Goal: Task Accomplishment & Management: Manage account settings

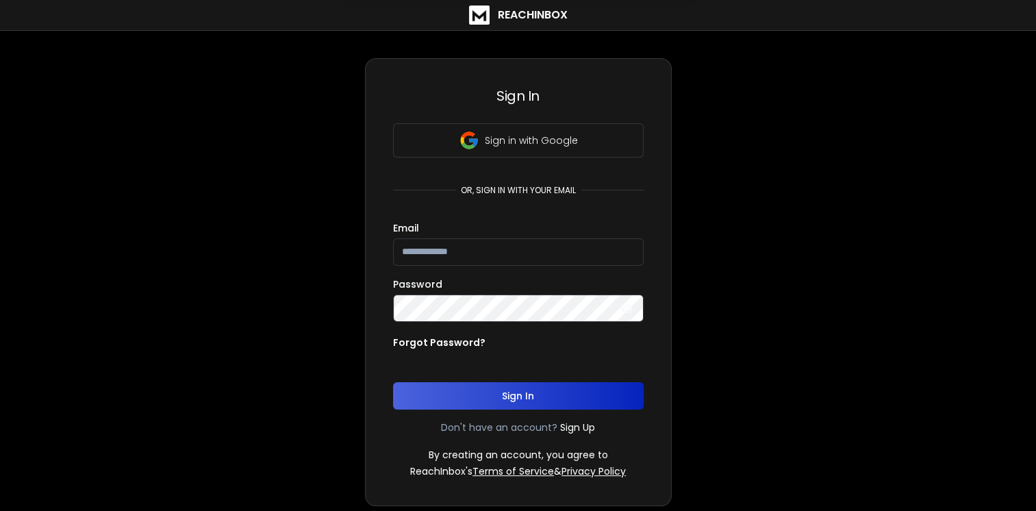
click at [559, 257] on input "email" at bounding box center [518, 251] width 251 height 27
click at [628, 96] on button "Enable" at bounding box center [637, 88] width 72 height 34
click at [753, 335] on div "Welcome to ReachInbox 10x your leads, meetings and deals. Sign In Sign in with …" at bounding box center [518, 282] width 1036 height 448
click at [778, 218] on div "Welcome to ReachInbox 10x your leads, meetings and deals. Sign In Sign in with …" at bounding box center [518, 282] width 1036 height 448
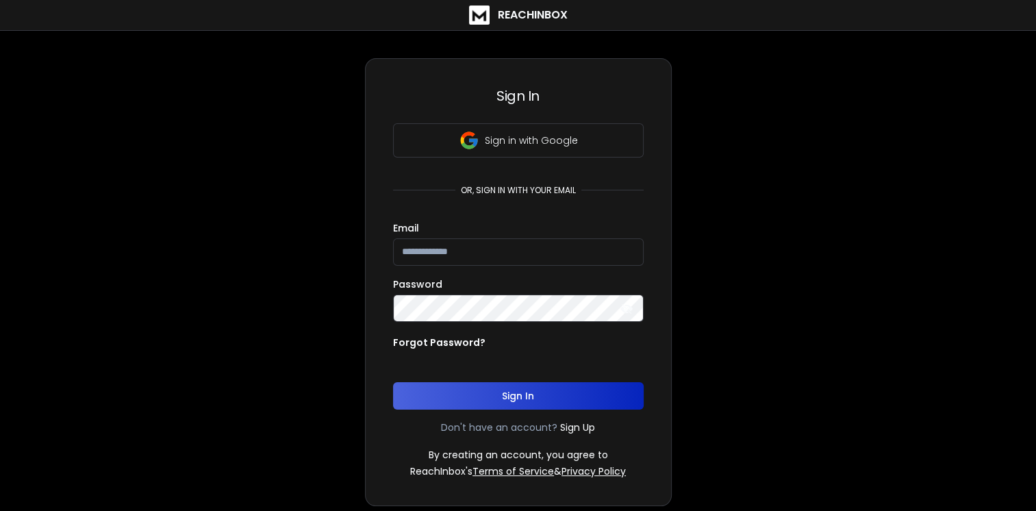
click at [453, 245] on input "email" at bounding box center [518, 251] width 251 height 27
click at [441, 251] on input "email" at bounding box center [518, 251] width 251 height 27
type input "**********"
click at [535, 388] on button "Sign In" at bounding box center [518, 395] width 251 height 27
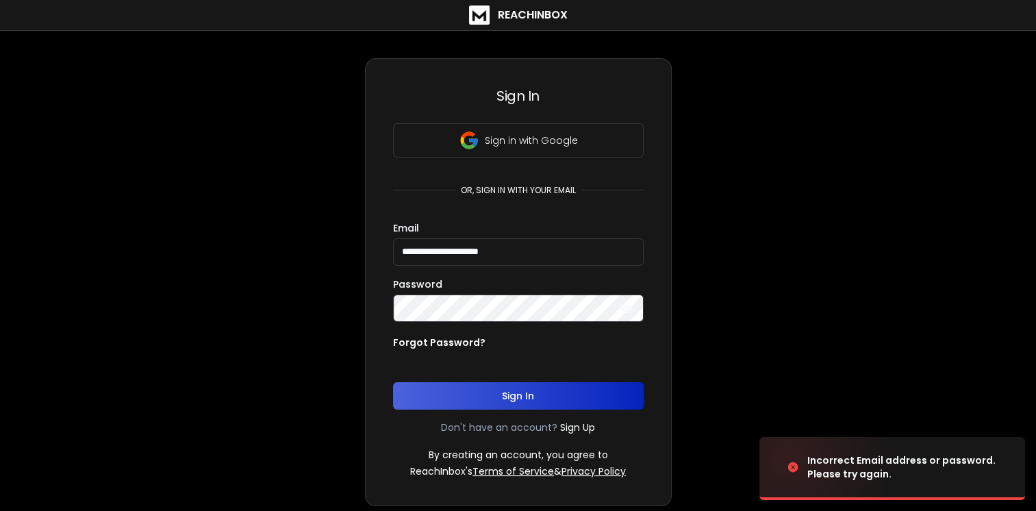
click at [627, 312] on icon at bounding box center [626, 309] width 12 height 12
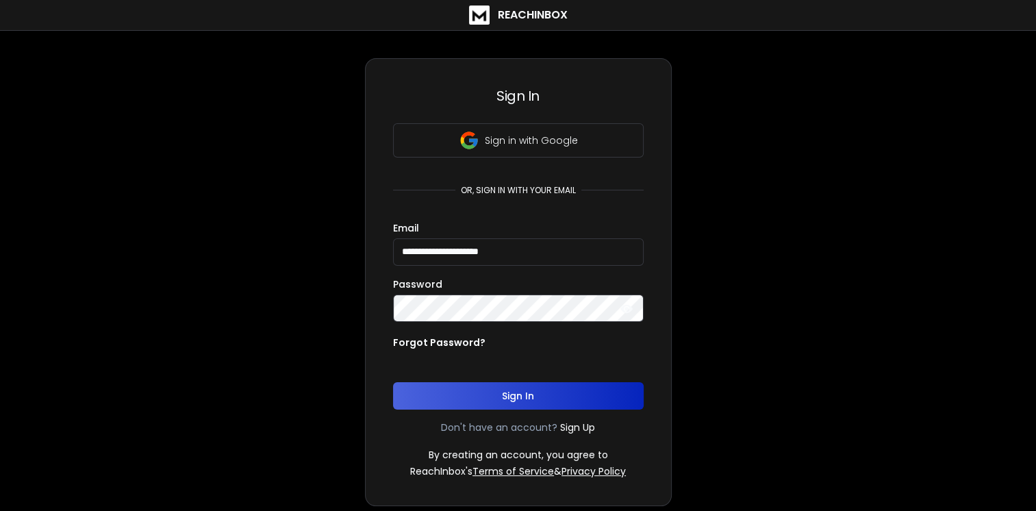
click at [517, 391] on button "Sign In" at bounding box center [518, 395] width 251 height 27
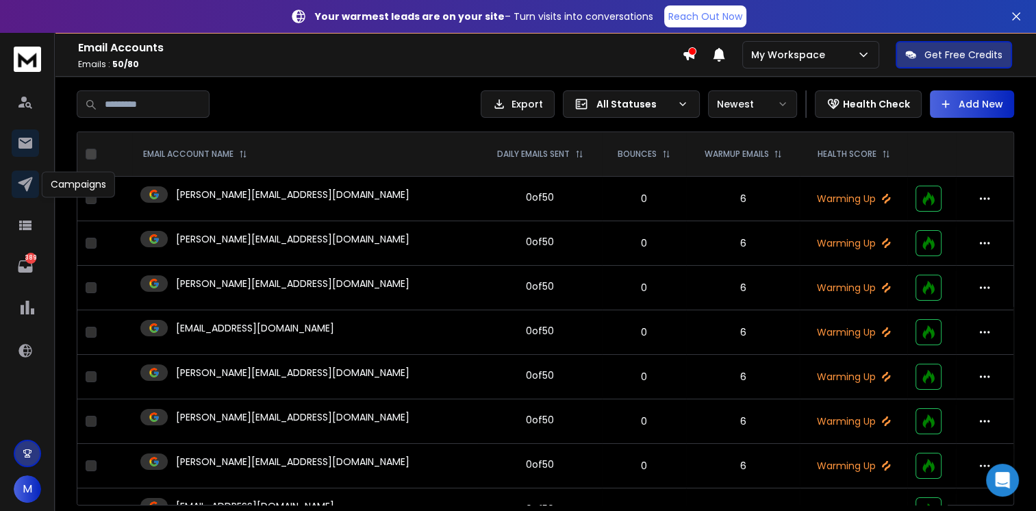
click at [31, 180] on icon at bounding box center [25, 184] width 14 height 14
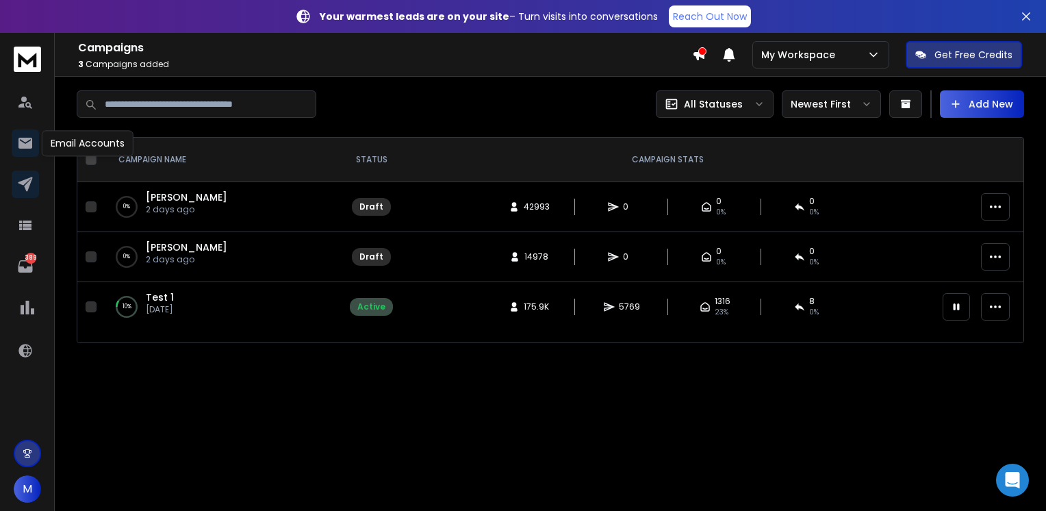
click at [33, 149] on icon at bounding box center [25, 143] width 16 height 16
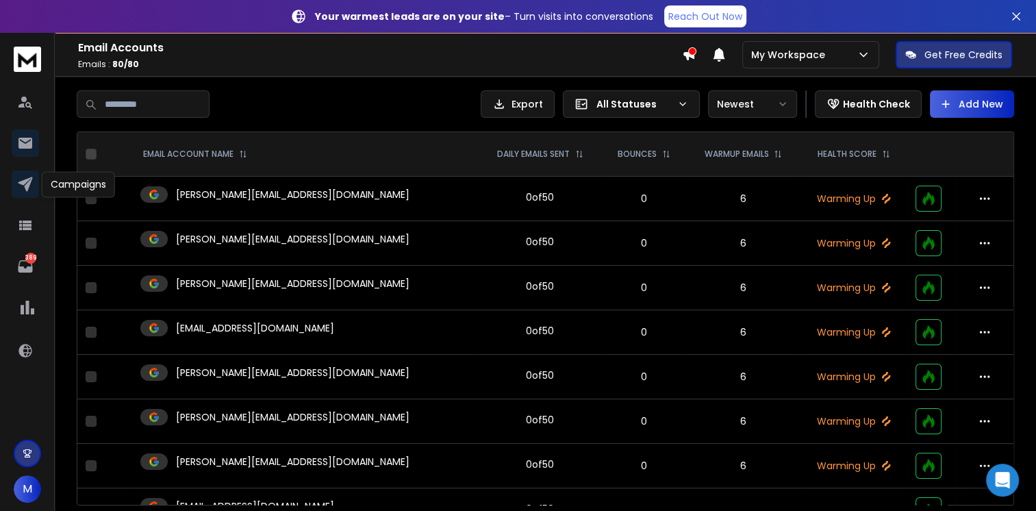
click at [25, 177] on icon at bounding box center [25, 184] width 16 height 16
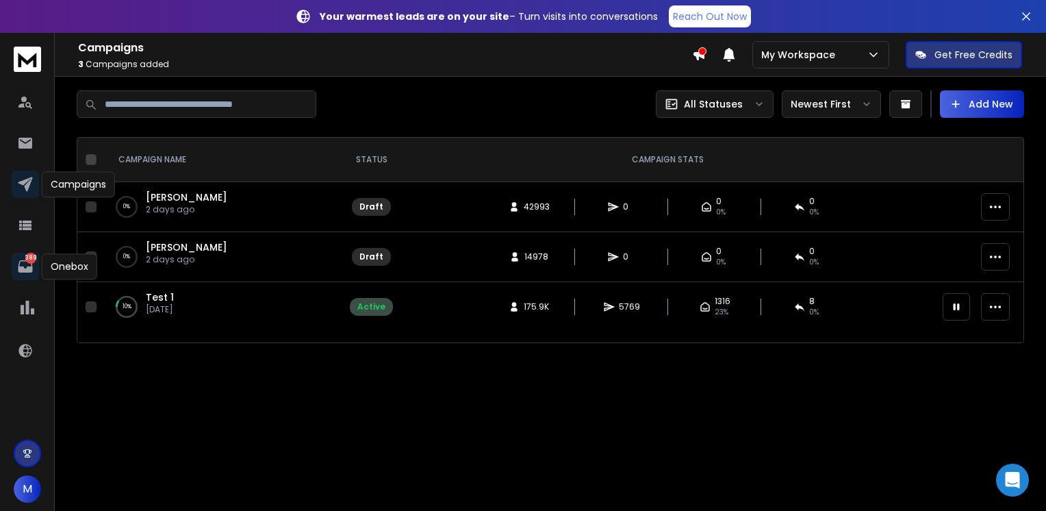
click at [29, 270] on icon at bounding box center [25, 266] width 14 height 12
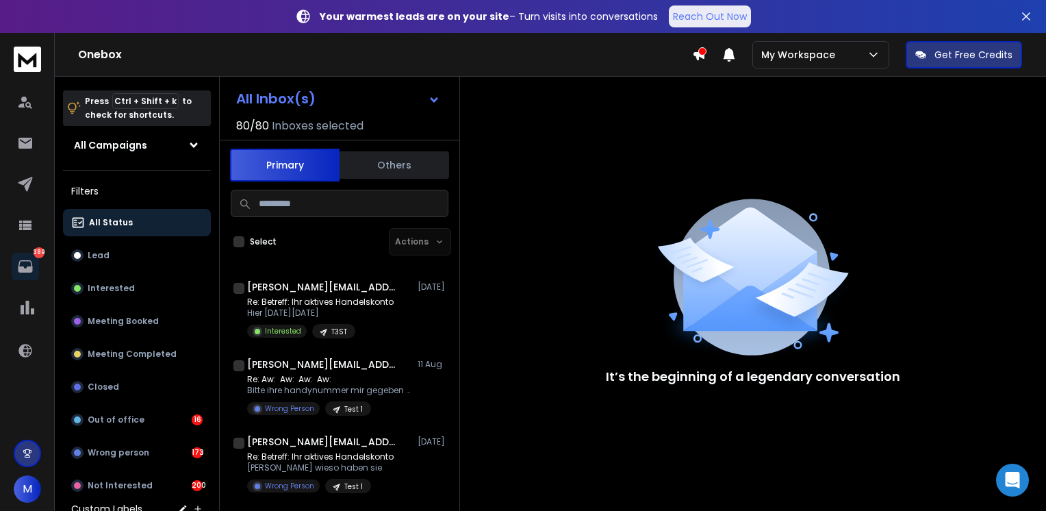
click at [698, 12] on p "Reach Out Now" at bounding box center [710, 17] width 74 height 14
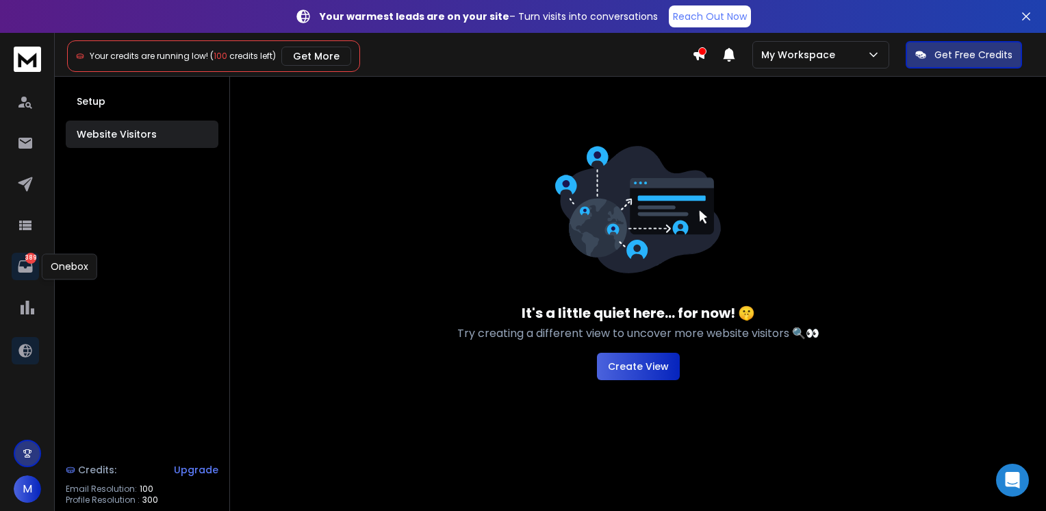
click at [27, 273] on icon at bounding box center [25, 266] width 16 height 16
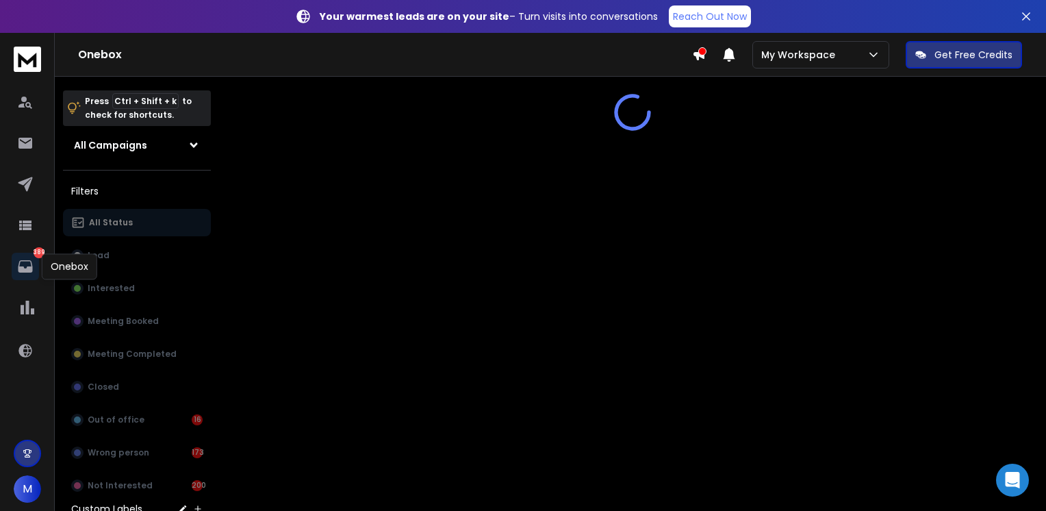
click at [27, 273] on icon at bounding box center [25, 266] width 16 height 16
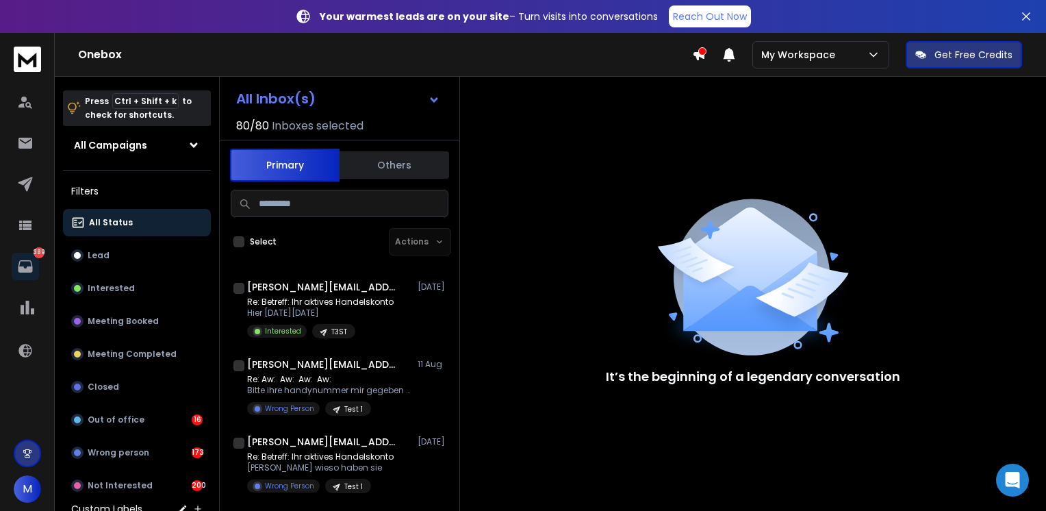
click at [409, 160] on button "Others" at bounding box center [395, 165] width 110 height 30
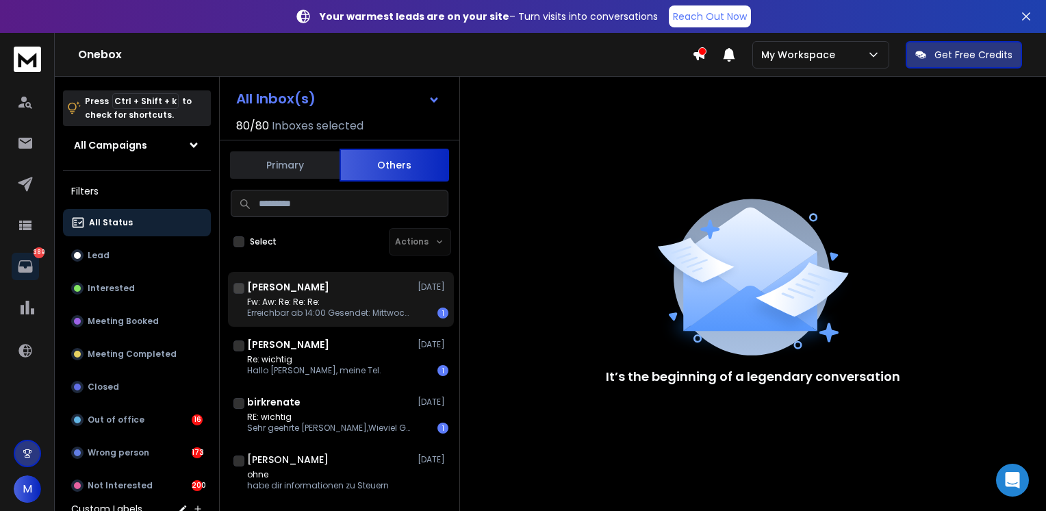
click at [418, 282] on p "13 Aug" at bounding box center [433, 286] width 31 height 11
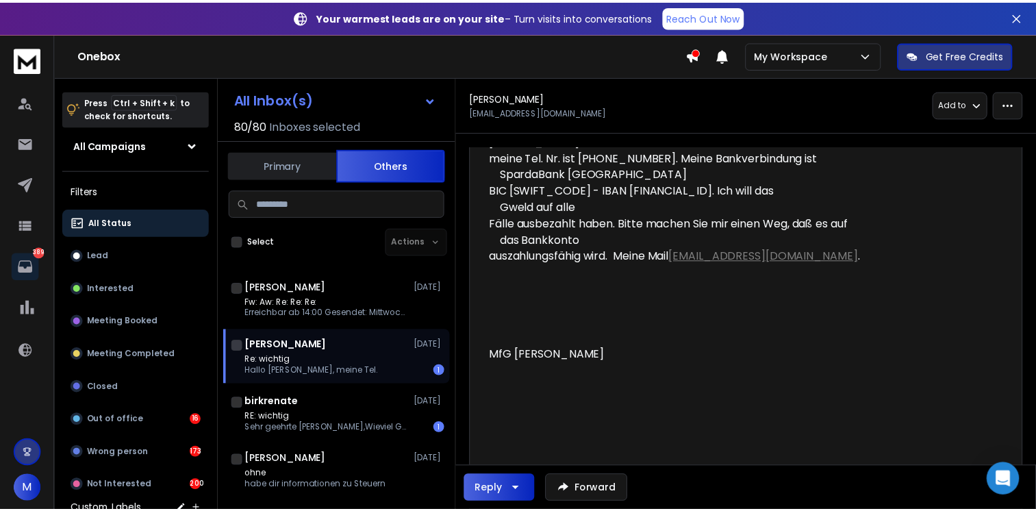
scroll to position [167, 0]
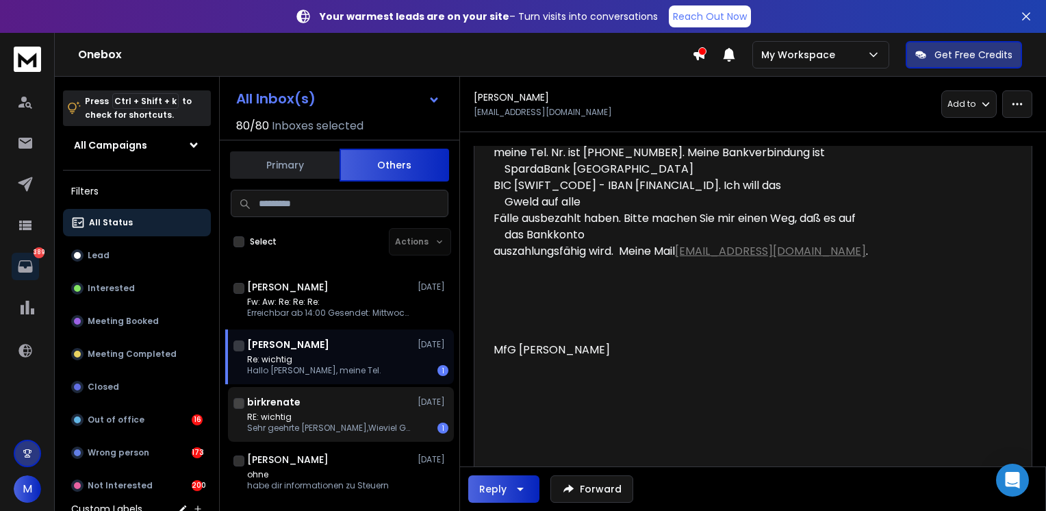
click at [327, 412] on p "RE: wichtig" at bounding box center [329, 416] width 164 height 11
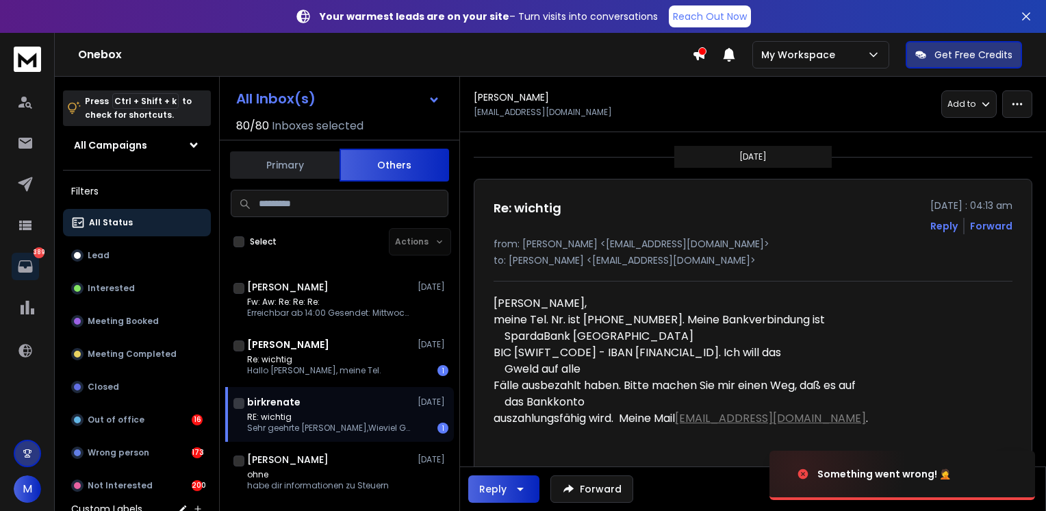
click at [327, 412] on p "RE: wichtig" at bounding box center [329, 416] width 164 height 11
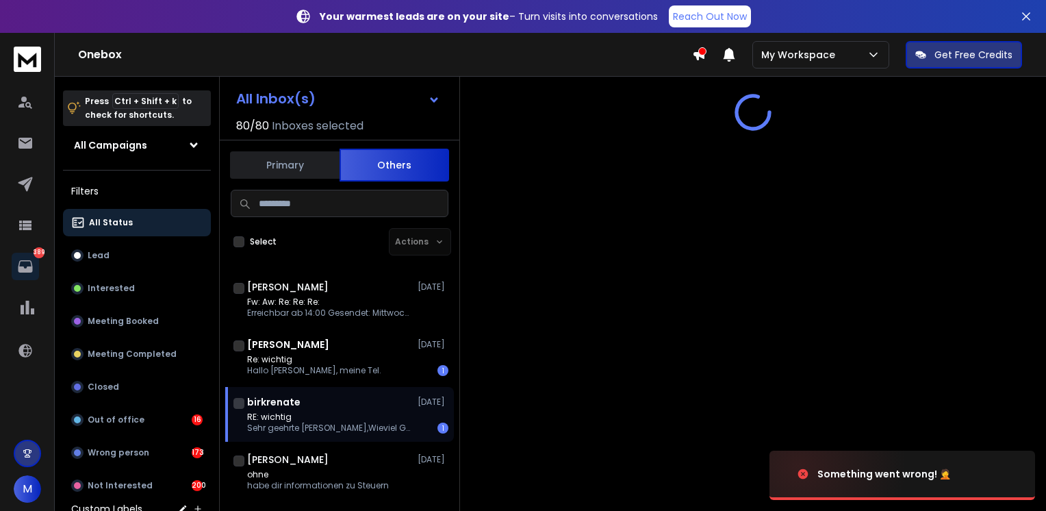
click at [327, 412] on p "RE: wichtig" at bounding box center [329, 416] width 164 height 11
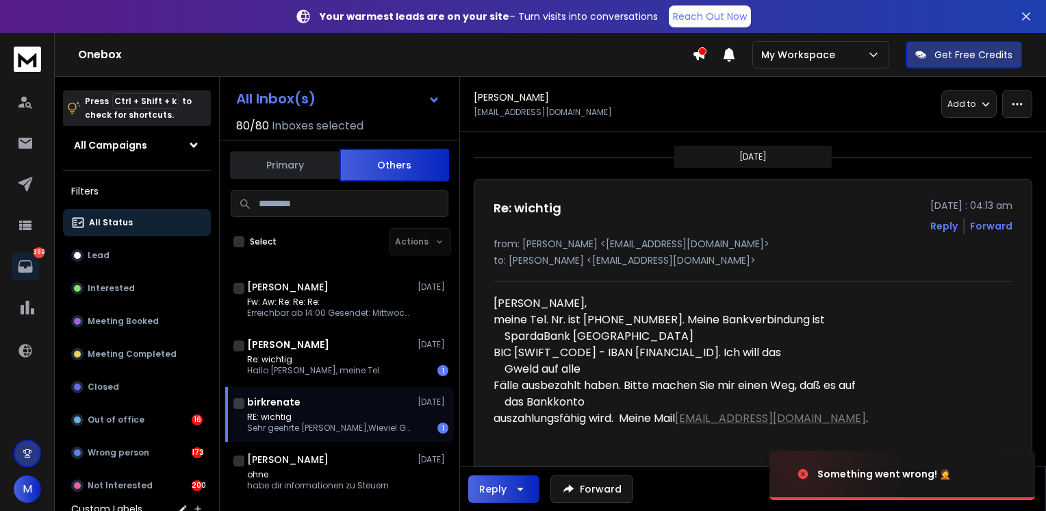
click at [281, 147] on div "All Inbox(s) 80 / 80 Inboxes selected Primary Others Select Actions Horst-Diete…" at bounding box center [340, 332] width 240 height 511
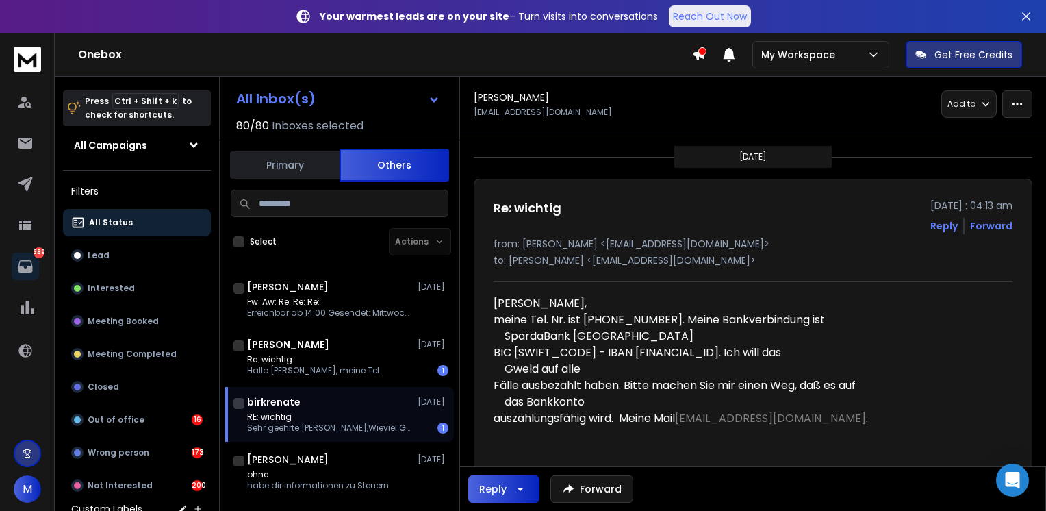
click at [717, 11] on p "Reach Out Now" at bounding box center [710, 17] width 74 height 14
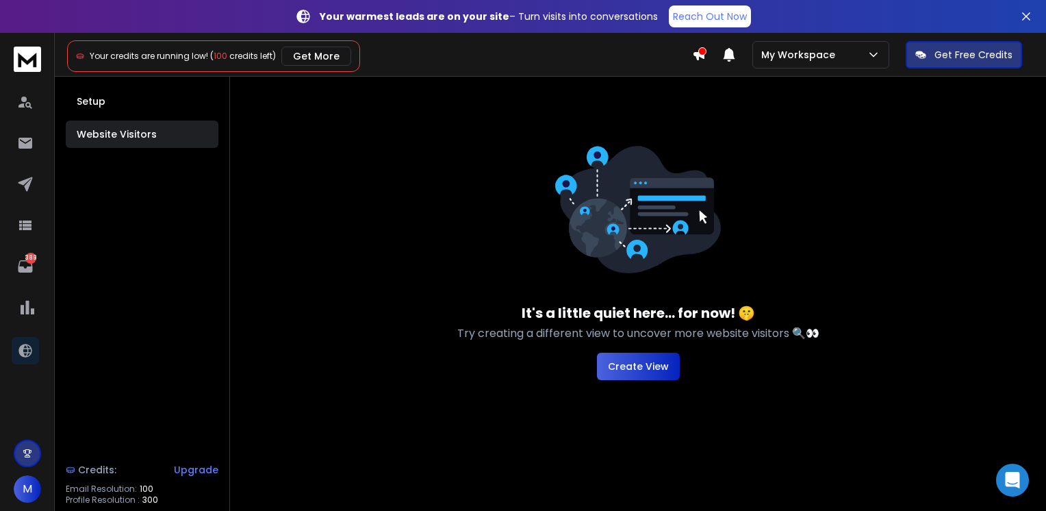
click at [1024, 13] on icon at bounding box center [1026, 16] width 12 height 12
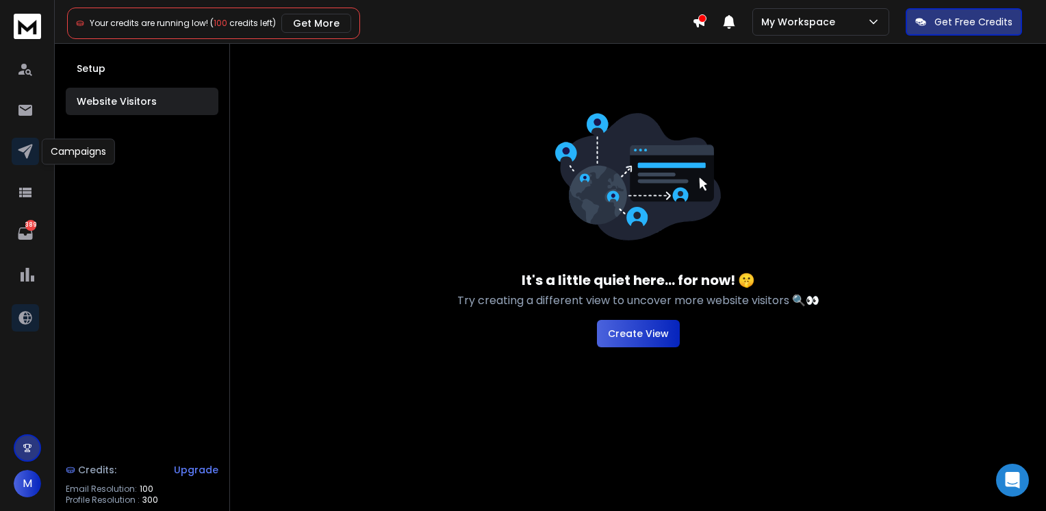
click at [33, 153] on icon at bounding box center [25, 151] width 16 height 16
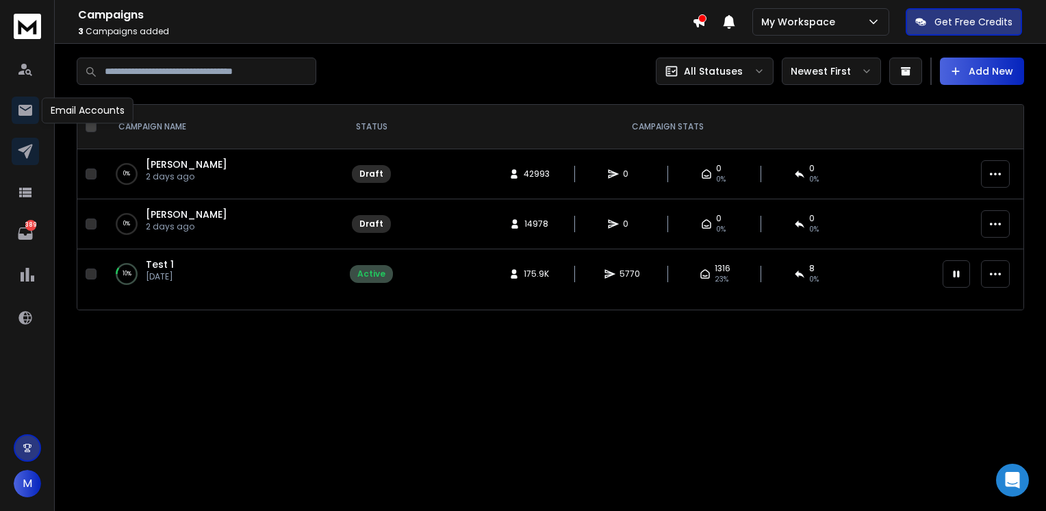
click at [17, 113] on icon at bounding box center [25, 110] width 16 height 16
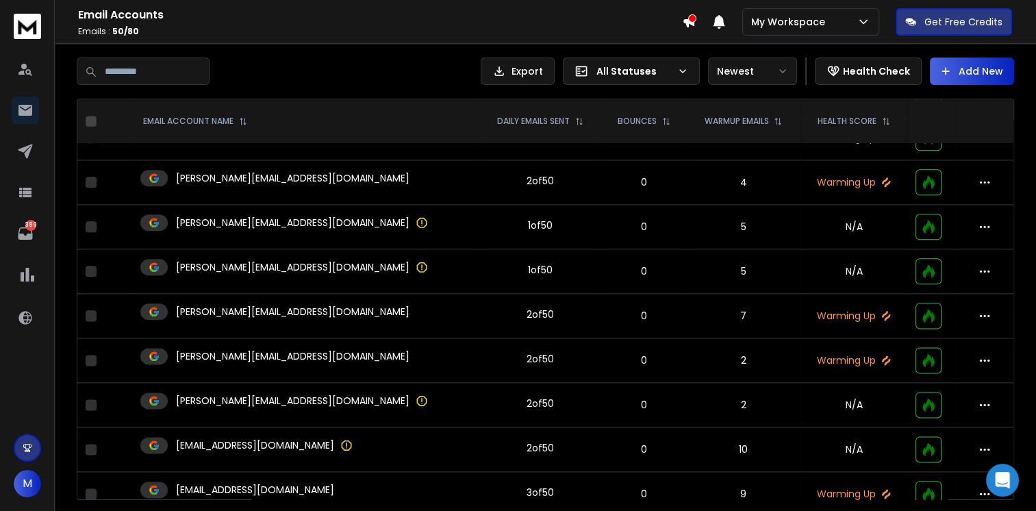
scroll to position [1712, 0]
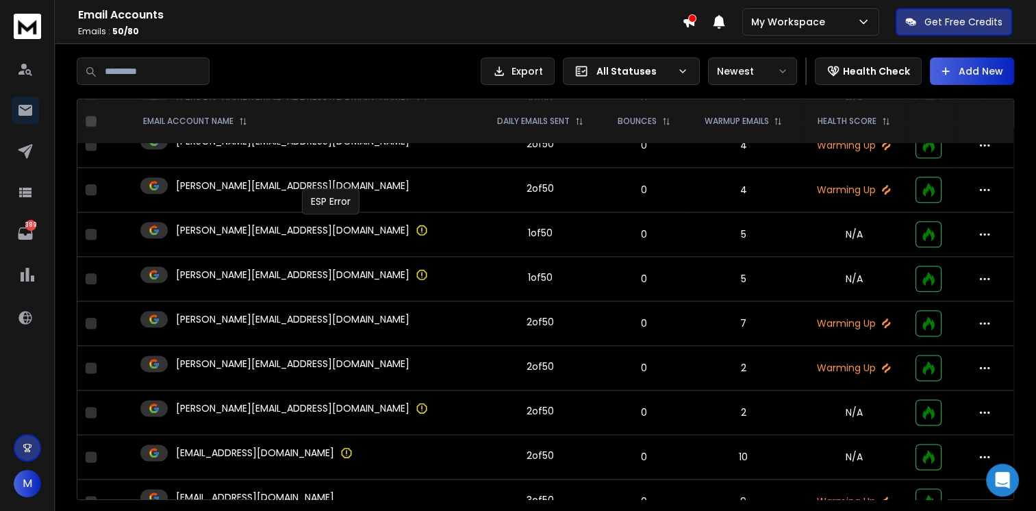
click at [415, 223] on icon at bounding box center [422, 230] width 14 height 14
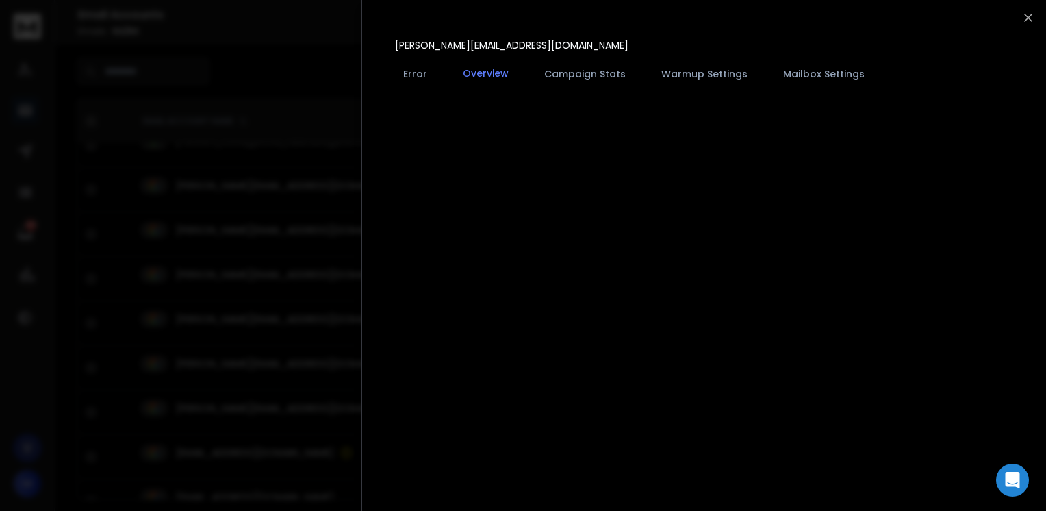
click at [177, 245] on div at bounding box center [523, 255] width 1046 height 511
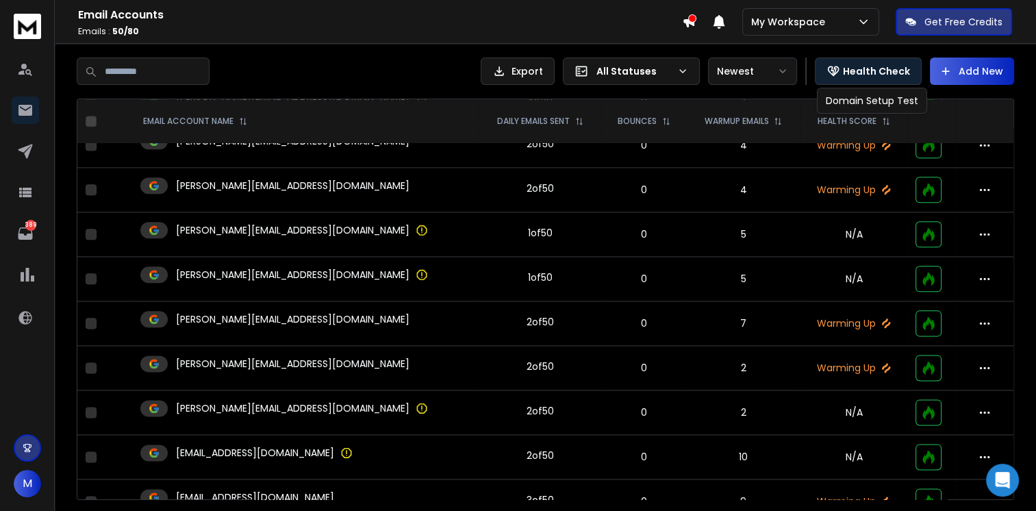
click at [845, 68] on div "Health Check" at bounding box center [868, 71] width 84 height 14
click at [17, 188] on icon at bounding box center [25, 192] width 16 height 16
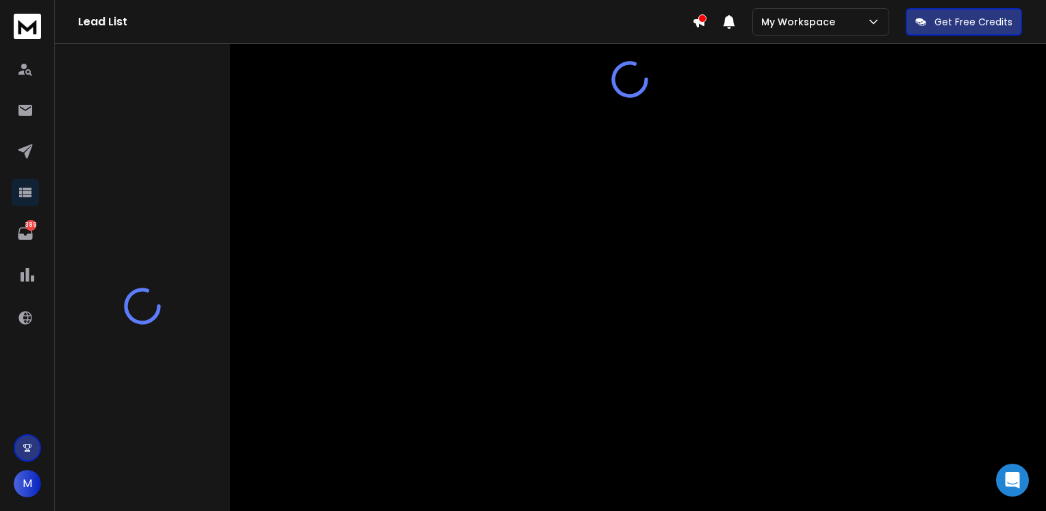
click at [18, 170] on div at bounding box center [27, 154] width 31 height 33
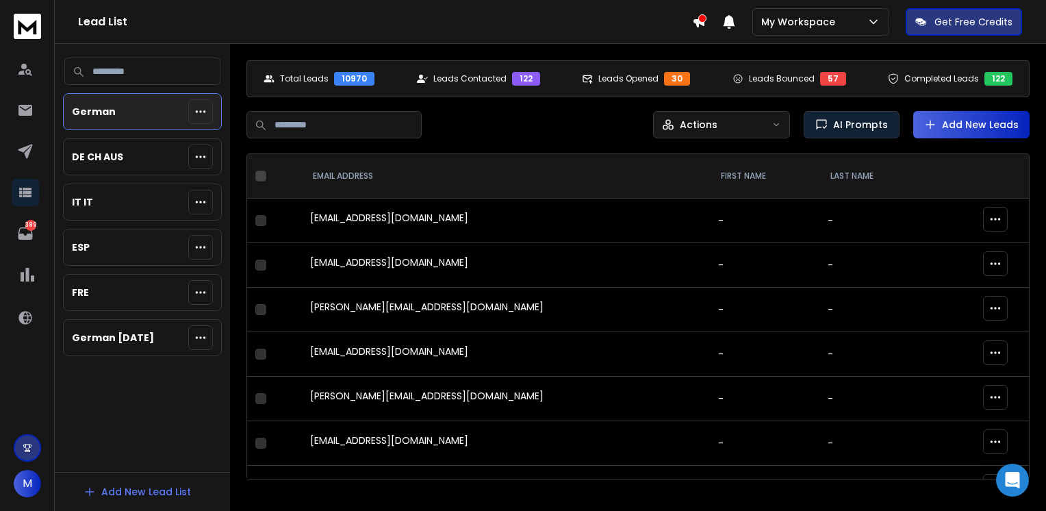
click at [861, 126] on span "AI Prompts" at bounding box center [858, 125] width 60 height 14
click at [112, 344] on div "German 01.08.2025" at bounding box center [142, 337] width 159 height 37
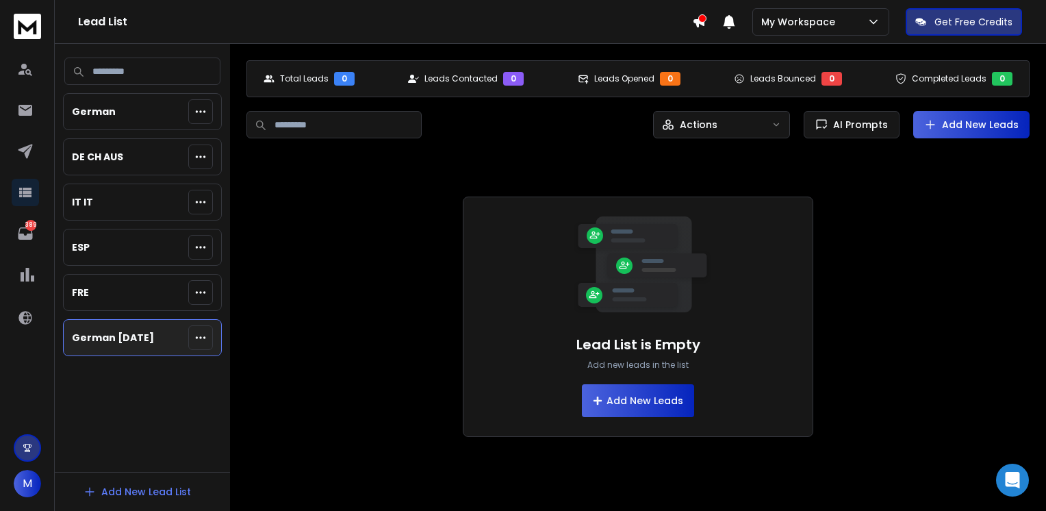
click at [110, 125] on div "German" at bounding box center [142, 111] width 159 height 37
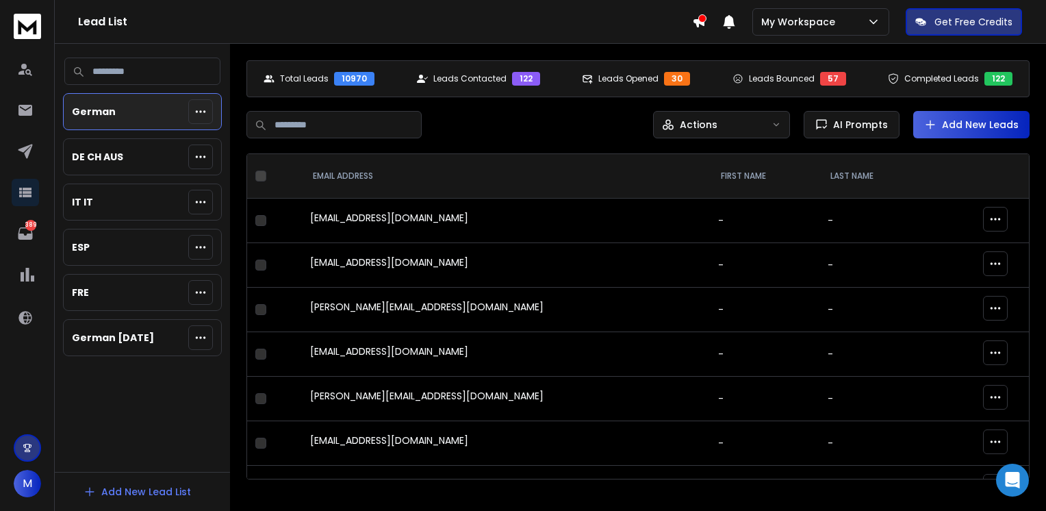
click at [105, 170] on div "DE CH AUS" at bounding box center [142, 156] width 159 height 37
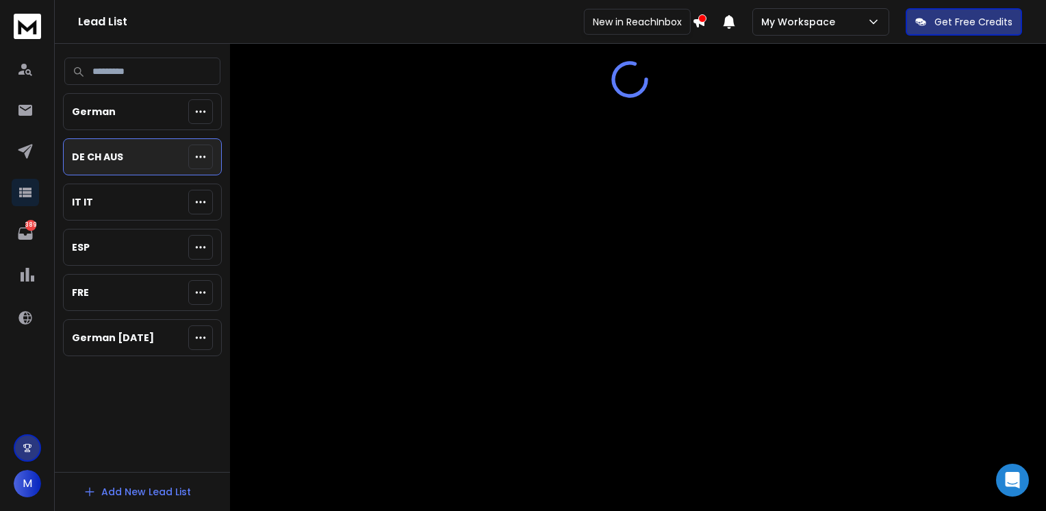
click at [695, 20] on icon at bounding box center [699, 22] width 14 height 14
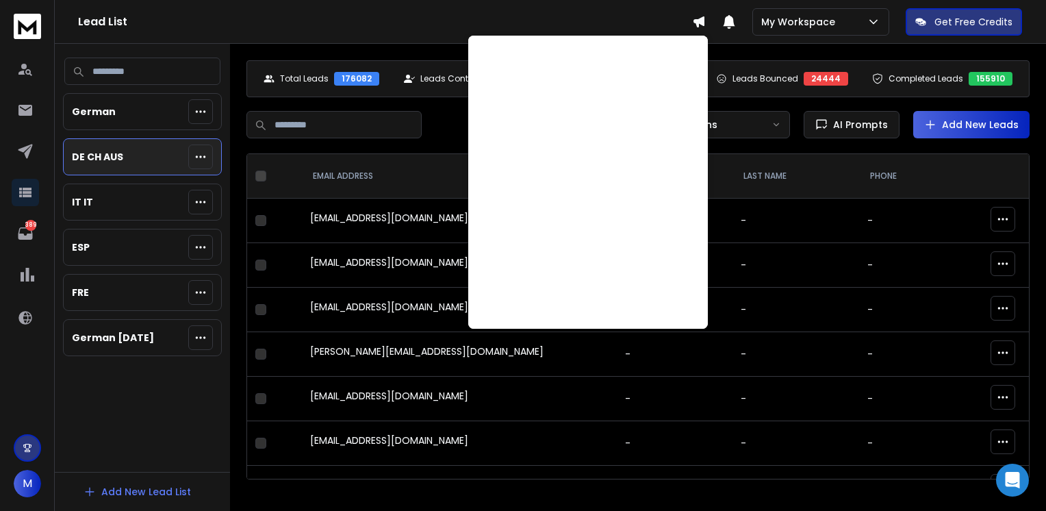
click at [10, 136] on div "389 M" at bounding box center [27, 255] width 55 height 511
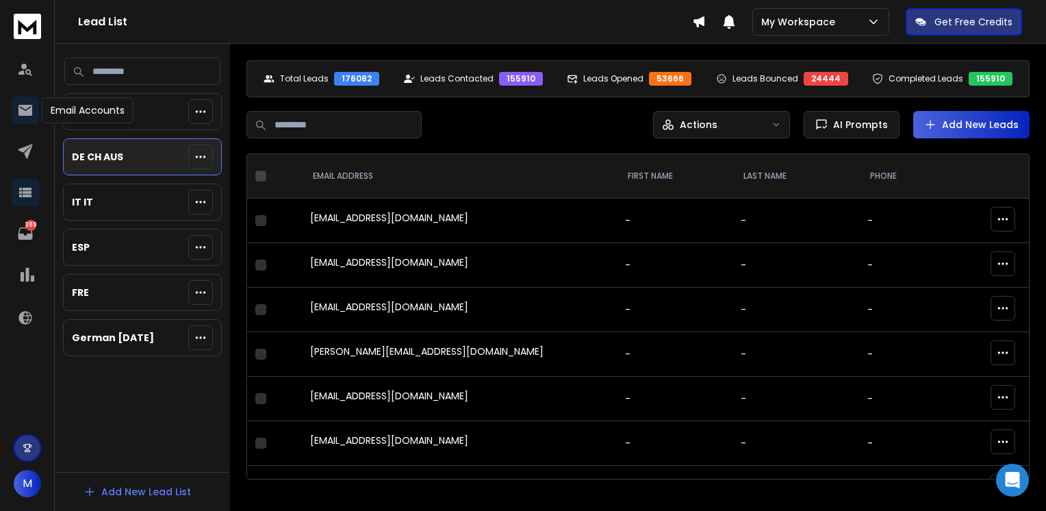
click at [23, 103] on icon at bounding box center [25, 110] width 16 height 16
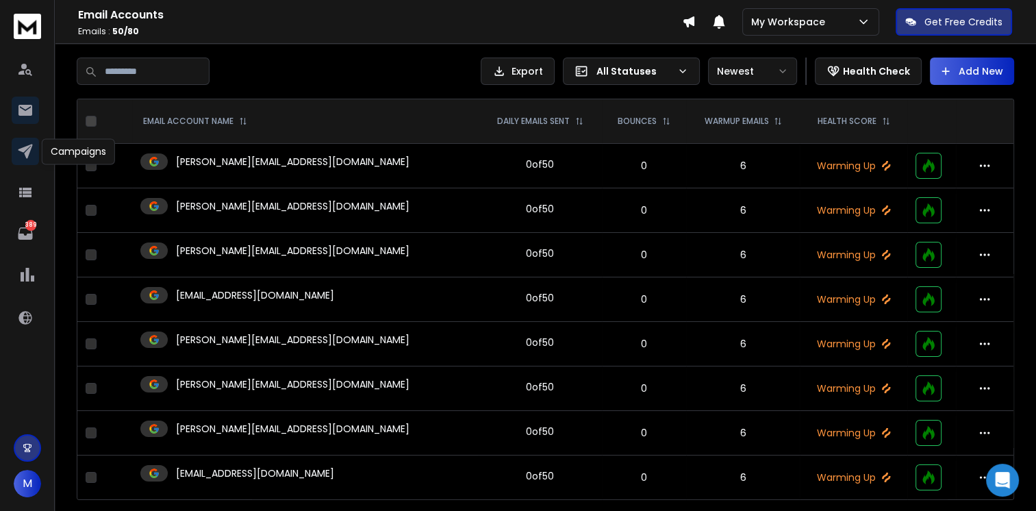
click at [33, 151] on icon at bounding box center [25, 151] width 16 height 16
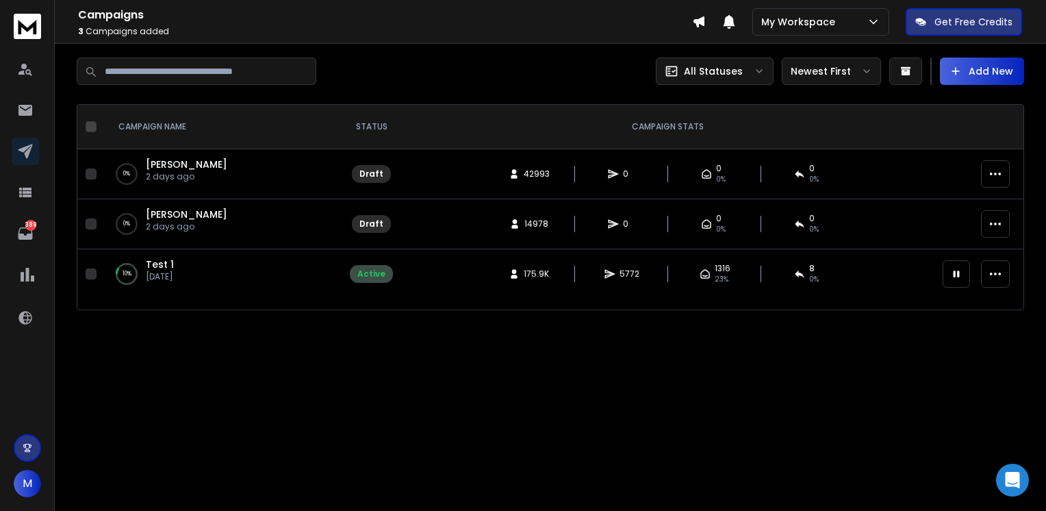
click at [258, 262] on div "10 % Test 1 16 days ago" at bounding box center [222, 273] width 212 height 33
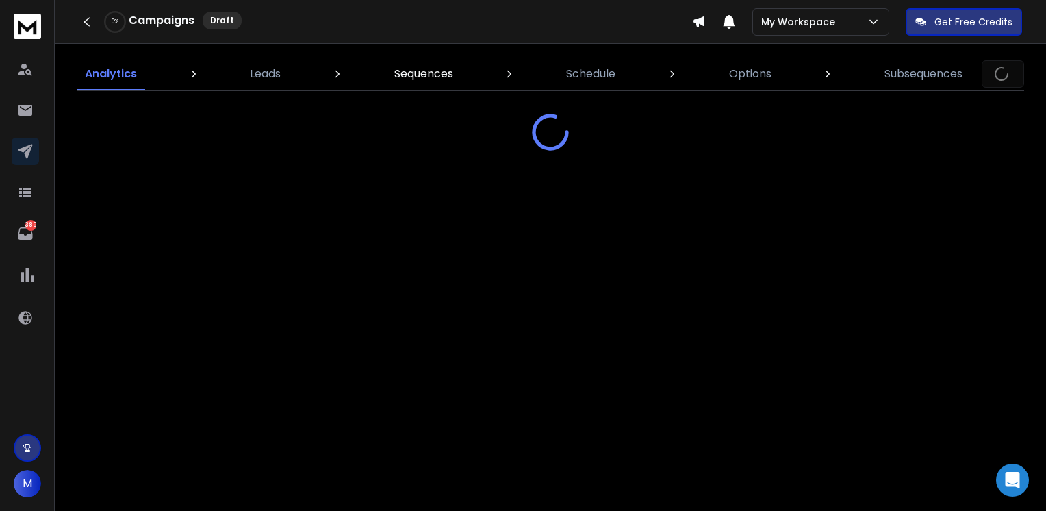
click at [446, 71] on p "Sequences" at bounding box center [423, 74] width 59 height 16
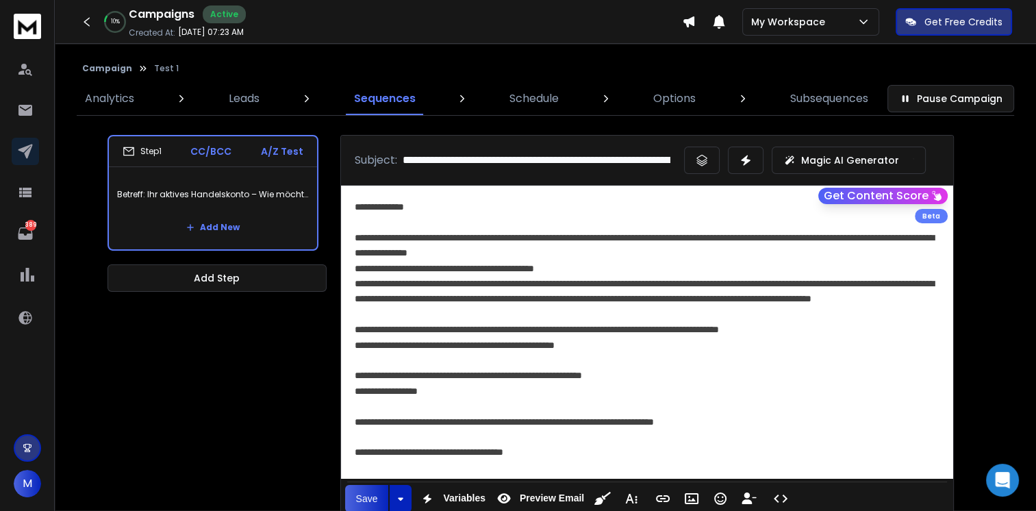
click at [440, 368] on div "**********" at bounding box center [647, 375] width 585 height 15
drag, startPoint x: 441, startPoint y: 388, endPoint x: 365, endPoint y: 390, distance: 76.0
click at [365, 390] on div "**********" at bounding box center [647, 390] width 585 height 15
copy div "**********"
click at [25, 119] on link at bounding box center [25, 110] width 27 height 27
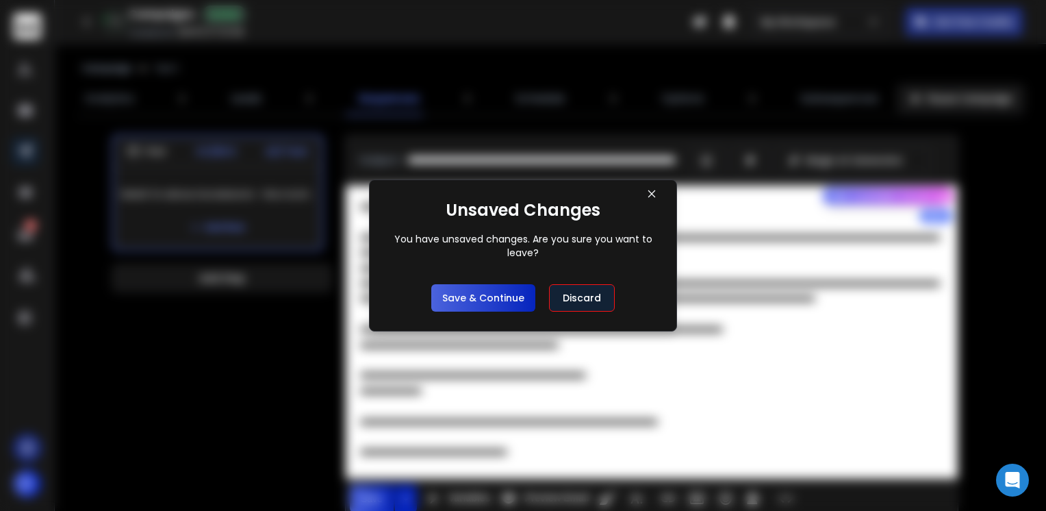
click at [572, 289] on button "Discard" at bounding box center [582, 297] width 66 height 27
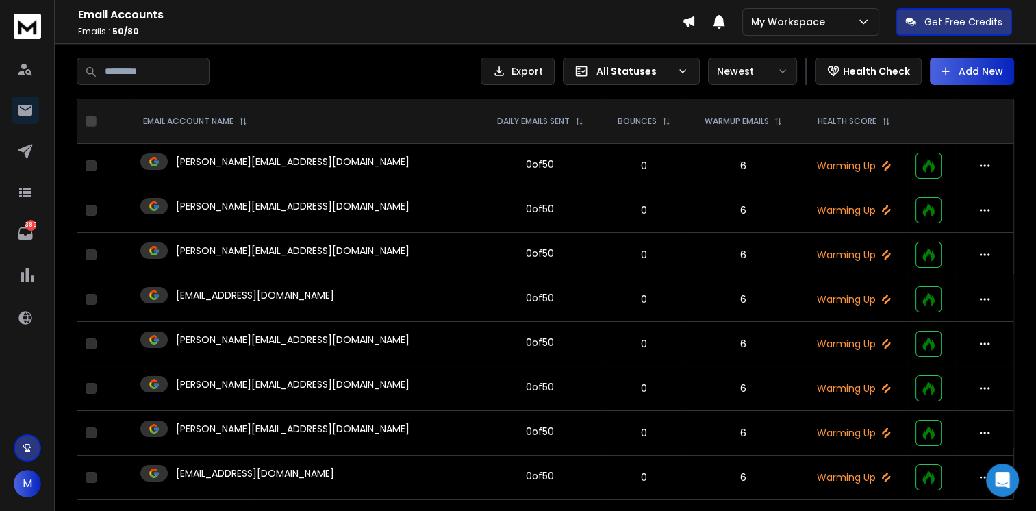
click at [93, 168] on button "button" at bounding box center [91, 165] width 11 height 11
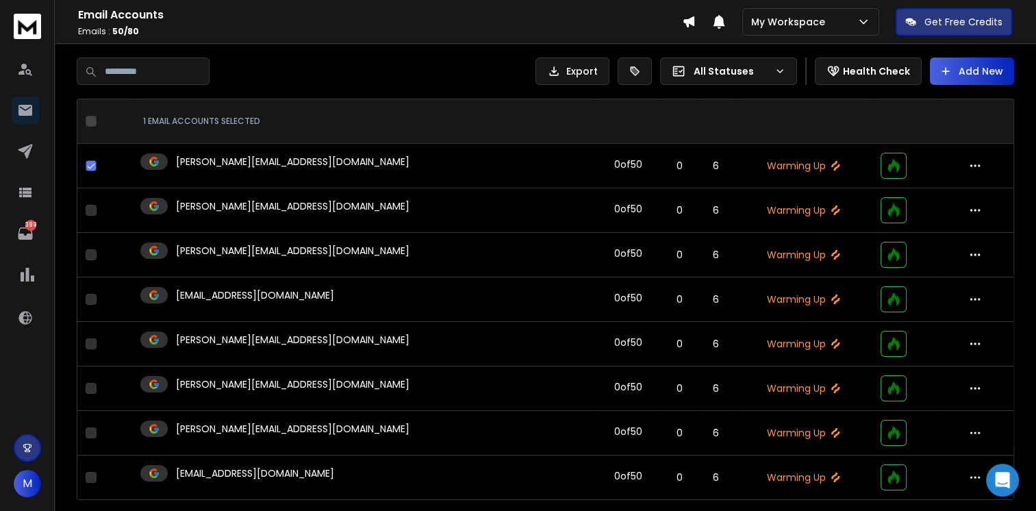
click at [93, 168] on button "button" at bounding box center [91, 165] width 11 height 11
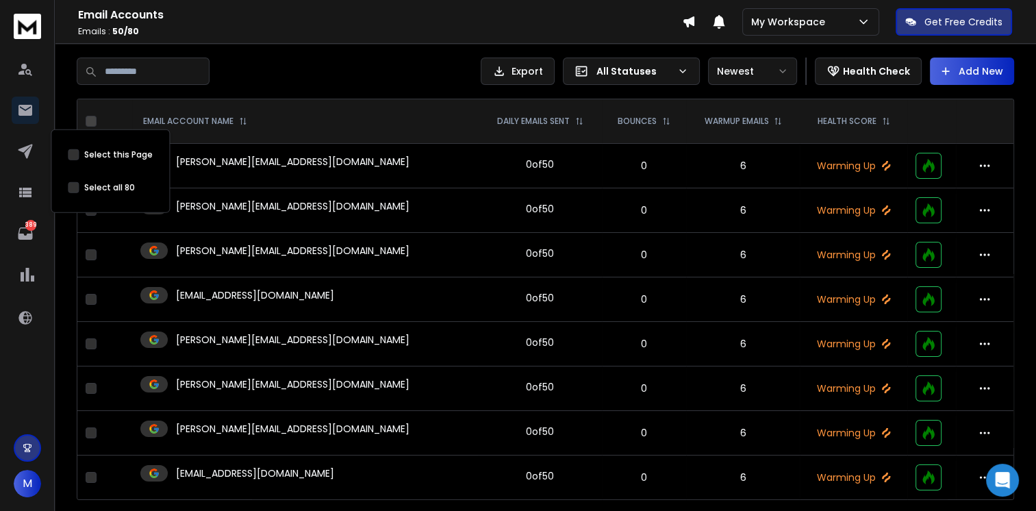
click at [88, 125] on button "Select this Page" at bounding box center [91, 121] width 11 height 11
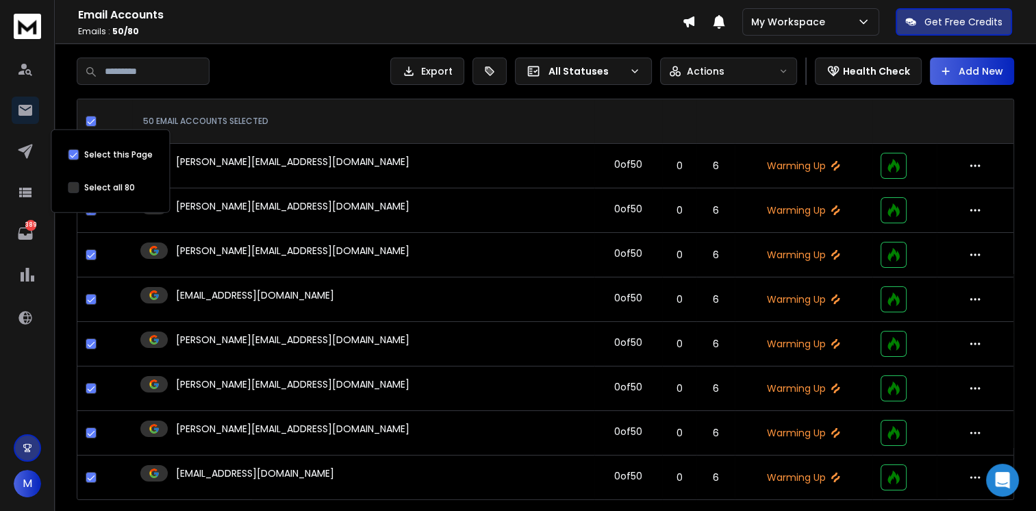
click at [107, 190] on label "Select all 80" at bounding box center [109, 187] width 51 height 11
click at [74, 190] on button "Select this Page" at bounding box center [73, 187] width 11 height 11
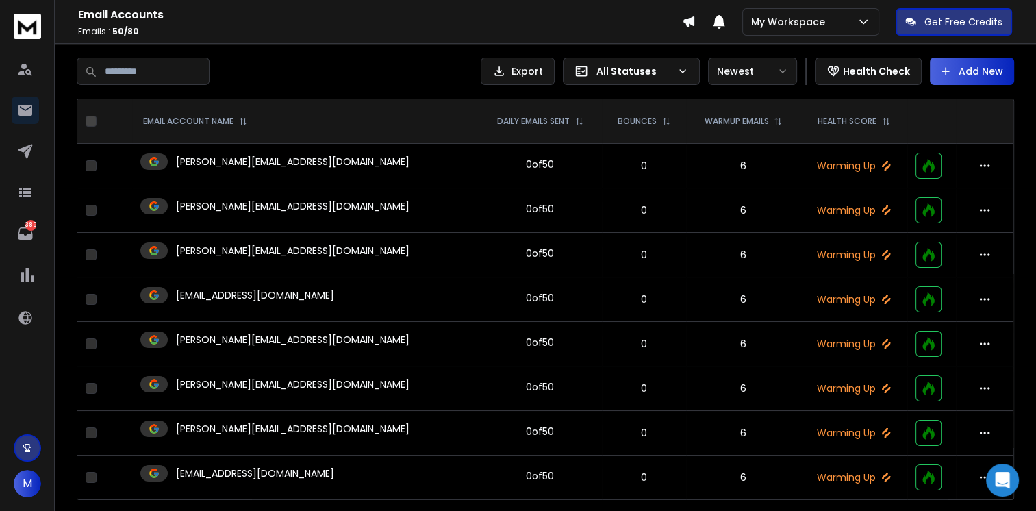
click at [14, 247] on div "389" at bounding box center [27, 236] width 31 height 33
click at [18, 231] on icon at bounding box center [25, 233] width 16 height 16
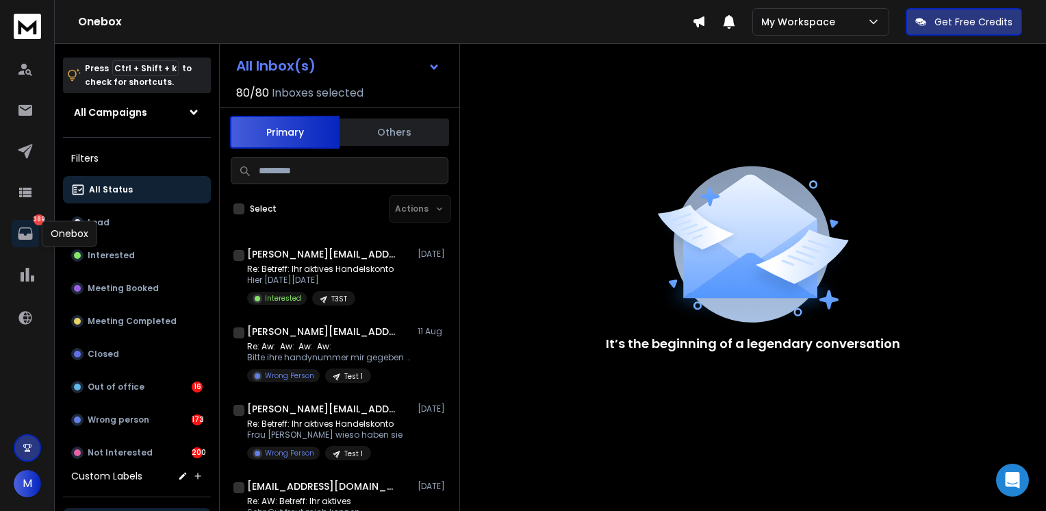
click at [392, 141] on button "Others" at bounding box center [395, 132] width 110 height 30
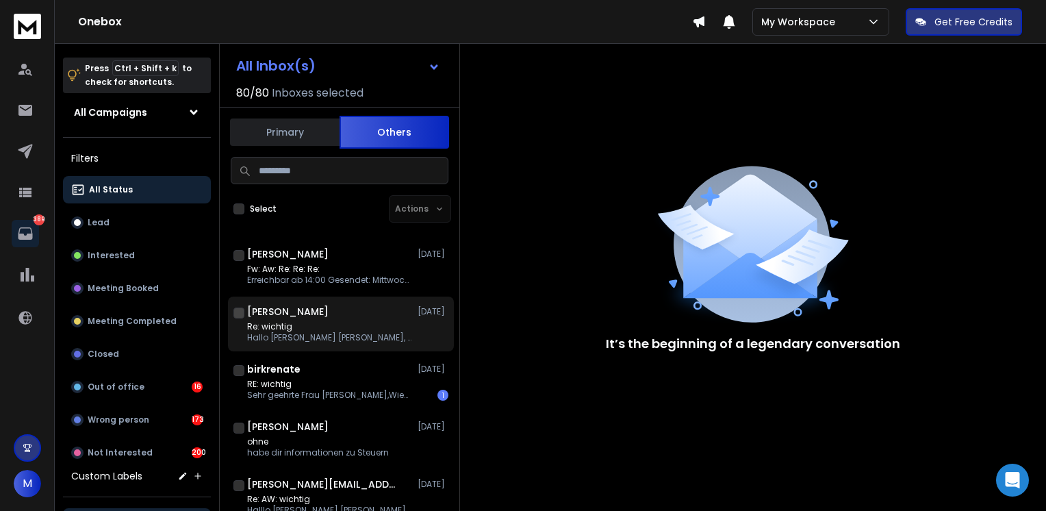
click at [301, 333] on p "Hallo [PERSON_NAME], meine Tel." at bounding box center [329, 337] width 164 height 11
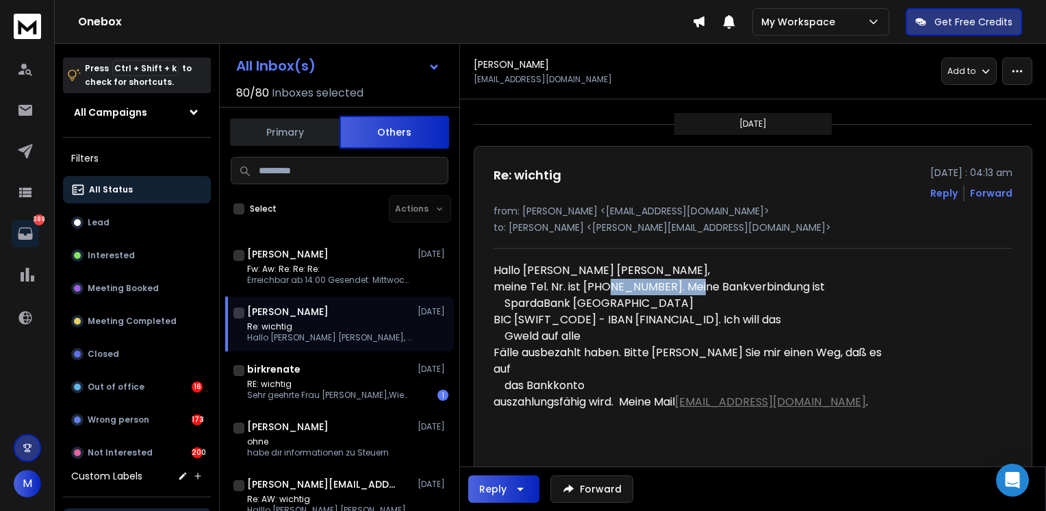
drag, startPoint x: 592, startPoint y: 303, endPoint x: 680, endPoint y: 303, distance: 87.6
copy div "(49)1778239448"
click at [570, 207] on p "from: Manfred Seefried <manfredseefried@web.de>" at bounding box center [753, 211] width 519 height 14
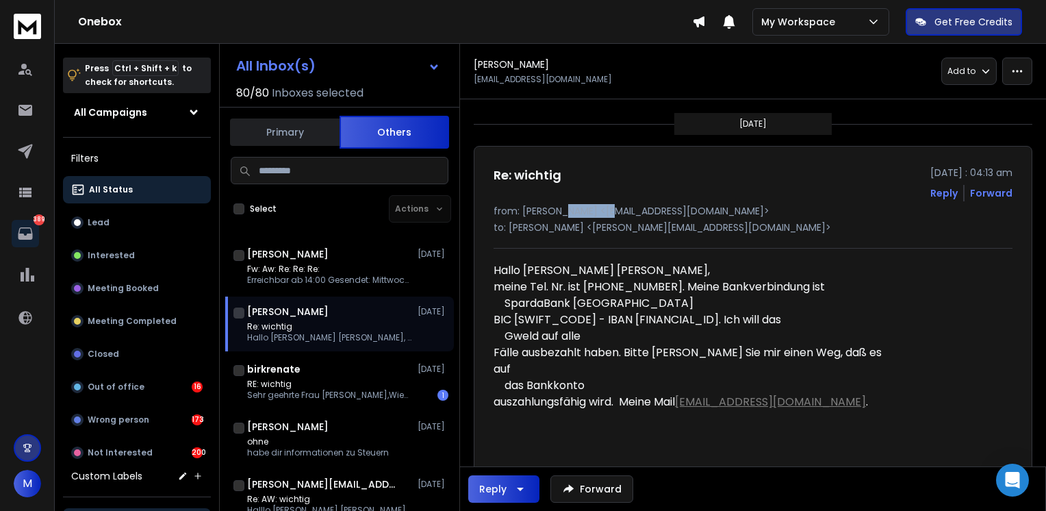
click at [570, 207] on p "from: Manfred Seefried <manfredseefried@web.de>" at bounding box center [753, 211] width 519 height 14
copy p "Seefried"
click at [16, 162] on link at bounding box center [25, 151] width 27 height 27
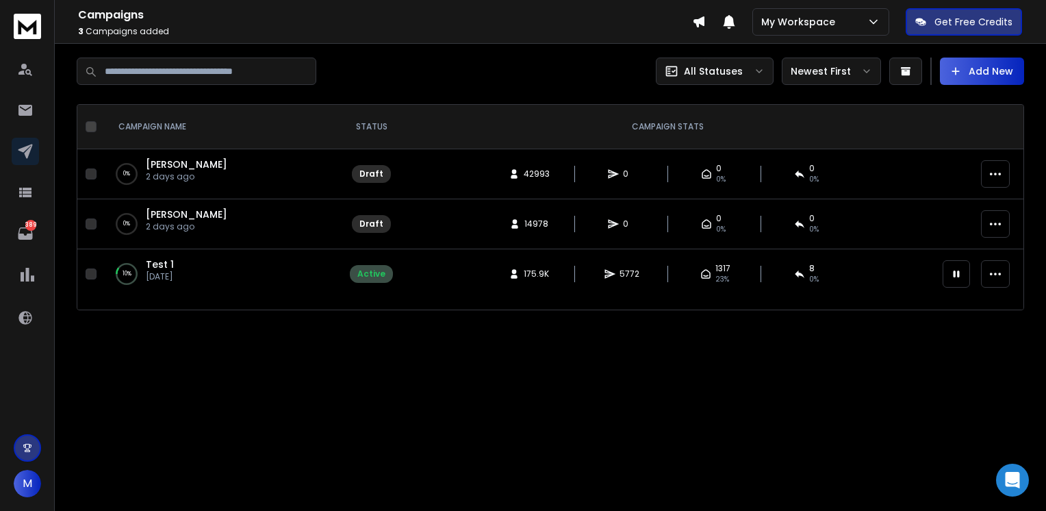
click at [220, 177] on div "0 % Thomas 2 days ago" at bounding box center [222, 173] width 212 height 33
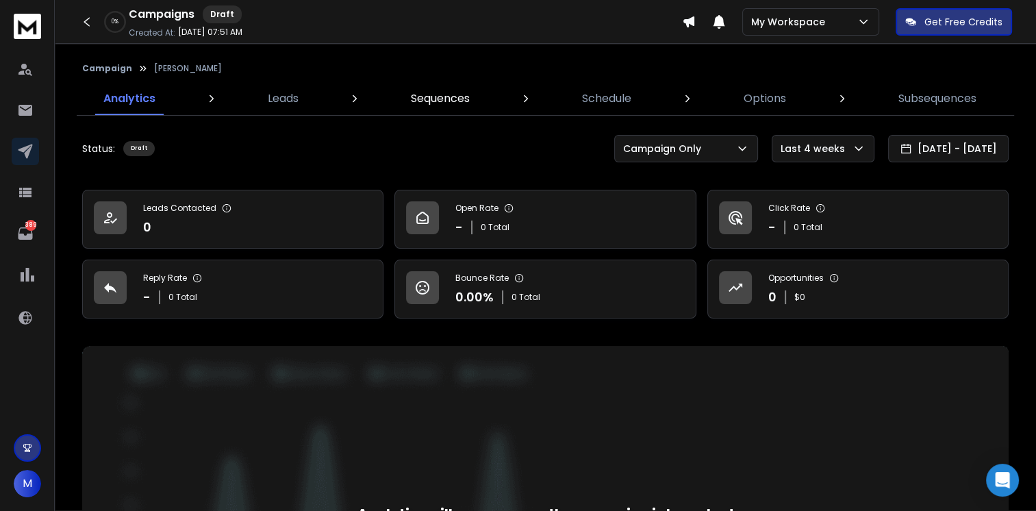
click at [444, 113] on link "Sequences" at bounding box center [440, 98] width 75 height 33
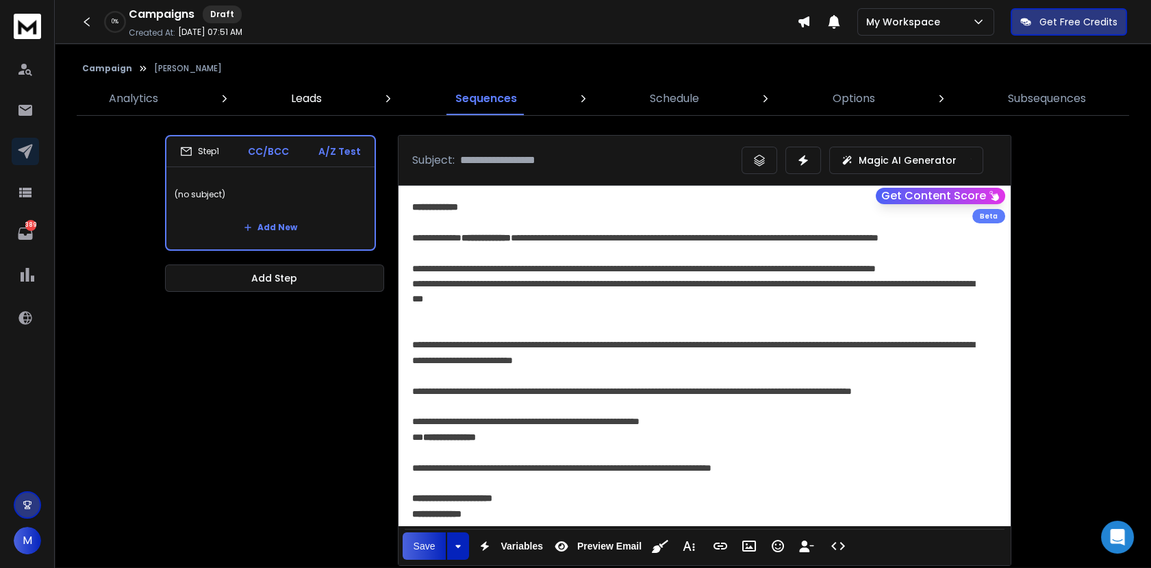
click at [323, 94] on link "Leads" at bounding box center [306, 98] width 47 height 33
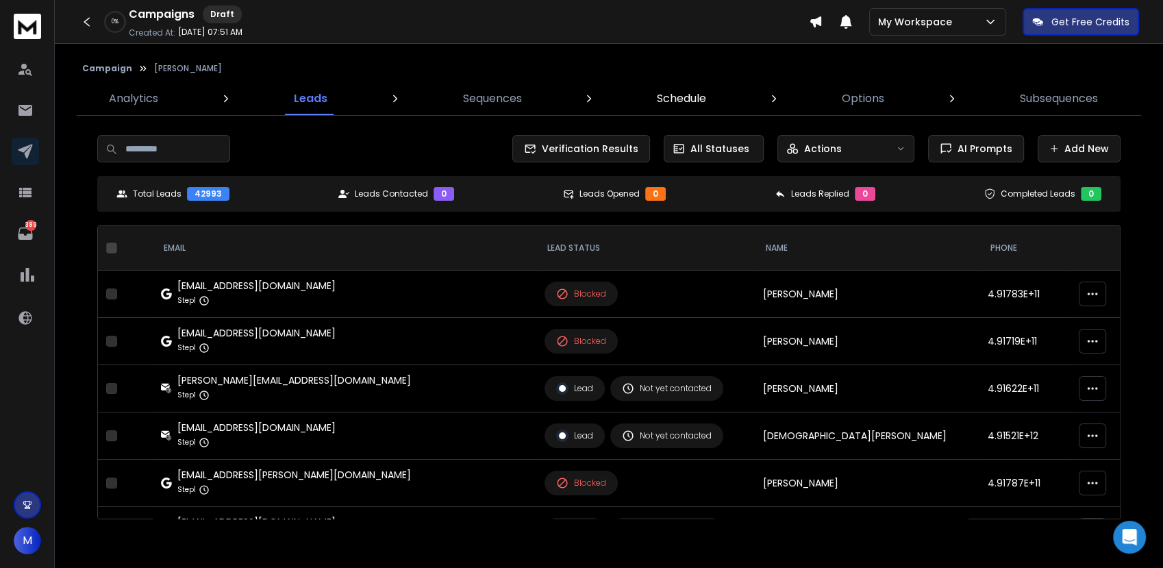
click at [680, 101] on p "Schedule" at bounding box center [681, 98] width 49 height 16
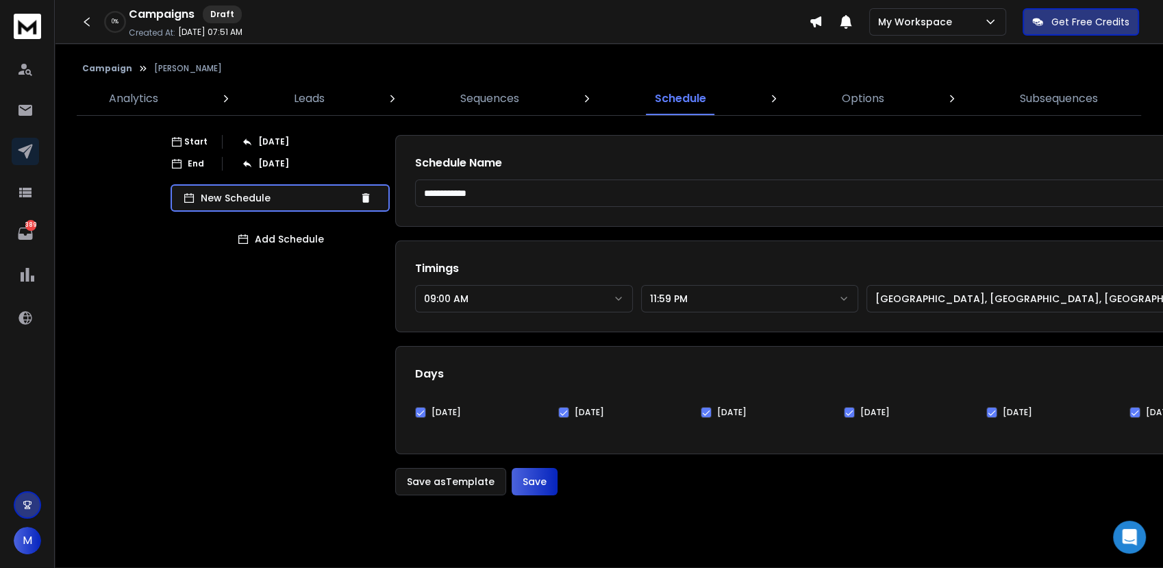
click at [900, 88] on div "Analytics Leads Sequences Schedule Options Subsequences" at bounding box center [603, 98] width 1053 height 33
click at [861, 106] on p "Options" at bounding box center [862, 98] width 42 height 16
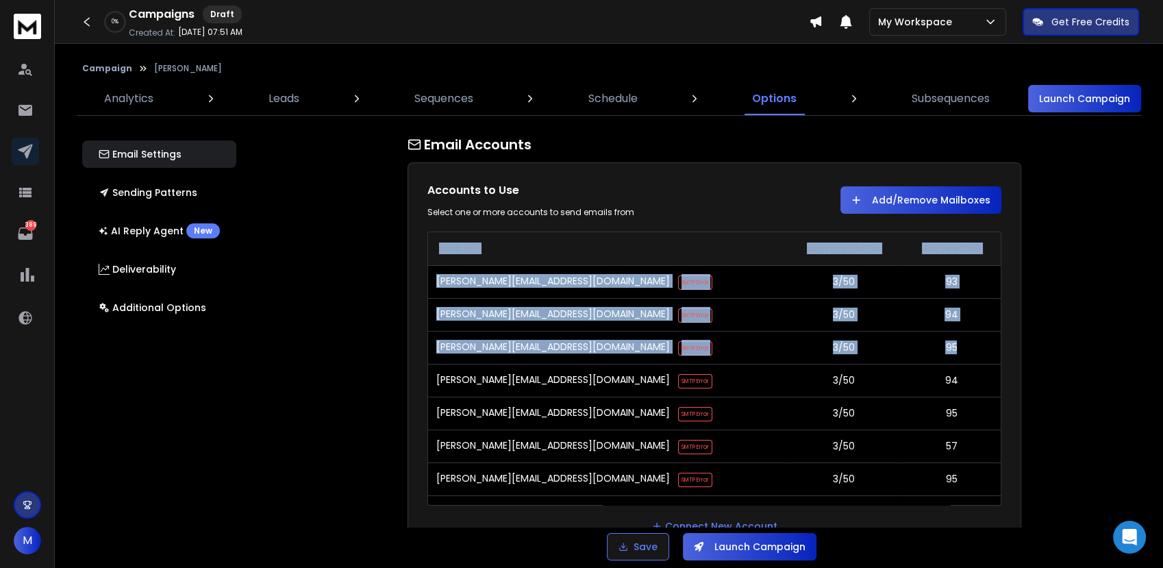
drag, startPoint x: 993, startPoint y: 282, endPoint x: 989, endPoint y: 347, distance: 65.2
click at [989, 347] on div "EMAIL (10) DAILY UTILIZATION HEALTH SCORE thomas@activetraderit.com SMTP Error …" at bounding box center [714, 368] width 574 height 274
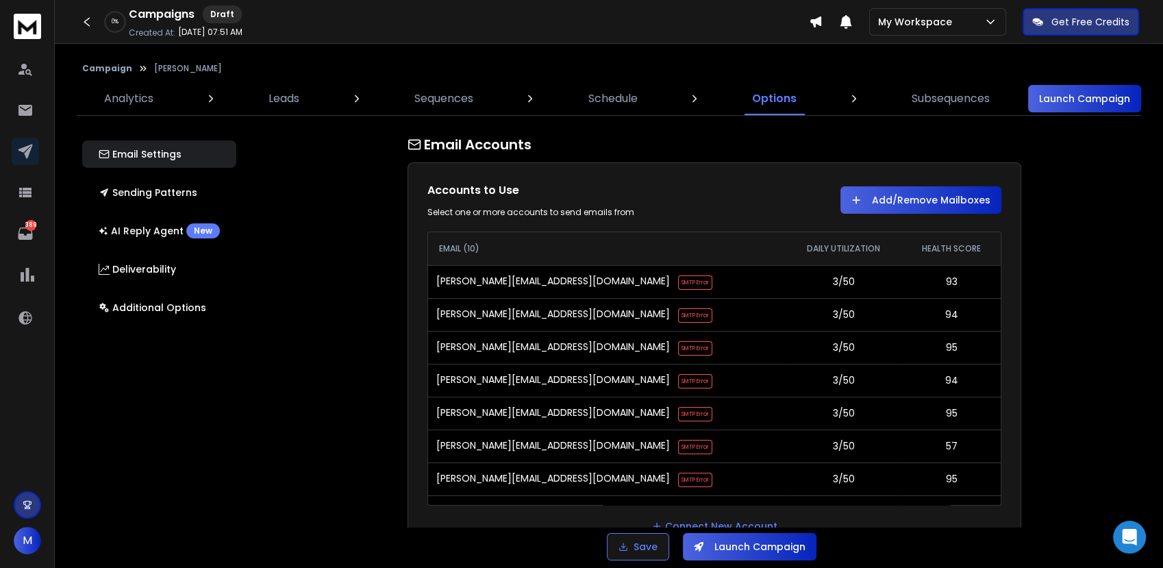
click at [986, 288] on td "93" at bounding box center [951, 281] width 99 height 33
click at [852, 199] on icon "button" at bounding box center [856, 200] width 8 height 8
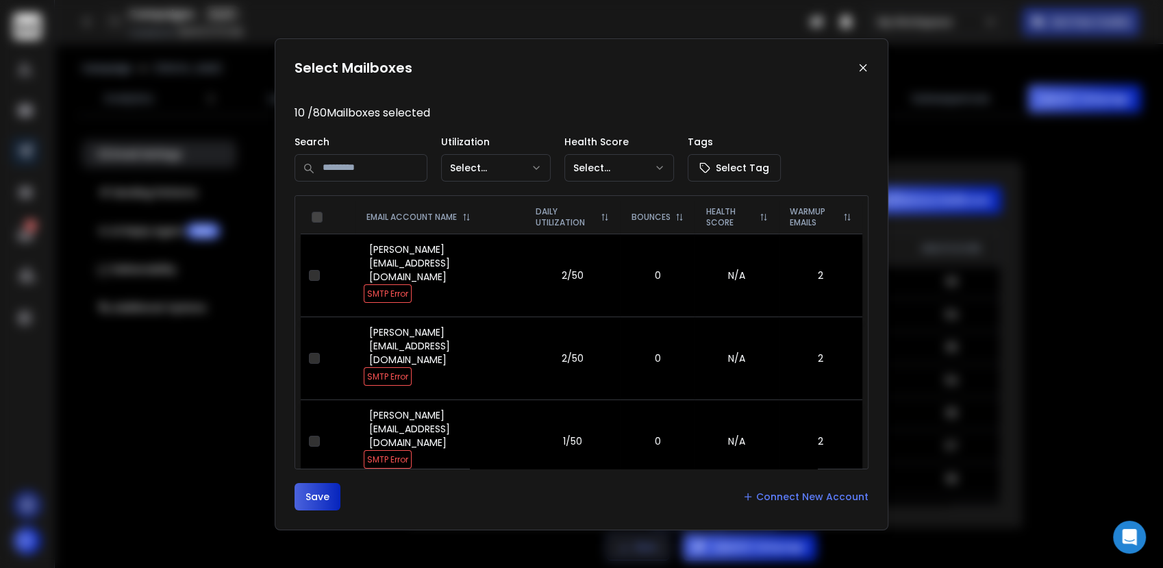
click at [373, 164] on input at bounding box center [360, 167] width 133 height 27
type input "******"
click at [856, 60] on div "Select Mailboxes" at bounding box center [581, 67] width 574 height 19
click at [860, 68] on icon at bounding box center [862, 67] width 11 height 11
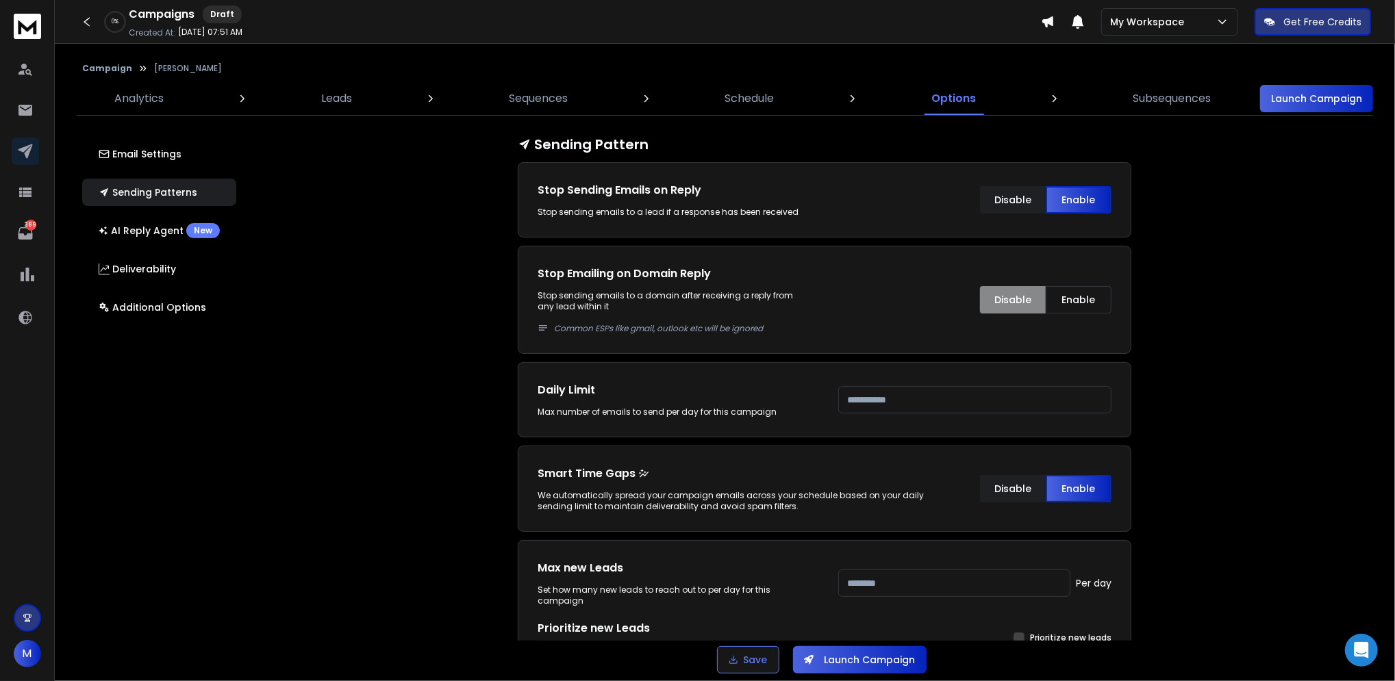
scroll to position [442, 0]
click at [981, 390] on input "***" at bounding box center [974, 399] width 273 height 27
type input "*"
type input "***"
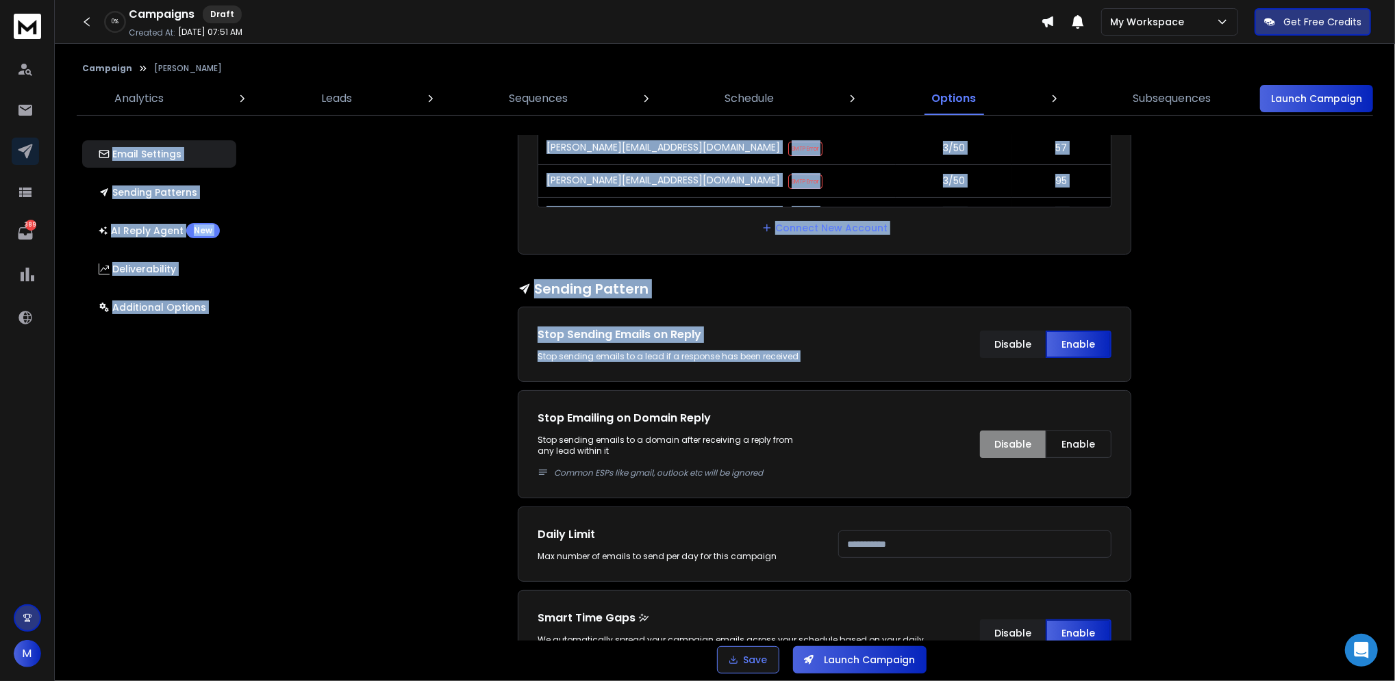
scroll to position [738, 0]
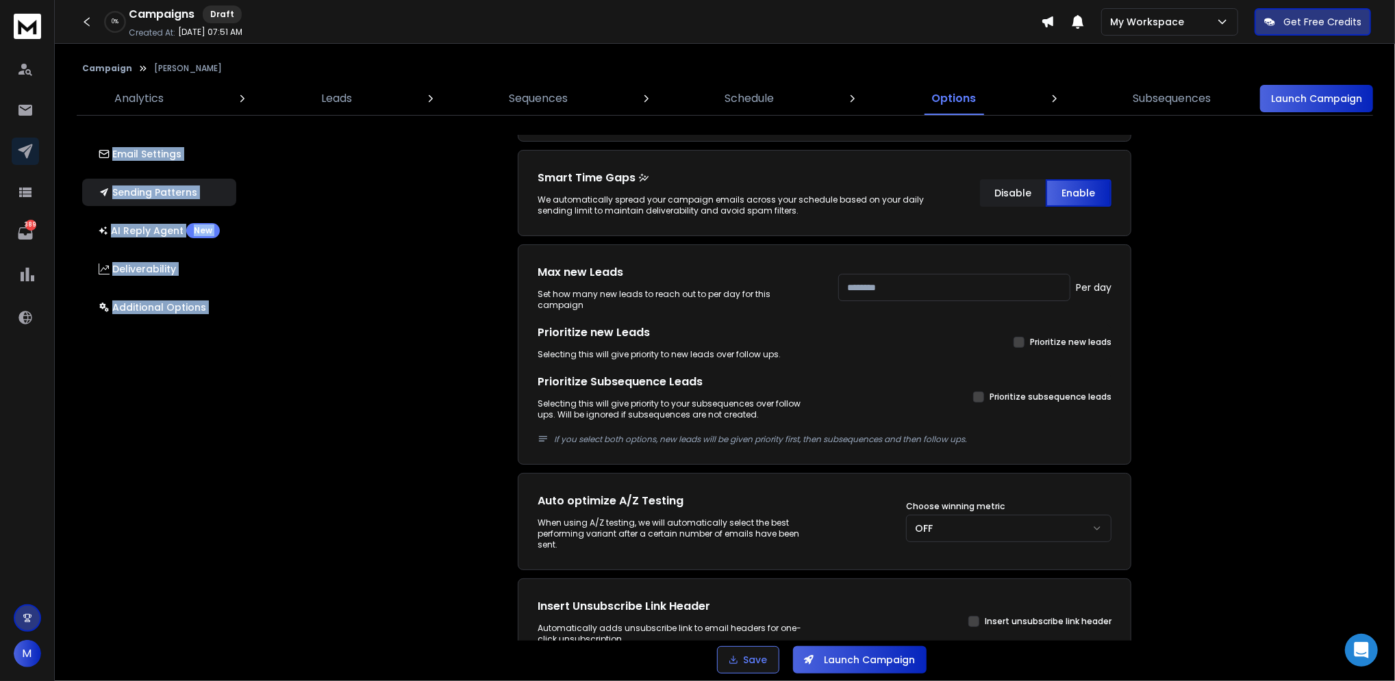
drag, startPoint x: 943, startPoint y: 234, endPoint x: 868, endPoint y: 699, distance: 470.9
click at [868, 510] on html "Get only verified leads with our AI-powered Lead Finder, starting at $22/mo Try…" at bounding box center [697, 340] width 1395 height 681
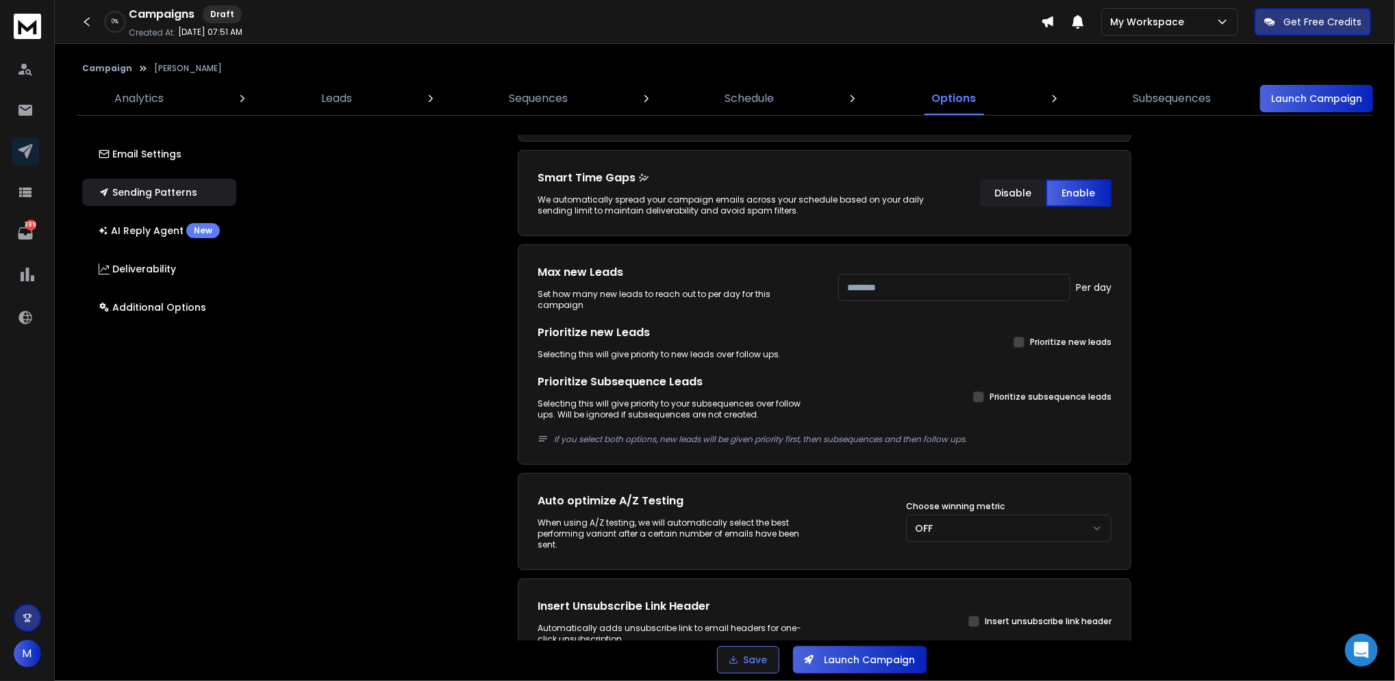
click at [972, 288] on input "***" at bounding box center [954, 287] width 232 height 27
click at [1035, 275] on div "Email Accounts Accounts to Use Select one or more accounts to send emails from …" at bounding box center [832, 388] width 1149 height 506
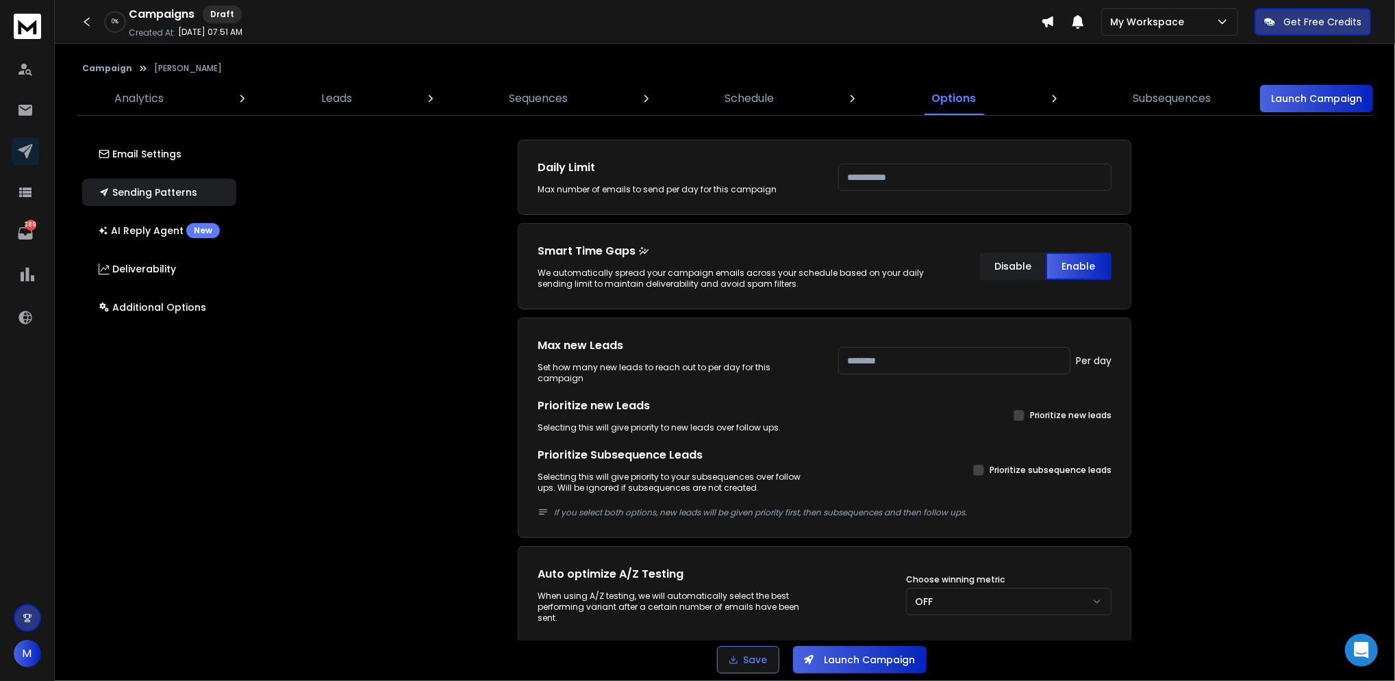
scroll to position [628, 0]
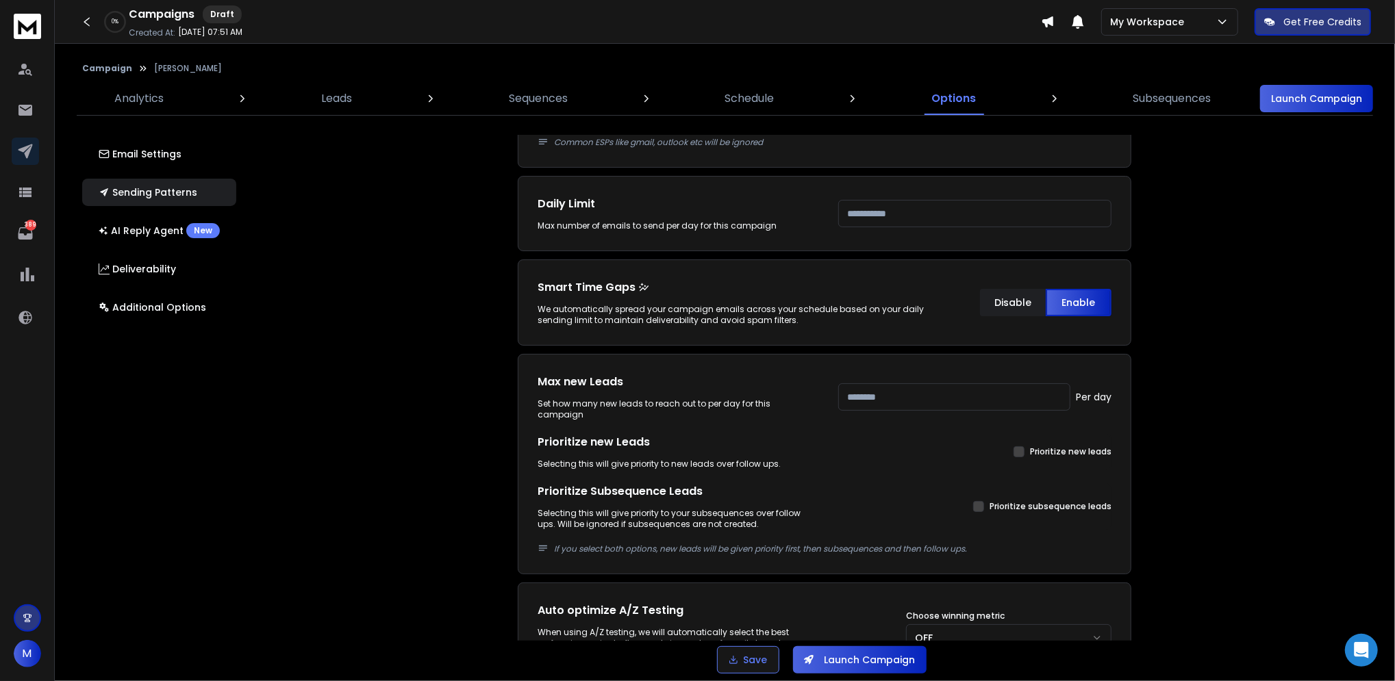
click at [871, 400] on input "***" at bounding box center [954, 396] width 232 height 27
type input "***"
click at [876, 510] on div "Get only verified leads with our AI-powered Lead Finder, starting at $22/mo Try…" at bounding box center [697, 340] width 1395 height 681
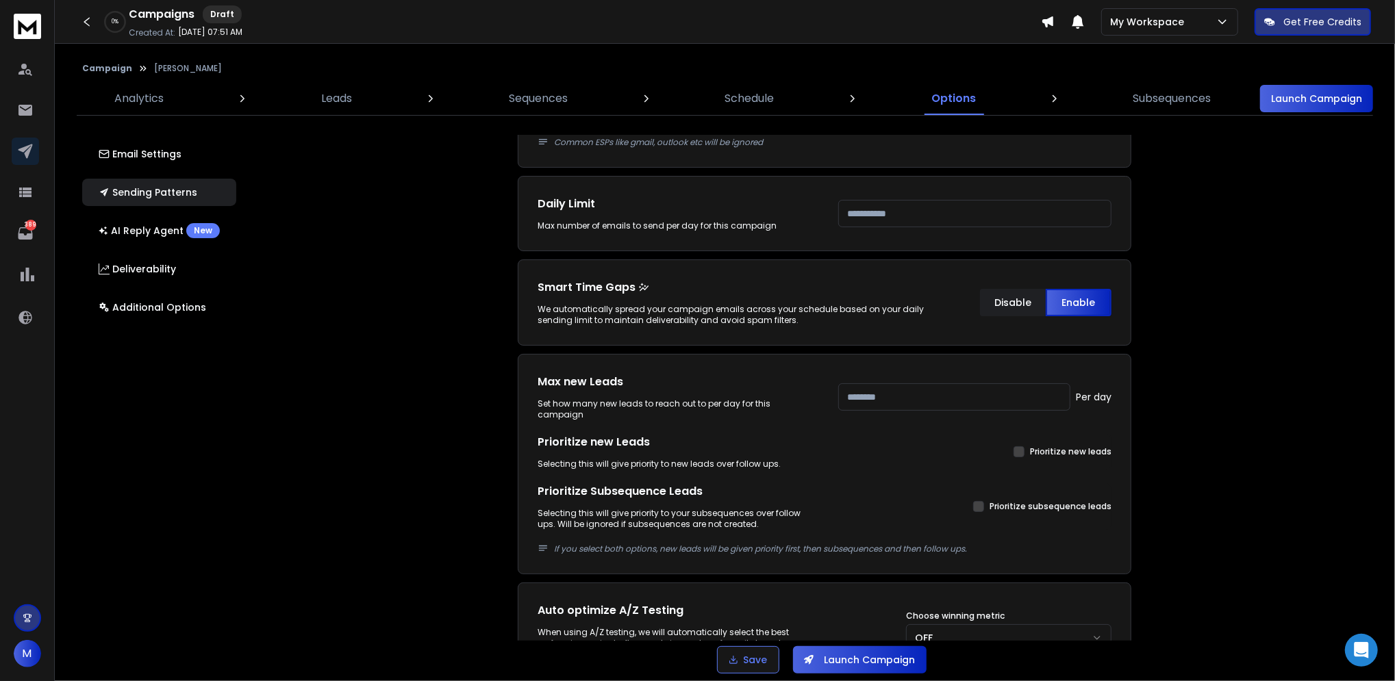
click at [872, 510] on button "Launch Campaign" at bounding box center [860, 659] width 134 height 27
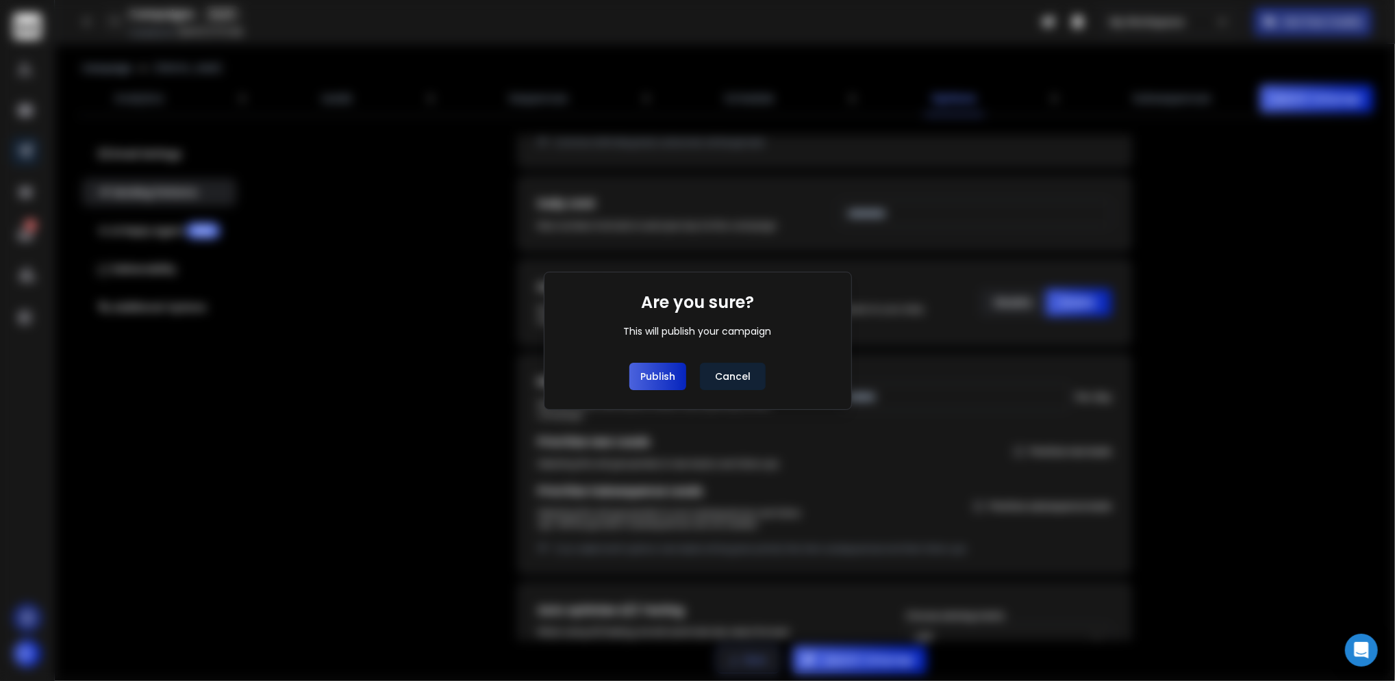
click at [655, 337] on div "This will publish your campaign" at bounding box center [698, 332] width 148 height 14
drag, startPoint x: 627, startPoint y: 308, endPoint x: 792, endPoint y: 333, distance: 166.8
click at [792, 333] on div "Are you sure? This will publish your campaign Publish Cancel" at bounding box center [697, 341] width 268 height 99
drag, startPoint x: 792, startPoint y: 333, endPoint x: 731, endPoint y: 372, distance: 72.9
click at [731, 372] on button "Cancel" at bounding box center [733, 376] width 66 height 27
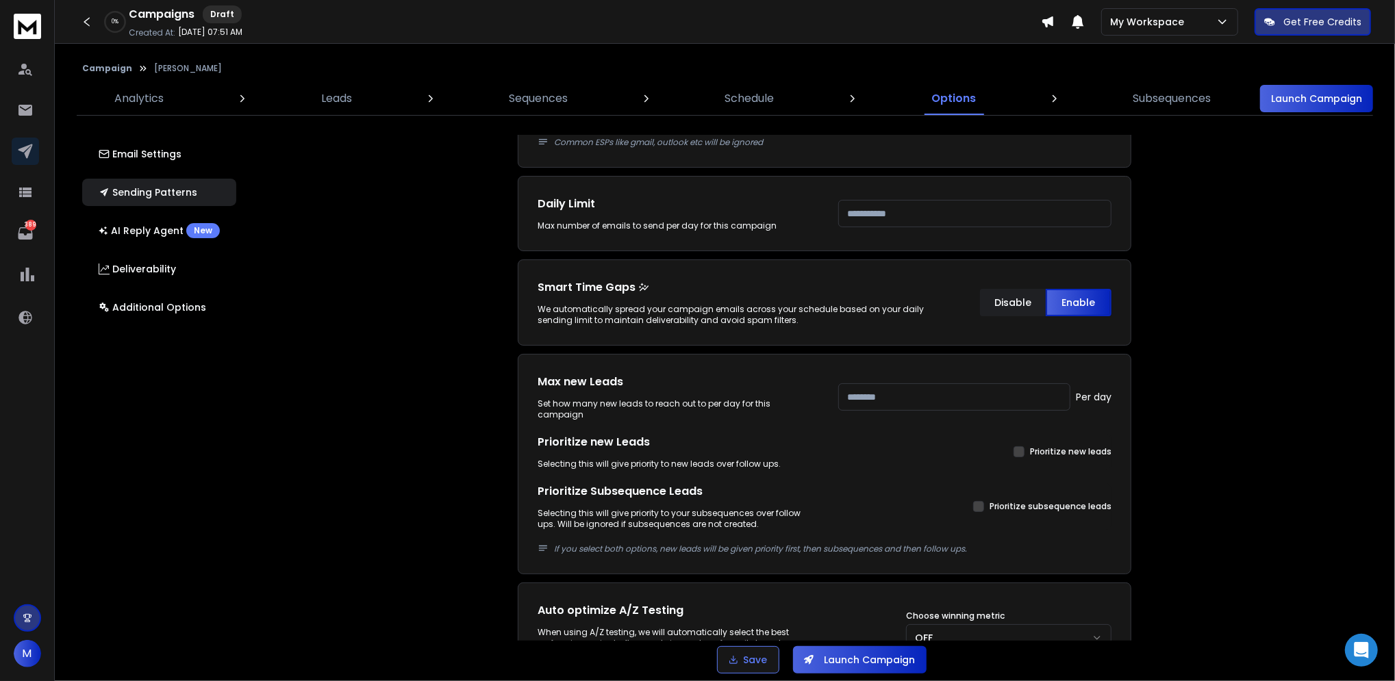
click at [10, 157] on div "389 M" at bounding box center [27, 340] width 55 height 681
click at [19, 157] on icon at bounding box center [25, 151] width 16 height 16
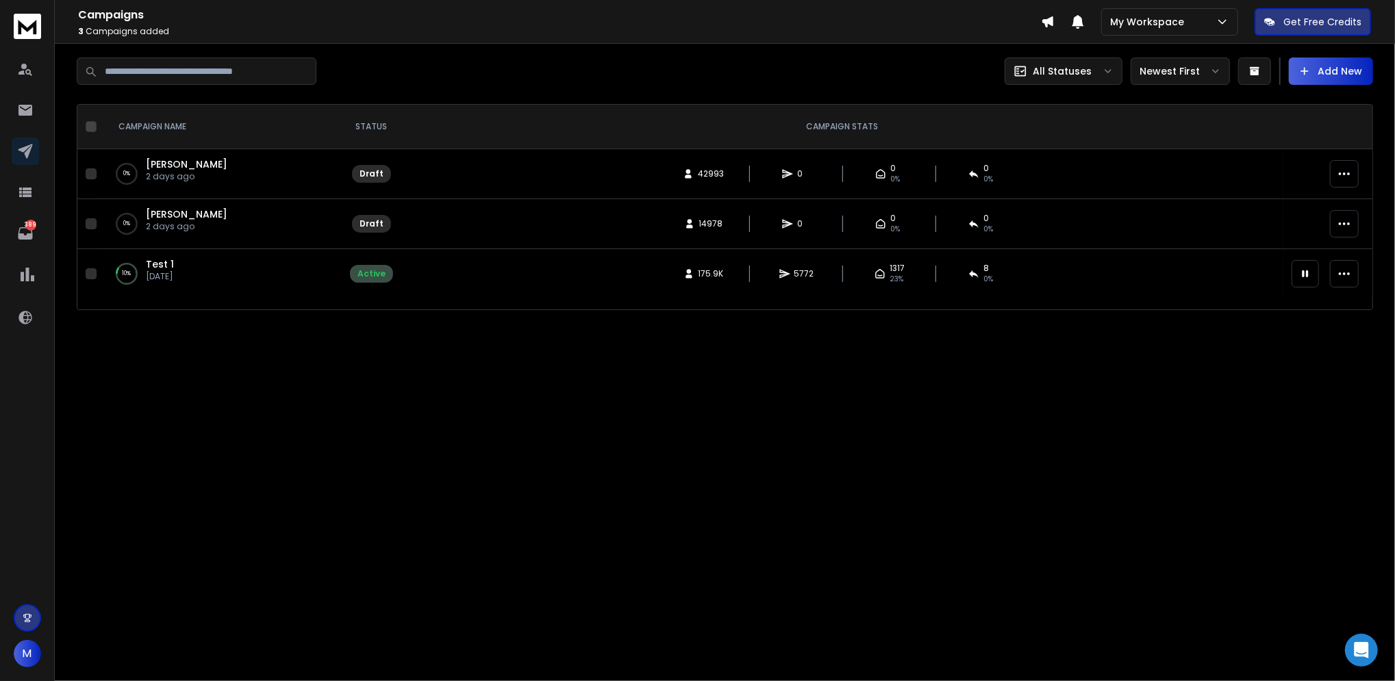
click at [310, 270] on div "10 % Test 1 16 days ago" at bounding box center [222, 273] width 212 height 33
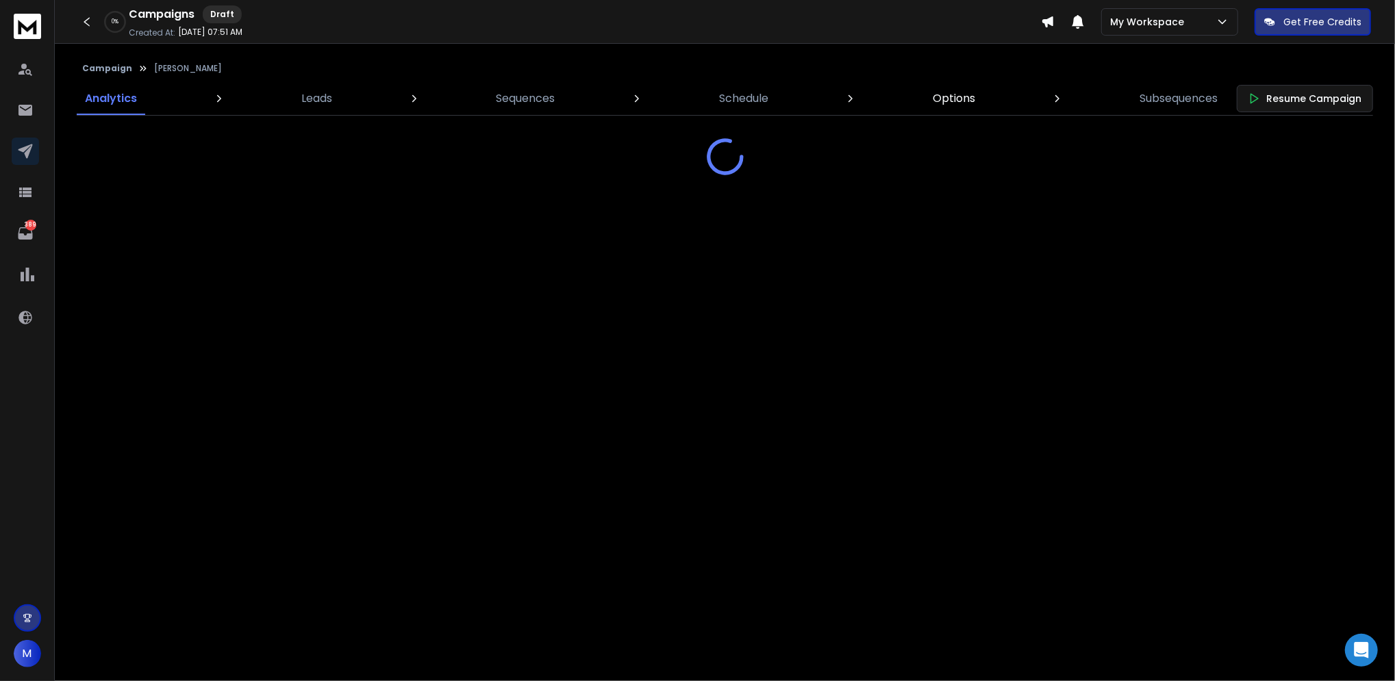
click at [956, 103] on p "Options" at bounding box center [953, 98] width 42 height 16
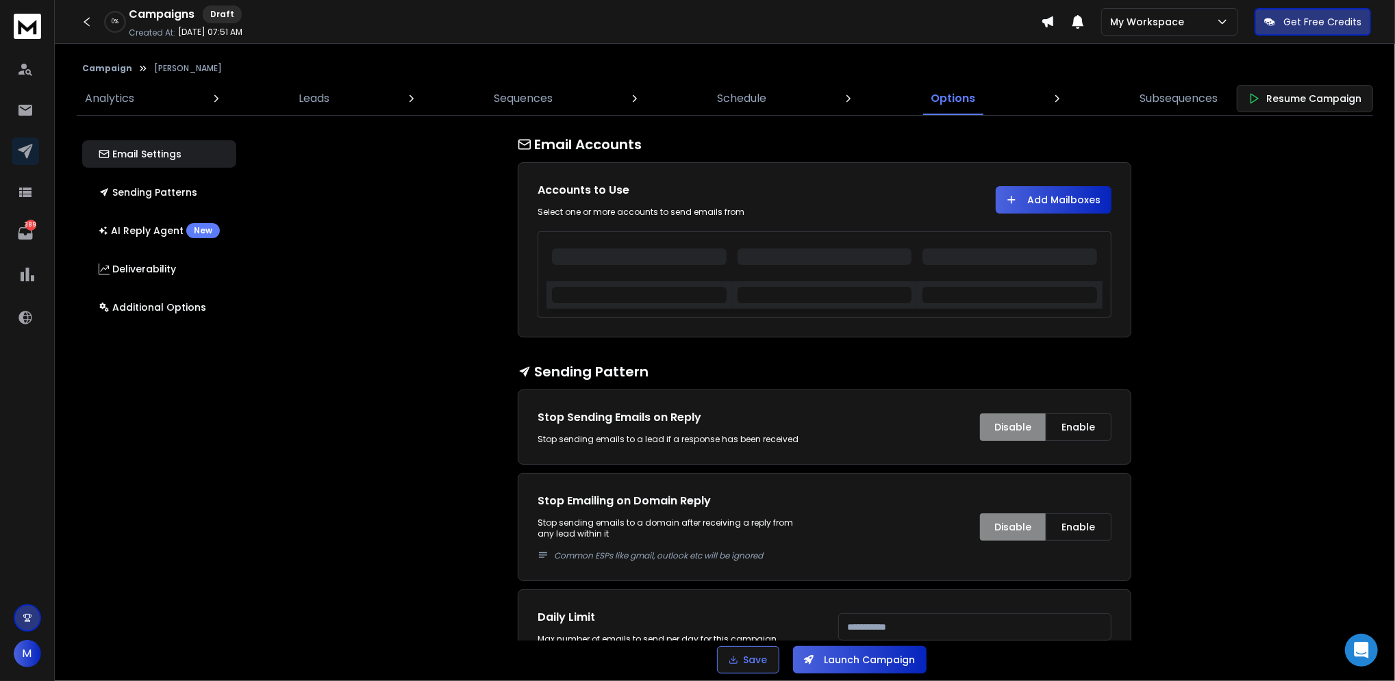
type input "***"
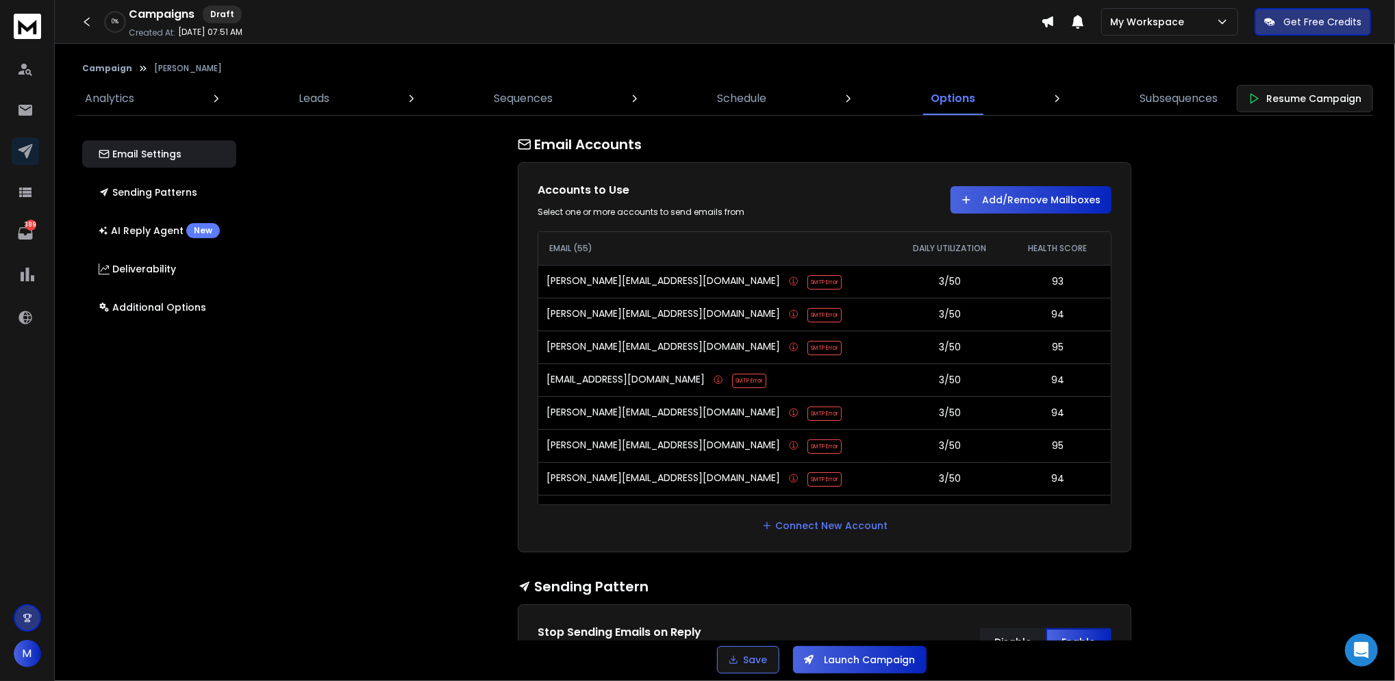
click at [1012, 212] on button "Add/Remove Mailboxes" at bounding box center [1030, 199] width 161 height 27
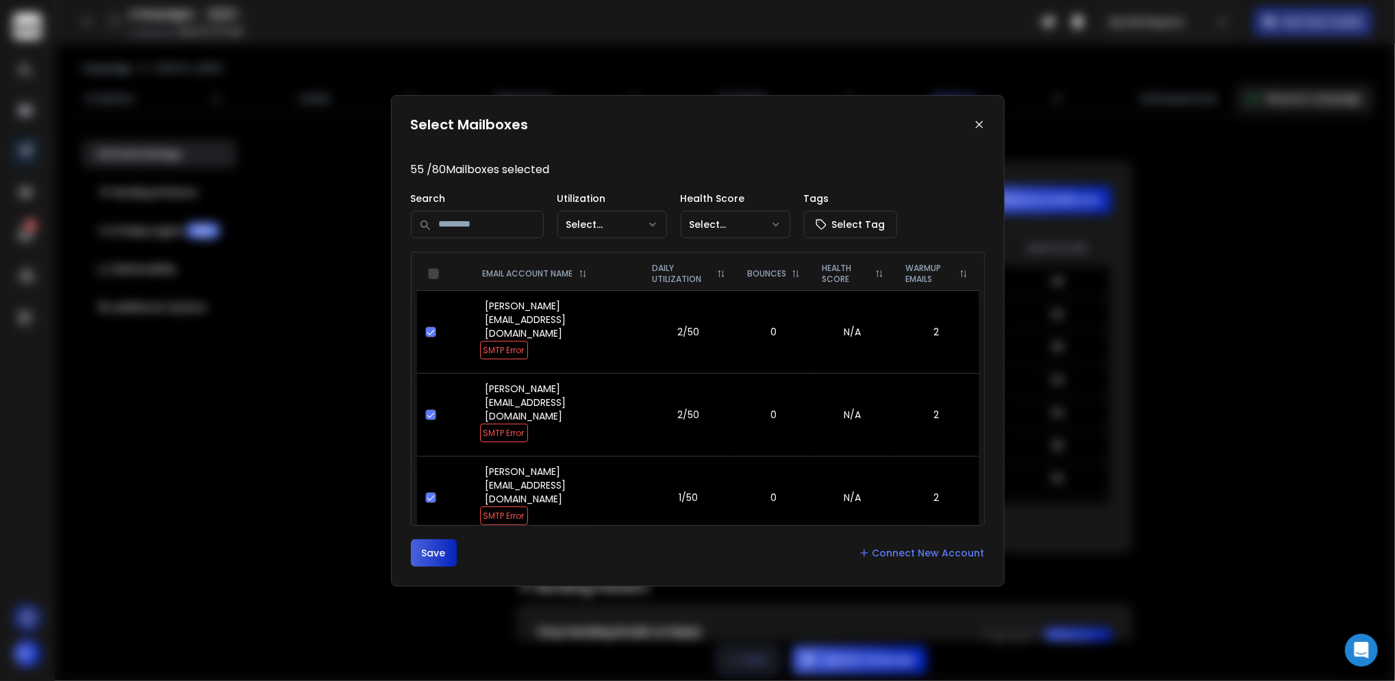
click at [433, 264] on th at bounding box center [444, 274] width 55 height 33
click at [431, 270] on button "Select this Page" at bounding box center [433, 273] width 11 height 11
click at [448, 335] on label "Select all 80" at bounding box center [449, 340] width 51 height 11
click at [415, 340] on button "Select this Page" at bounding box center [412, 340] width 11 height 11
click at [478, 216] on input at bounding box center [477, 224] width 133 height 27
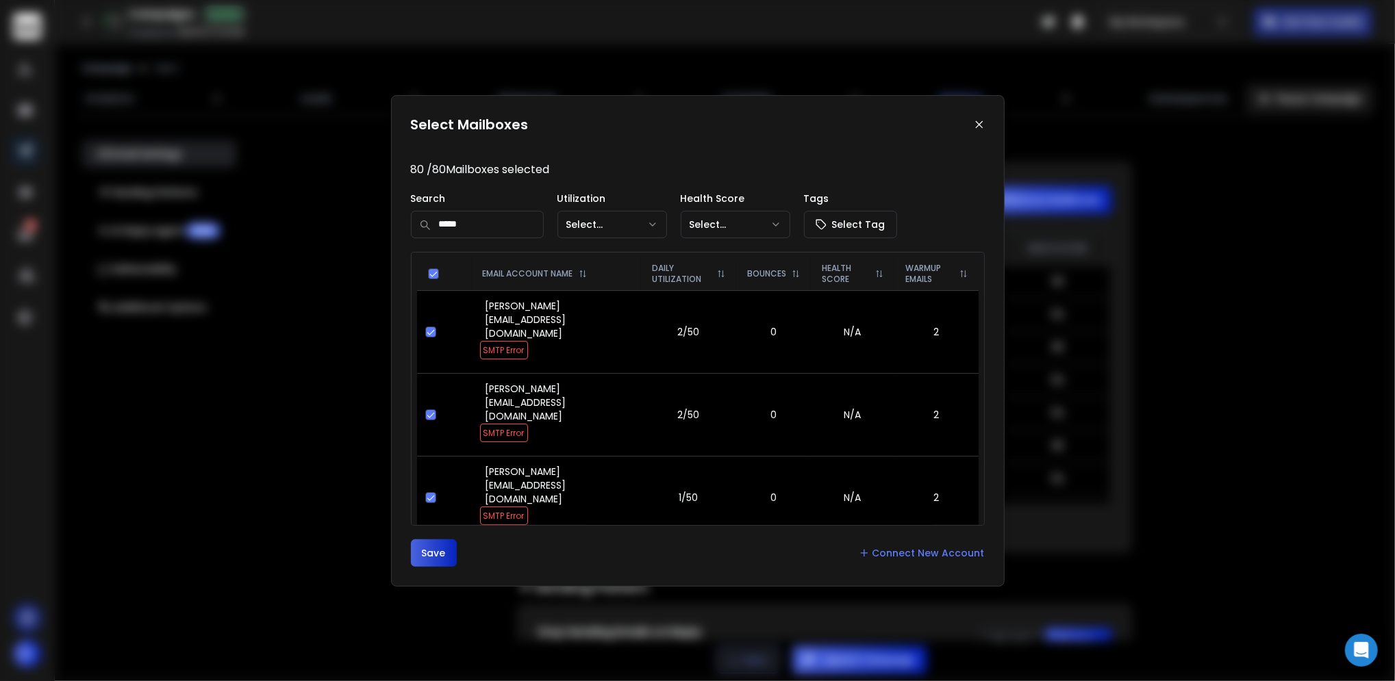
type input "*****"
click at [436, 277] on button "Select this Page" at bounding box center [433, 273] width 11 height 11
click at [475, 221] on input "*****" at bounding box center [477, 224] width 133 height 27
type input "****"
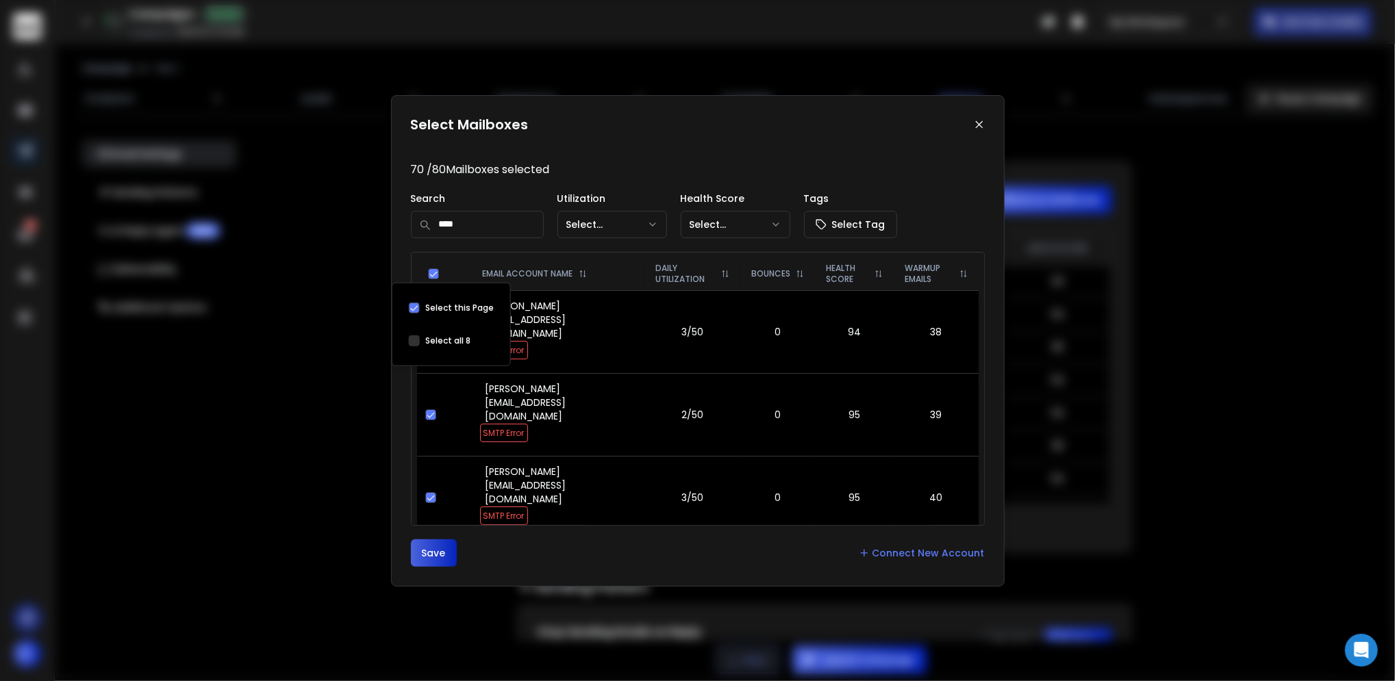
click at [432, 273] on button "Select this Page" at bounding box center [433, 273] width 11 height 11
click at [432, 510] on button "Save" at bounding box center [434, 552] width 46 height 27
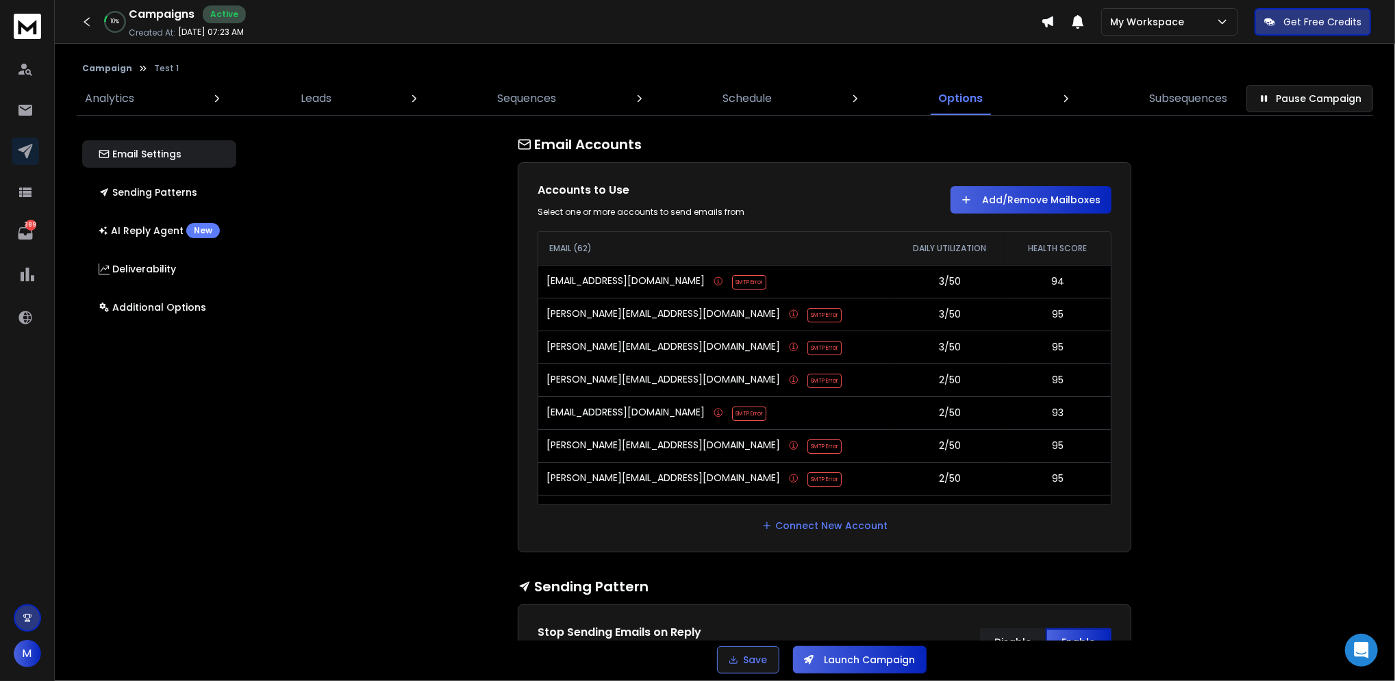
click at [2, 166] on div "389 M" at bounding box center [27, 340] width 55 height 681
click at [24, 163] on link at bounding box center [25, 151] width 27 height 27
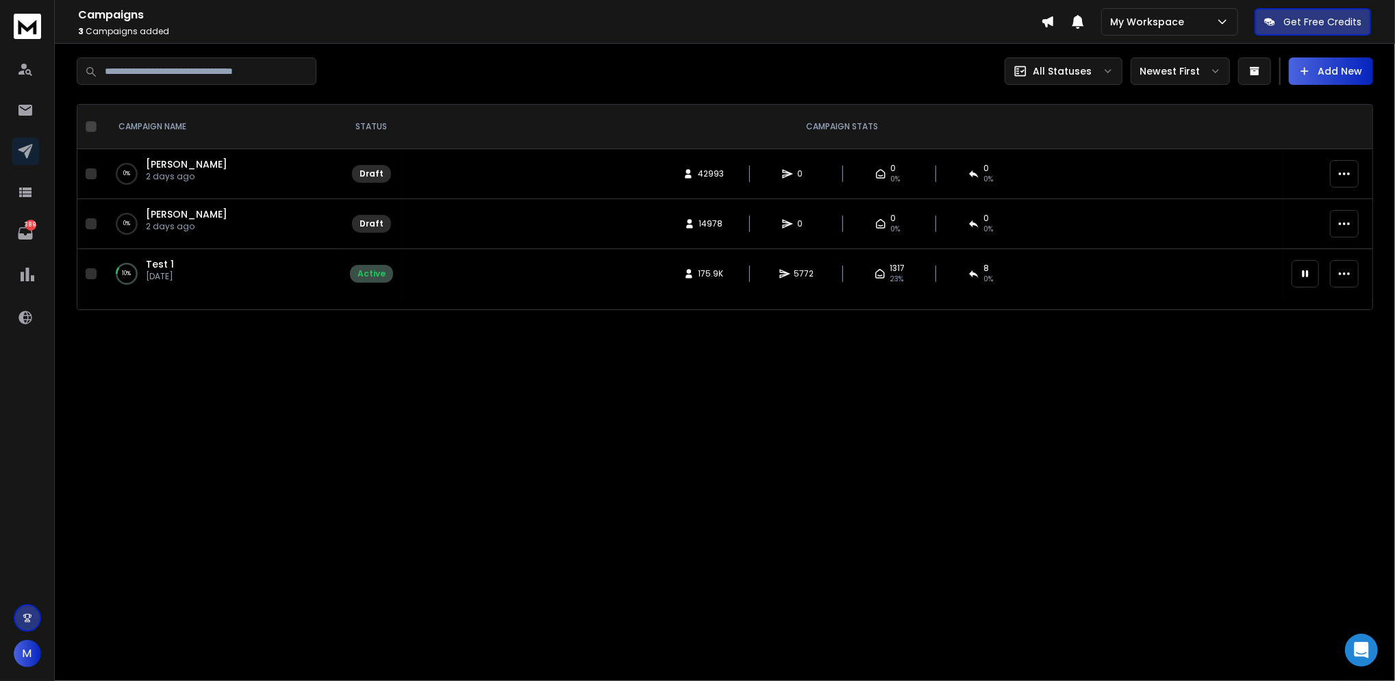
click at [1035, 313] on div "Campaigns 3 Campaigns Added All Statuses Newest First Add New CAMPAIGN NAME STA…" at bounding box center [725, 184] width 1340 height 280
click at [475, 207] on td "14978 0 0 0% 0 0%" at bounding box center [842, 224] width 882 height 50
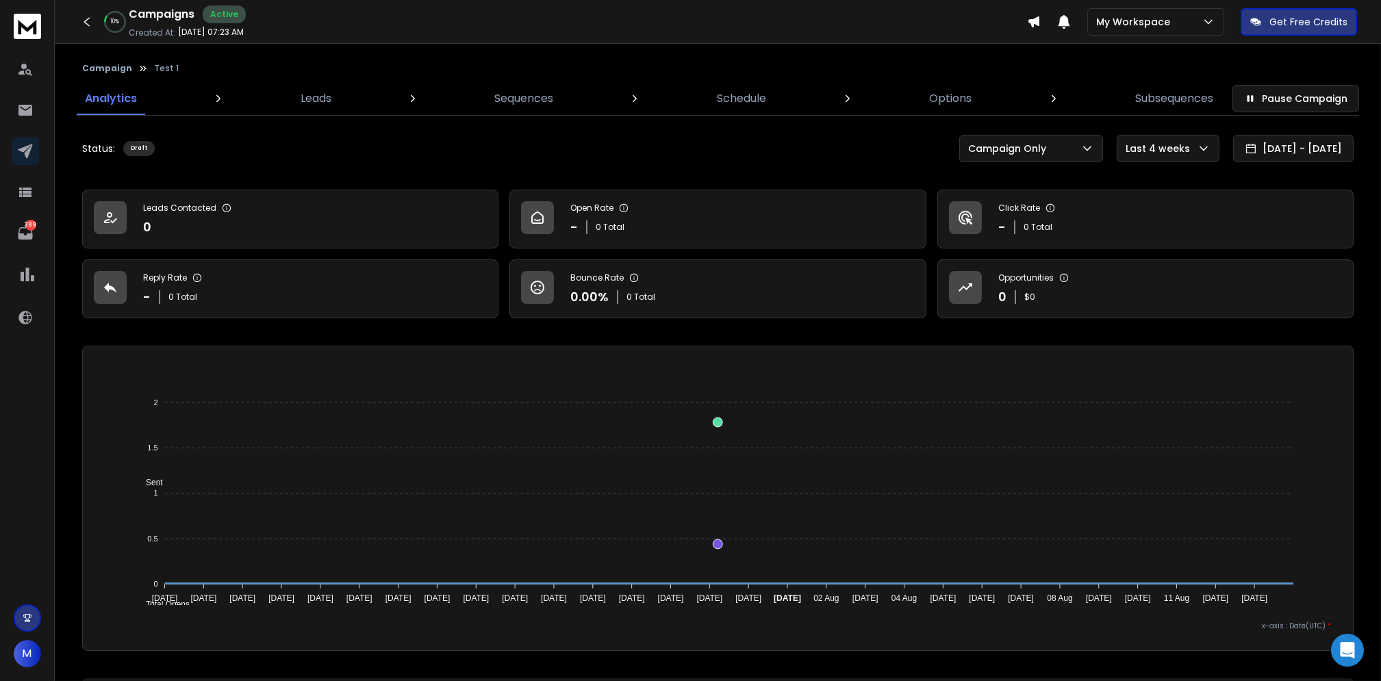
click at [1035, 98] on div "Analytics Leads Sequences Schedule Options Subsequences" at bounding box center [649, 98] width 1145 height 33
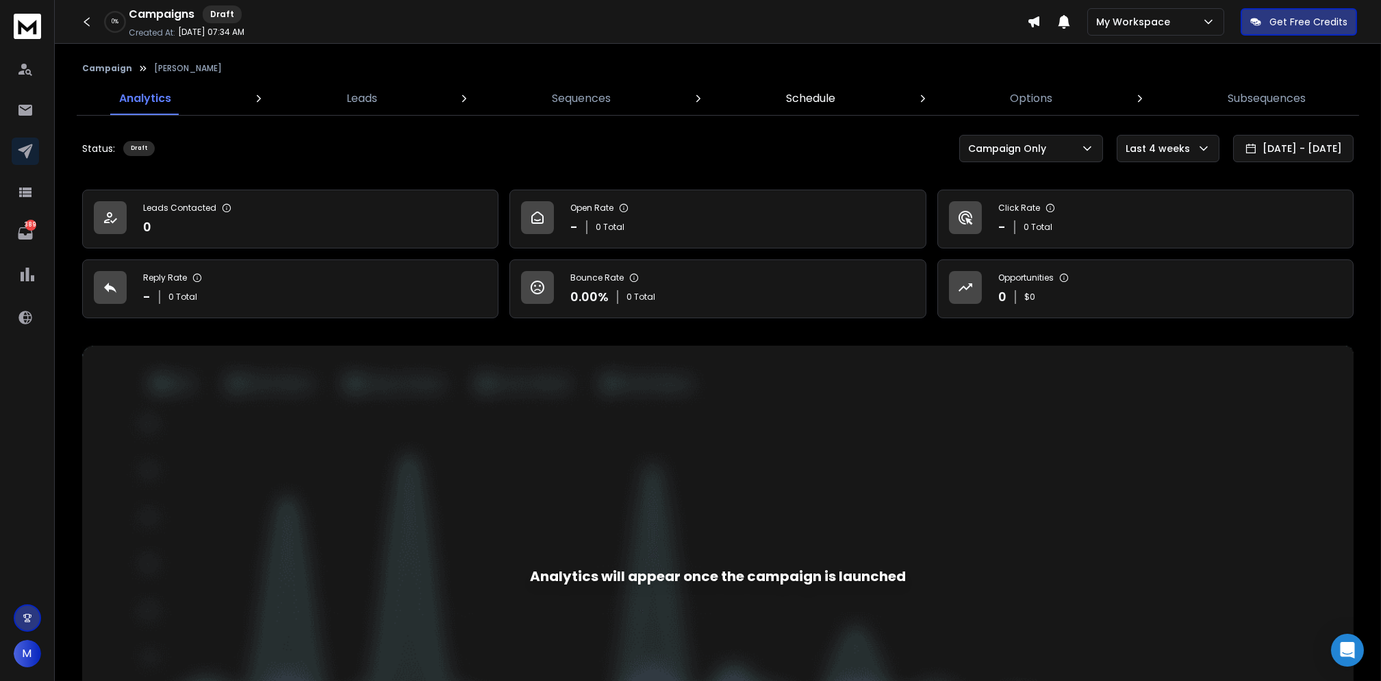
click at [780, 101] on link "Schedule" at bounding box center [811, 98] width 66 height 33
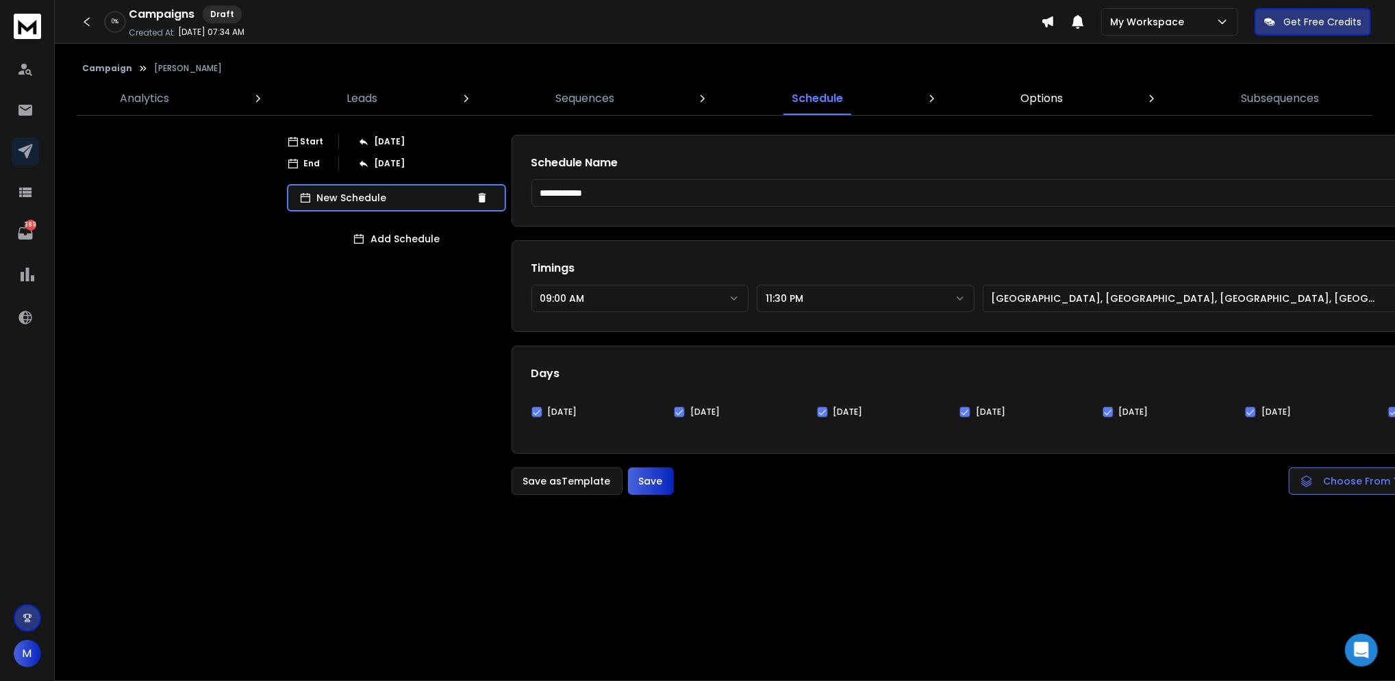
click at [1034, 94] on p "Options" at bounding box center [1042, 98] width 42 height 16
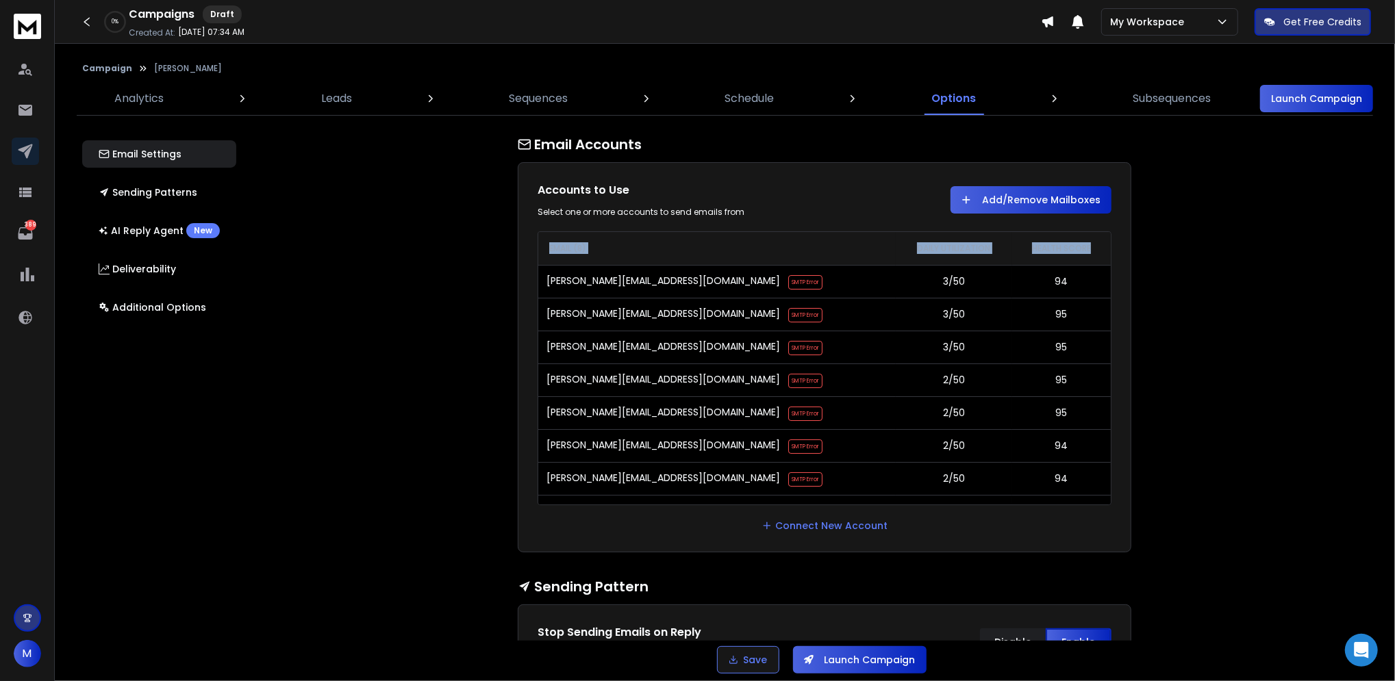
drag, startPoint x: 1096, startPoint y: 264, endPoint x: 1105, endPoint y: 400, distance: 136.5
click at [1035, 400] on div "Accounts to Use Select one or more accounts to send emails from Add/Remove Mail…" at bounding box center [824, 357] width 613 height 390
click at [893, 510] on button "Launch Campaign" at bounding box center [860, 659] width 134 height 27
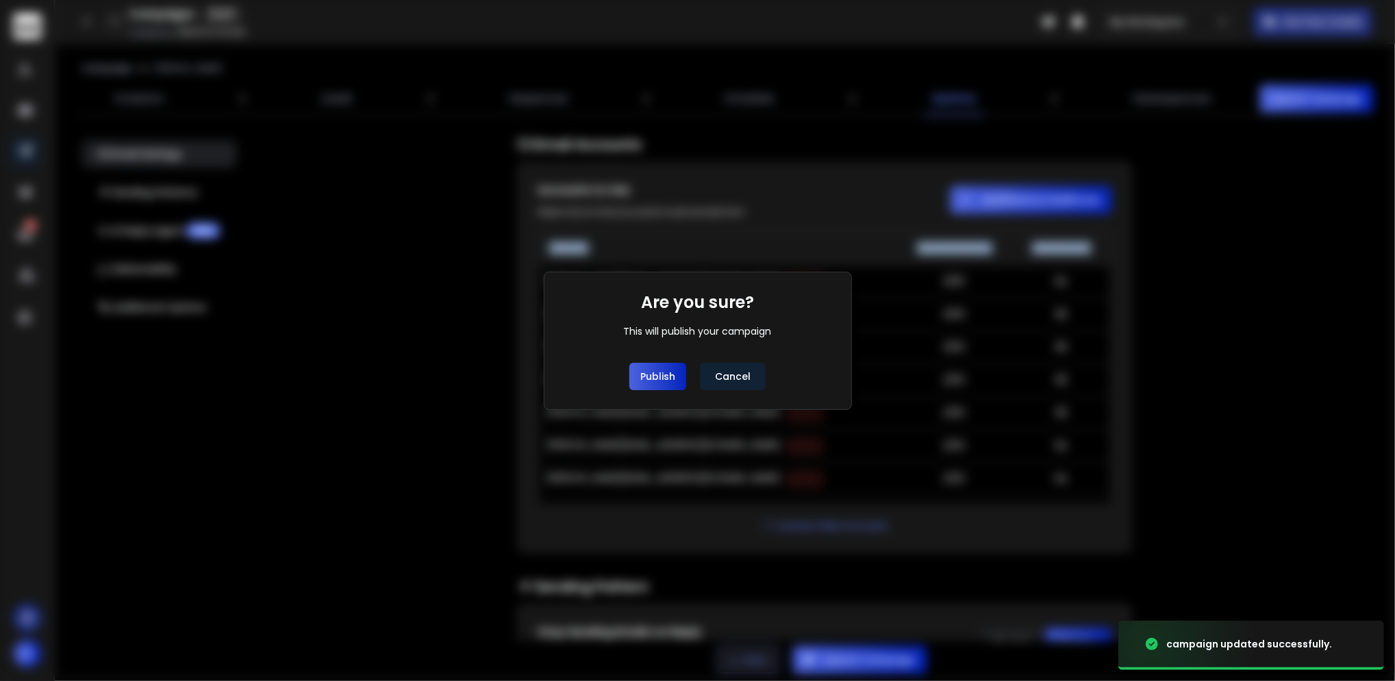
click at [655, 381] on button "Publish" at bounding box center [657, 376] width 57 height 27
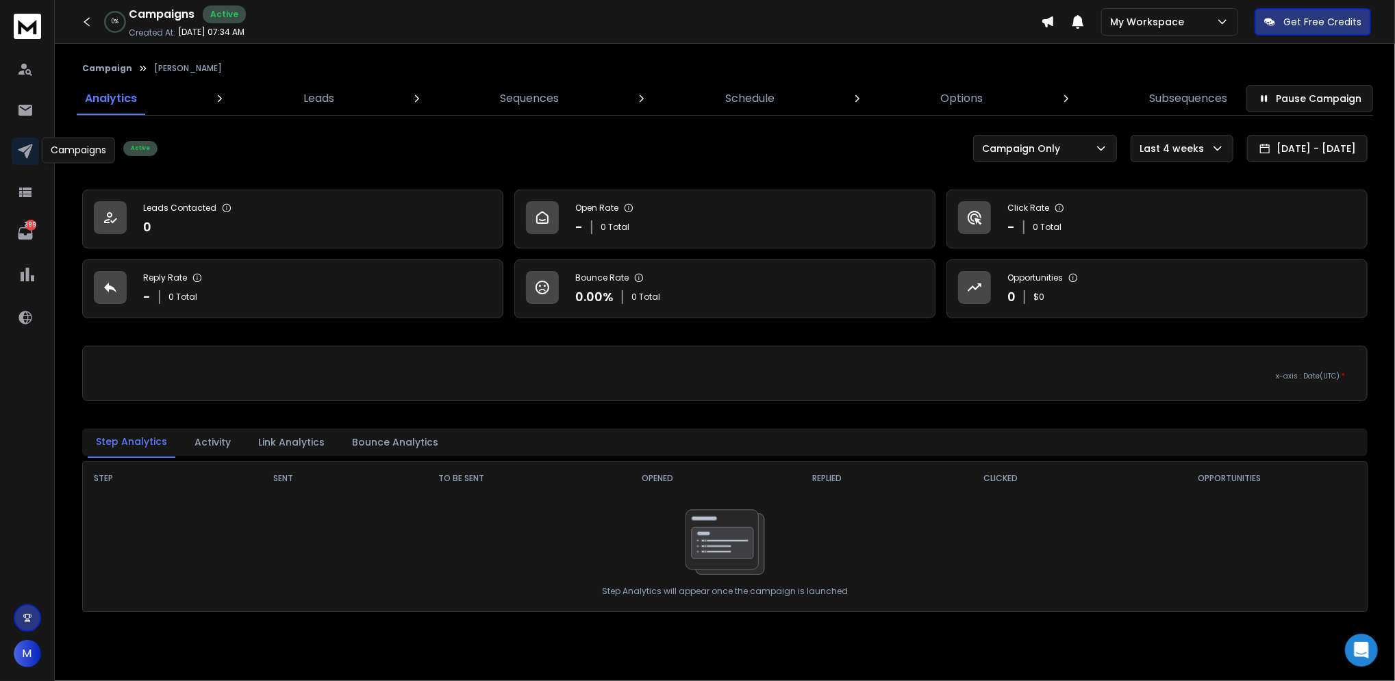
click at [12, 146] on link at bounding box center [25, 151] width 27 height 27
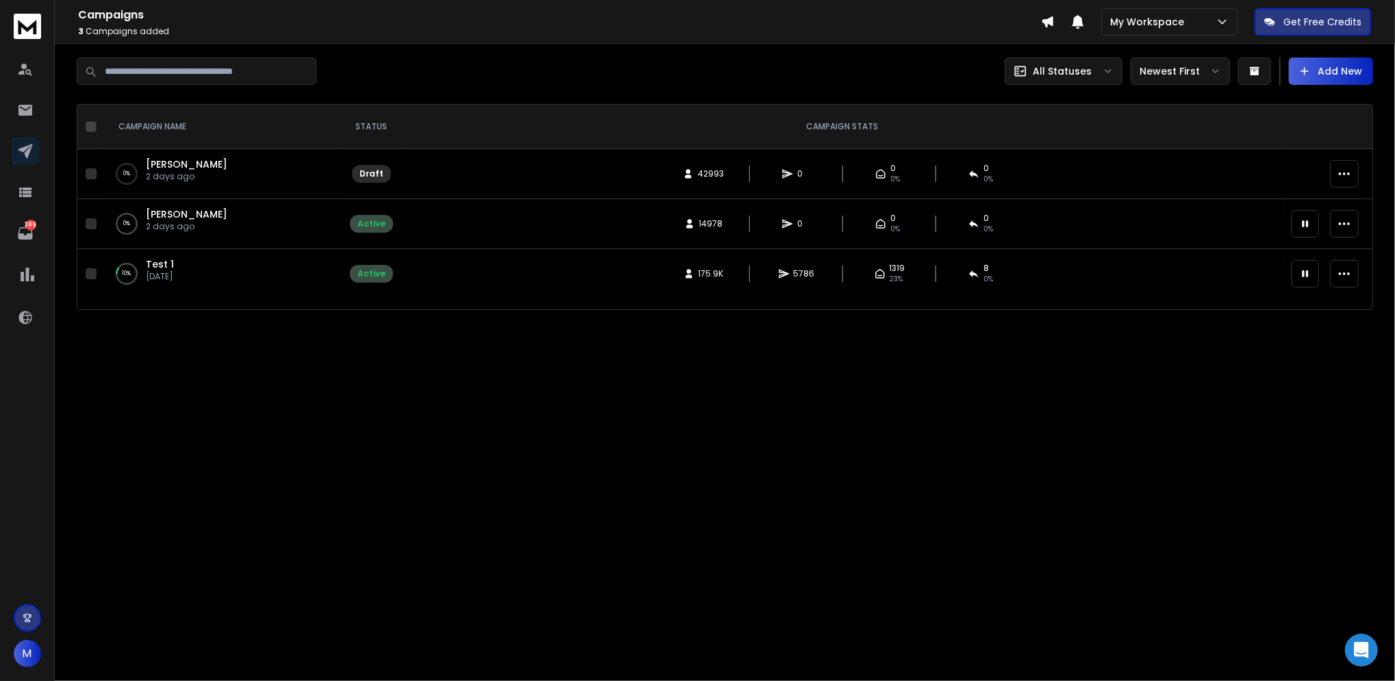
click at [620, 177] on div "42993 0 0 0% 0 0%" at bounding box center [841, 174] width 865 height 22
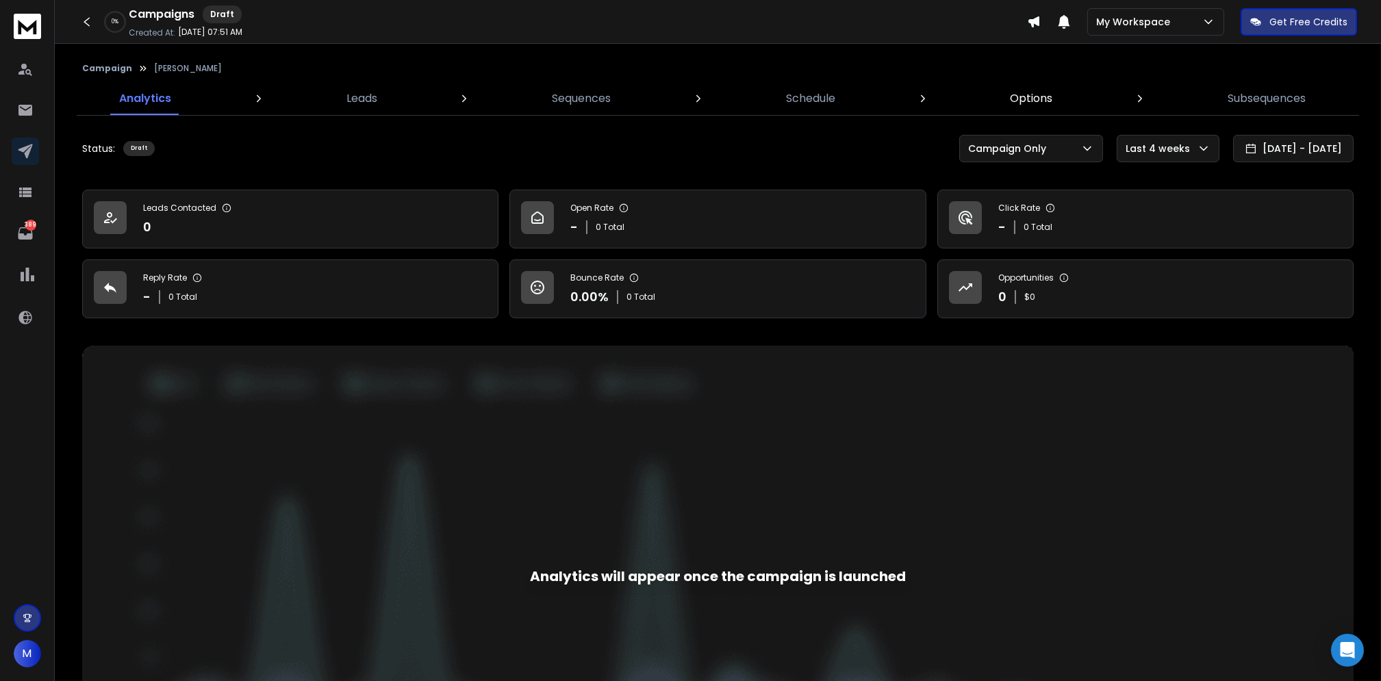
click at [1014, 94] on p "Options" at bounding box center [1031, 98] width 42 height 16
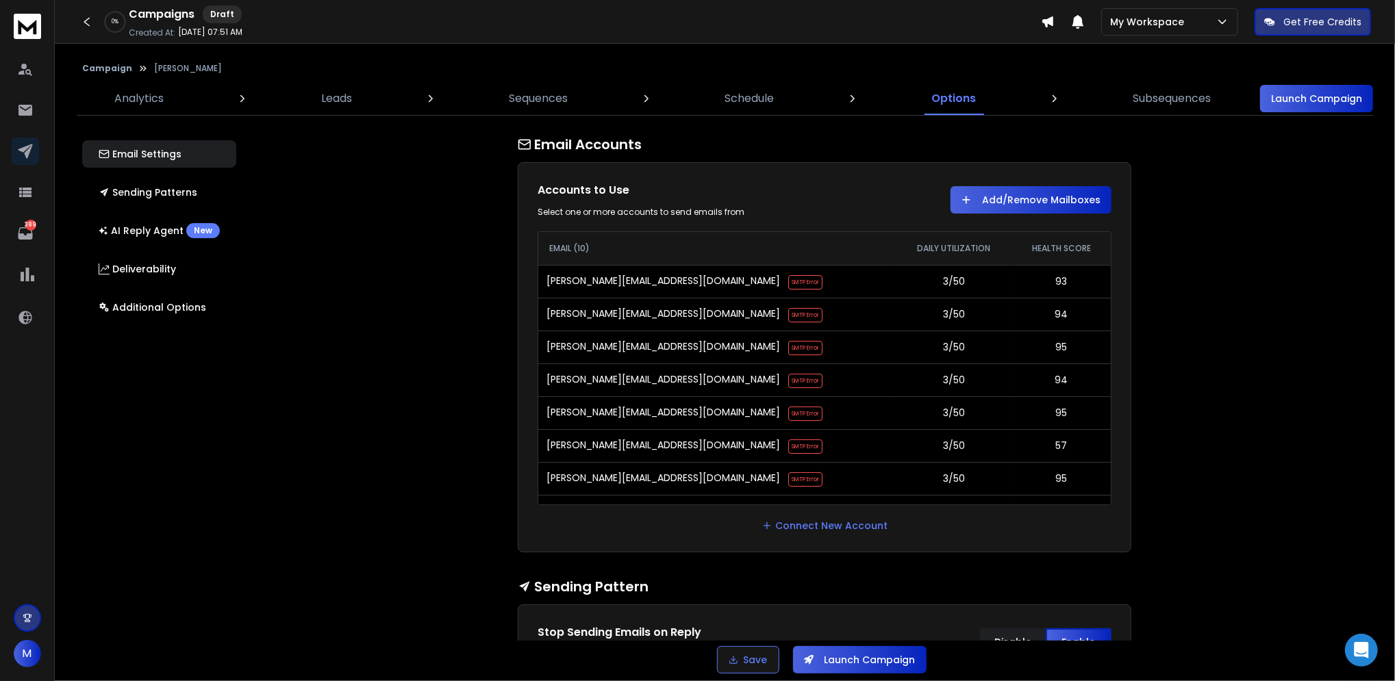
click at [846, 674] on button "Launch Campaign" at bounding box center [860, 659] width 134 height 27
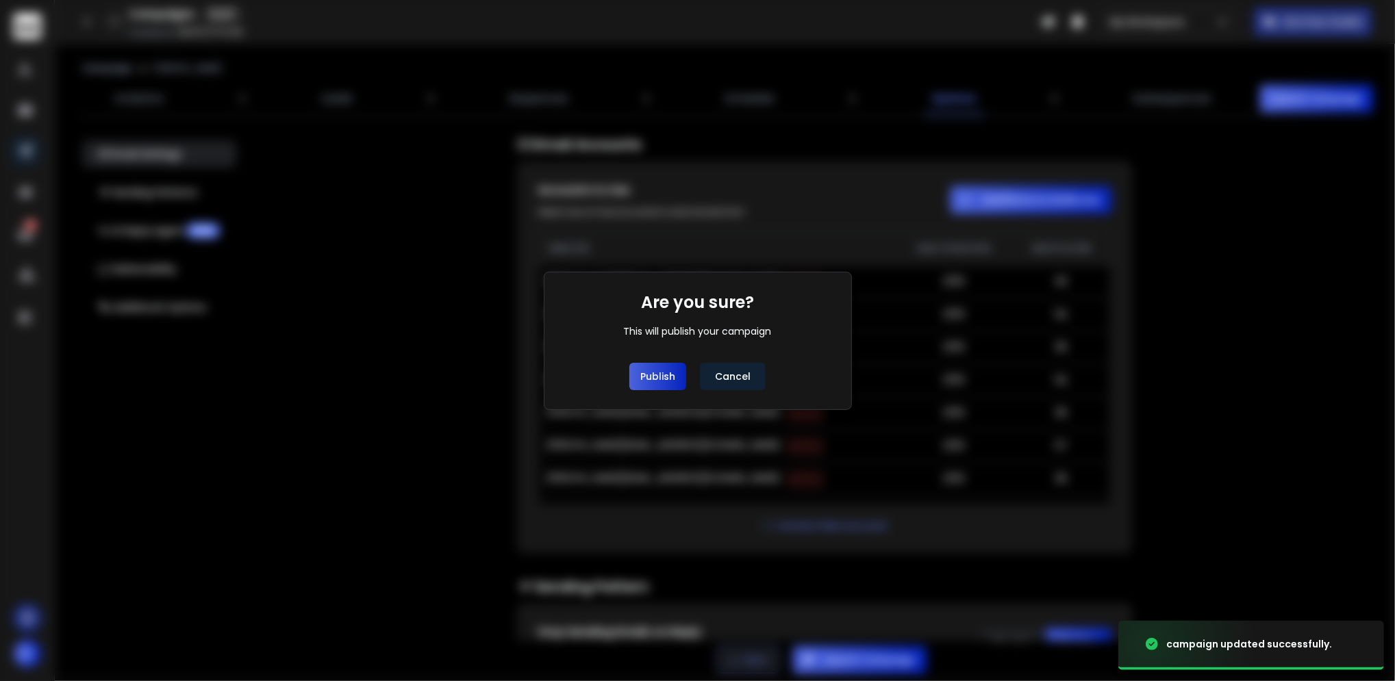
click at [650, 363] on button "Publish" at bounding box center [657, 376] width 57 height 27
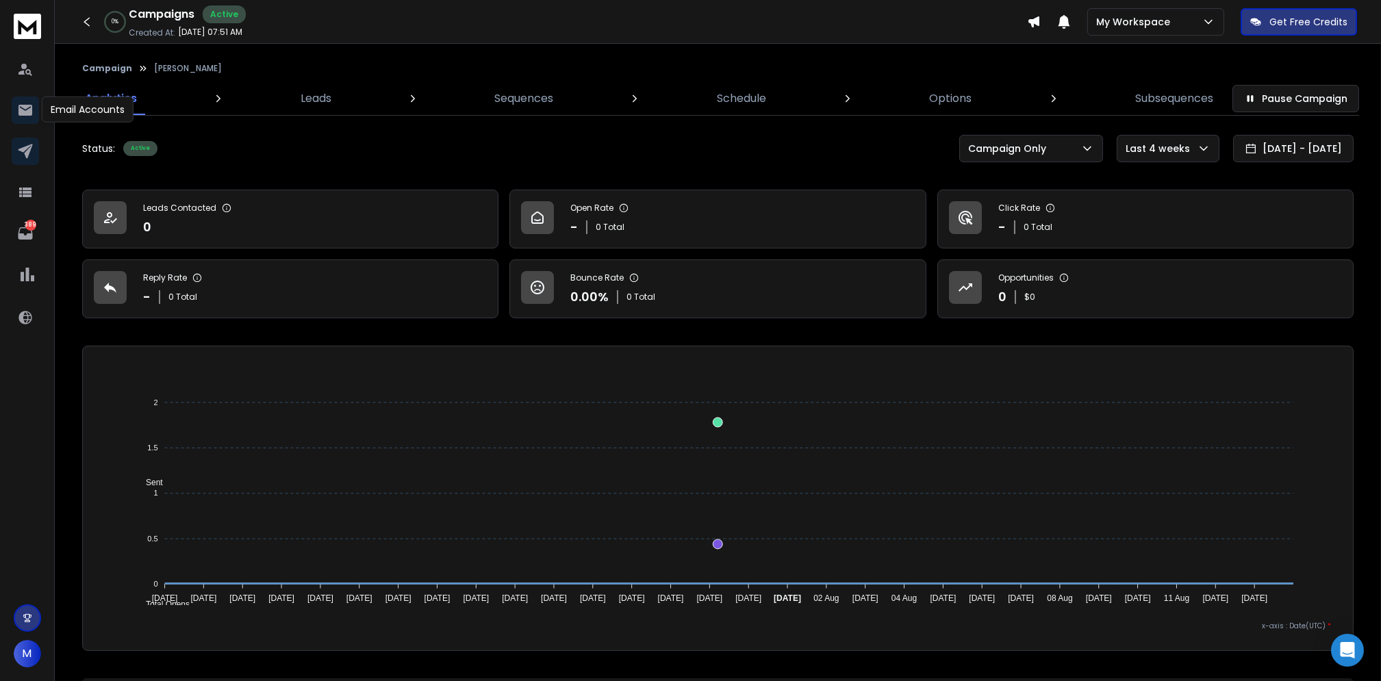
click at [17, 103] on icon at bounding box center [25, 110] width 16 height 16
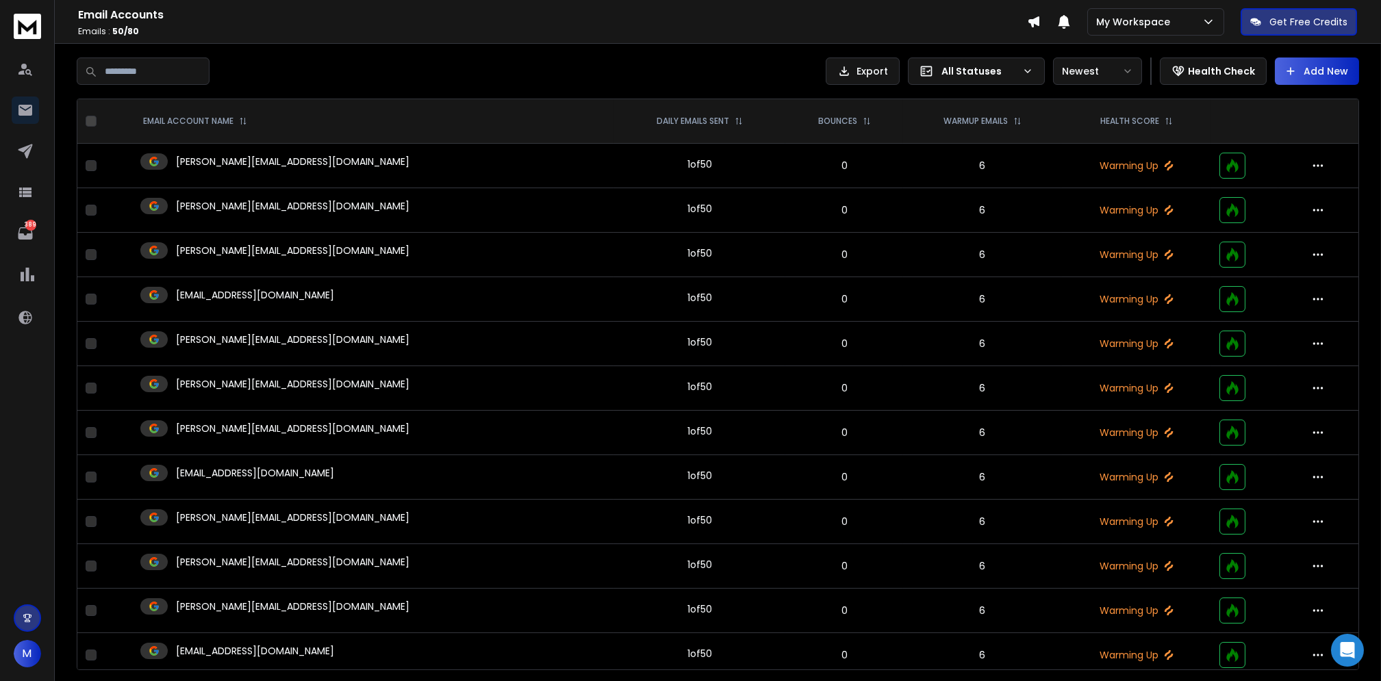
click at [1069, 156] on td "Warming Up" at bounding box center [1135, 166] width 149 height 45
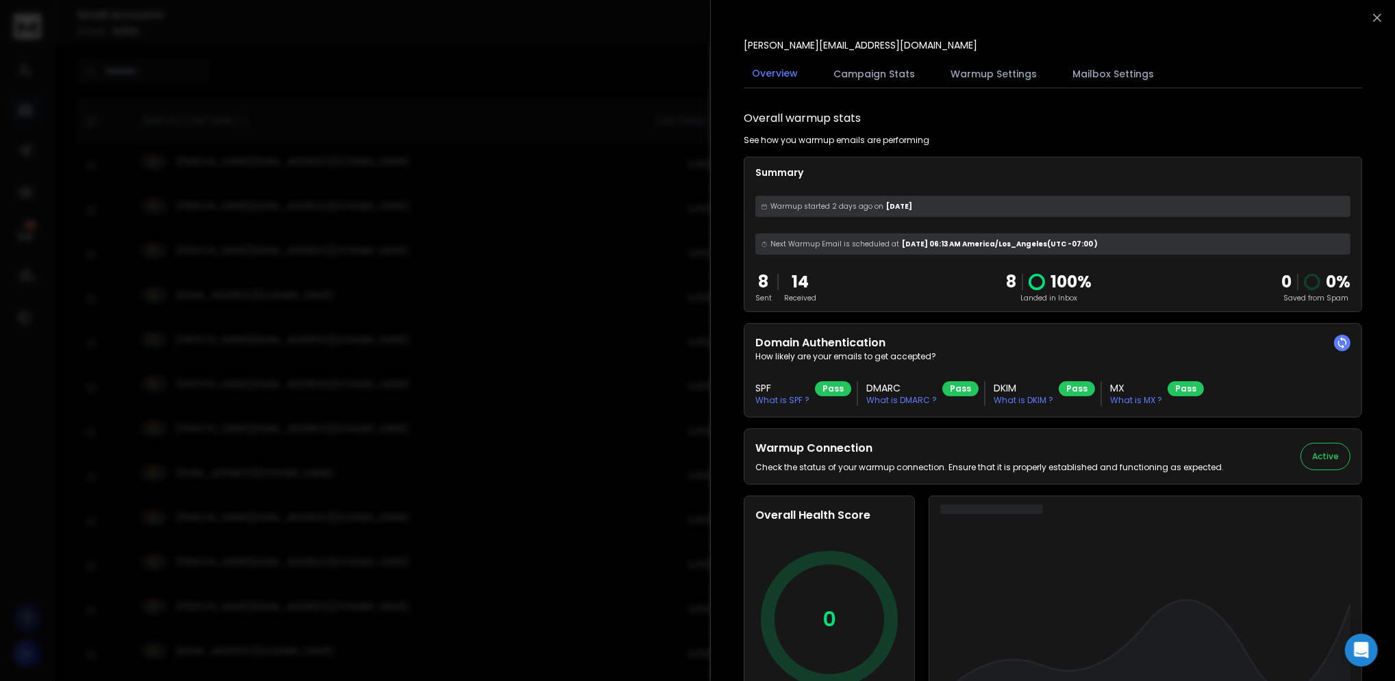
click at [785, 208] on span "Warmup started [DATE] on" at bounding box center [826, 206] width 113 height 10
click at [572, 278] on div at bounding box center [697, 340] width 1395 height 681
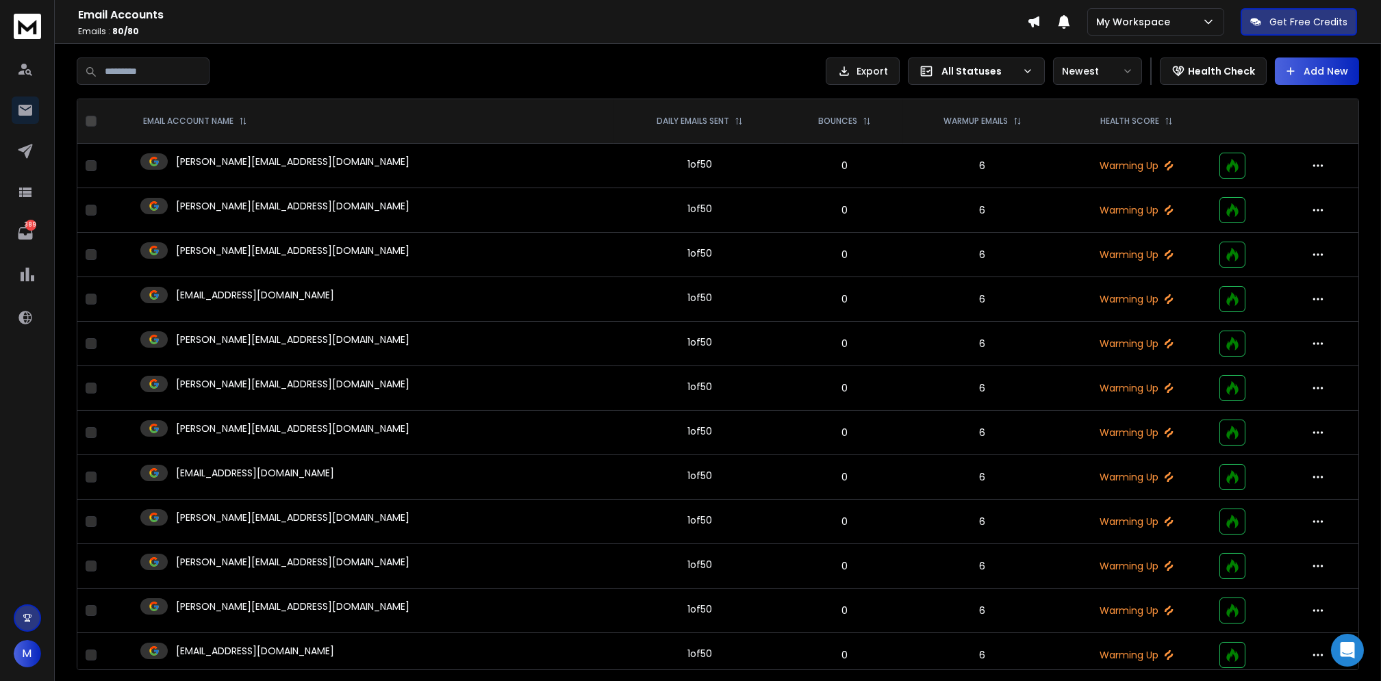
click at [89, 127] on th at bounding box center [104, 121] width 55 height 45
click at [91, 120] on button "Select this Page" at bounding box center [91, 121] width 11 height 11
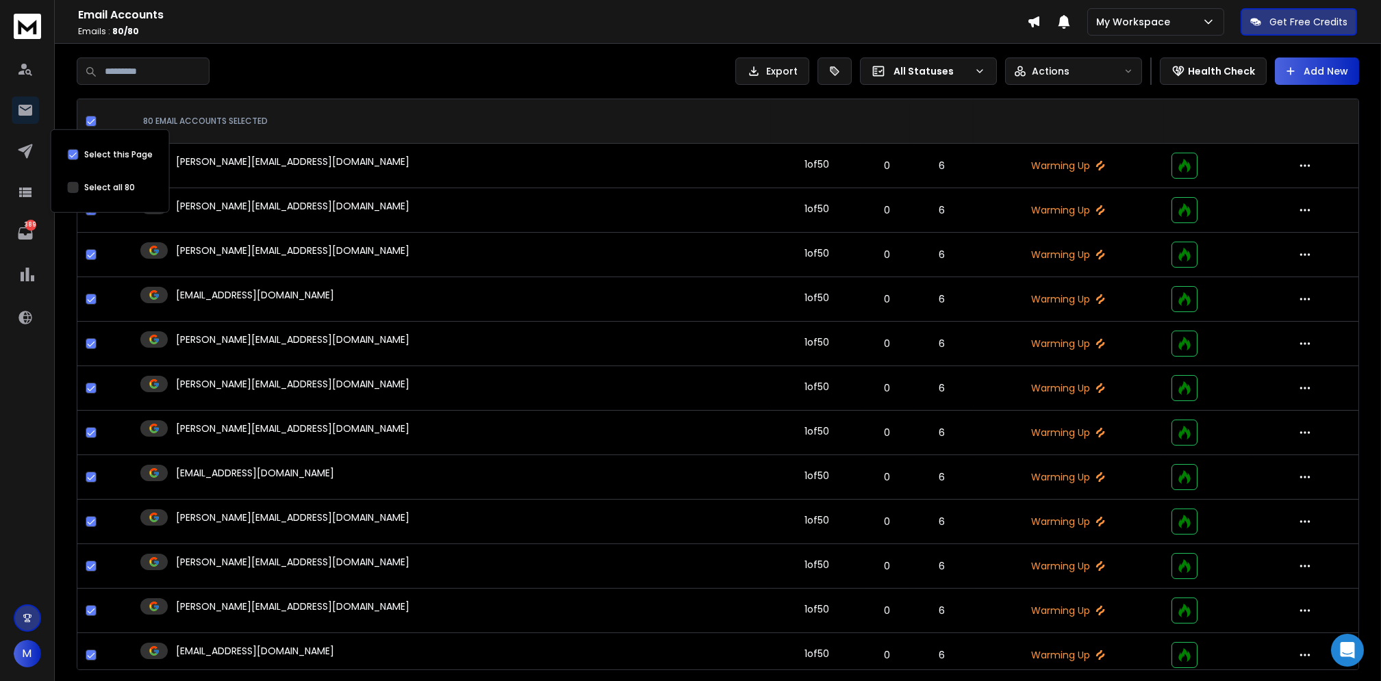
click at [71, 156] on button "Select this Page" at bounding box center [73, 154] width 11 height 11
click at [1091, 76] on div "Actions" at bounding box center [1066, 71] width 104 height 14
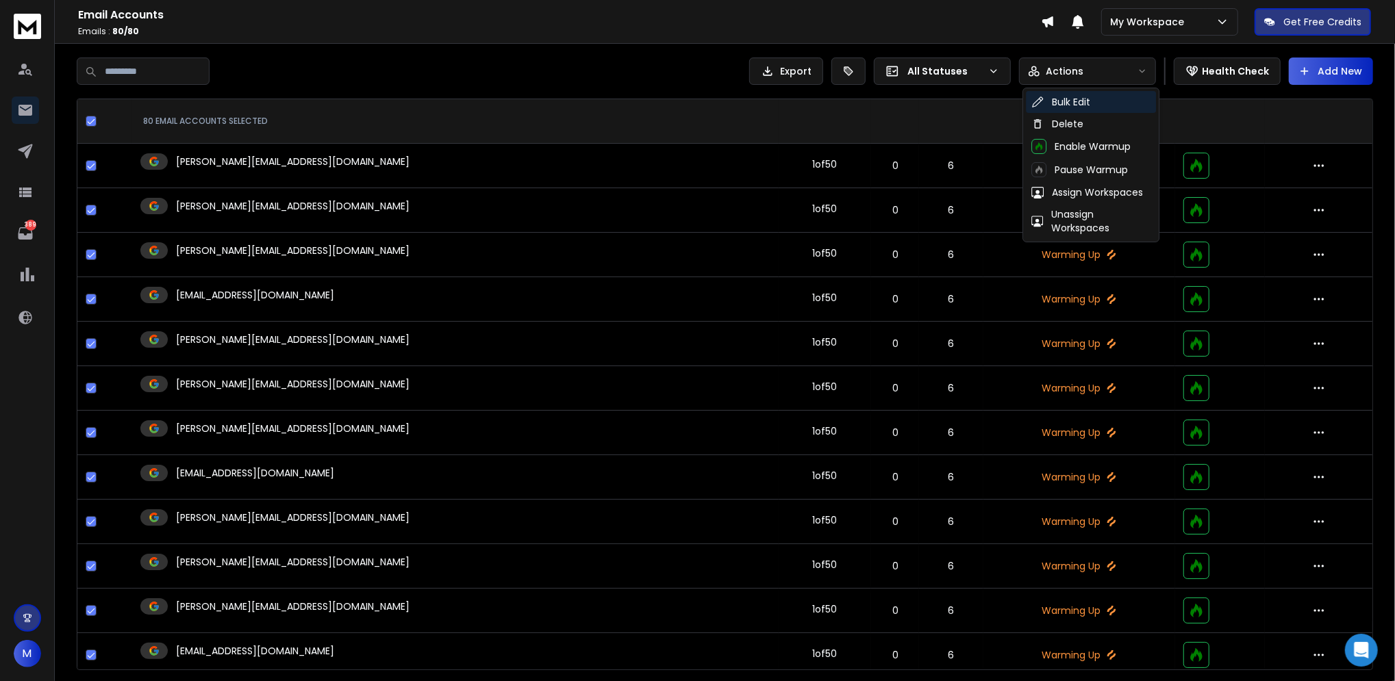
click at [1055, 98] on div "Bulk Edit" at bounding box center [1060, 102] width 59 height 14
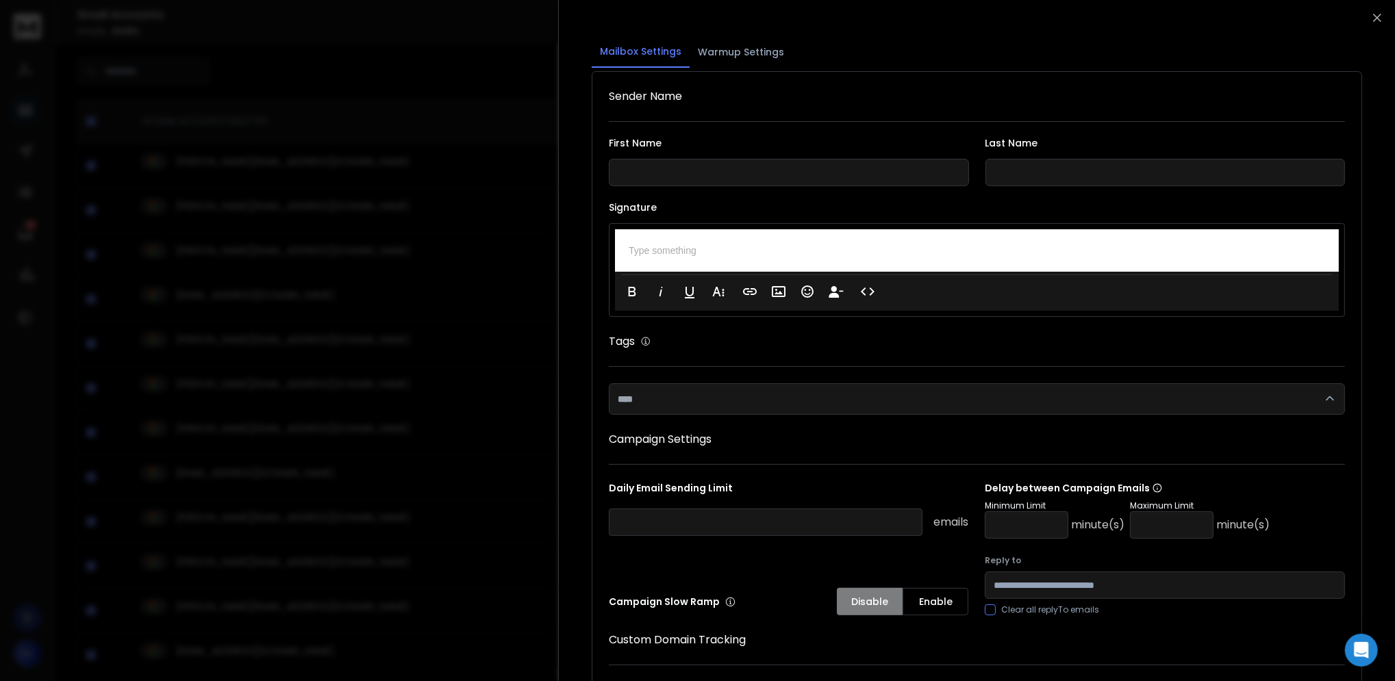
click at [778, 86] on div "Sender Name First Name Last Name Signature Type something Clear Formatting Font…" at bounding box center [977, 420] width 770 height 699
click at [725, 75] on div "Sender Name First Name Last Name Signature Type something Clear Formatting Font…" at bounding box center [977, 420] width 770 height 699
click at [722, 53] on button "Warmup Settings" at bounding box center [740, 52] width 103 height 30
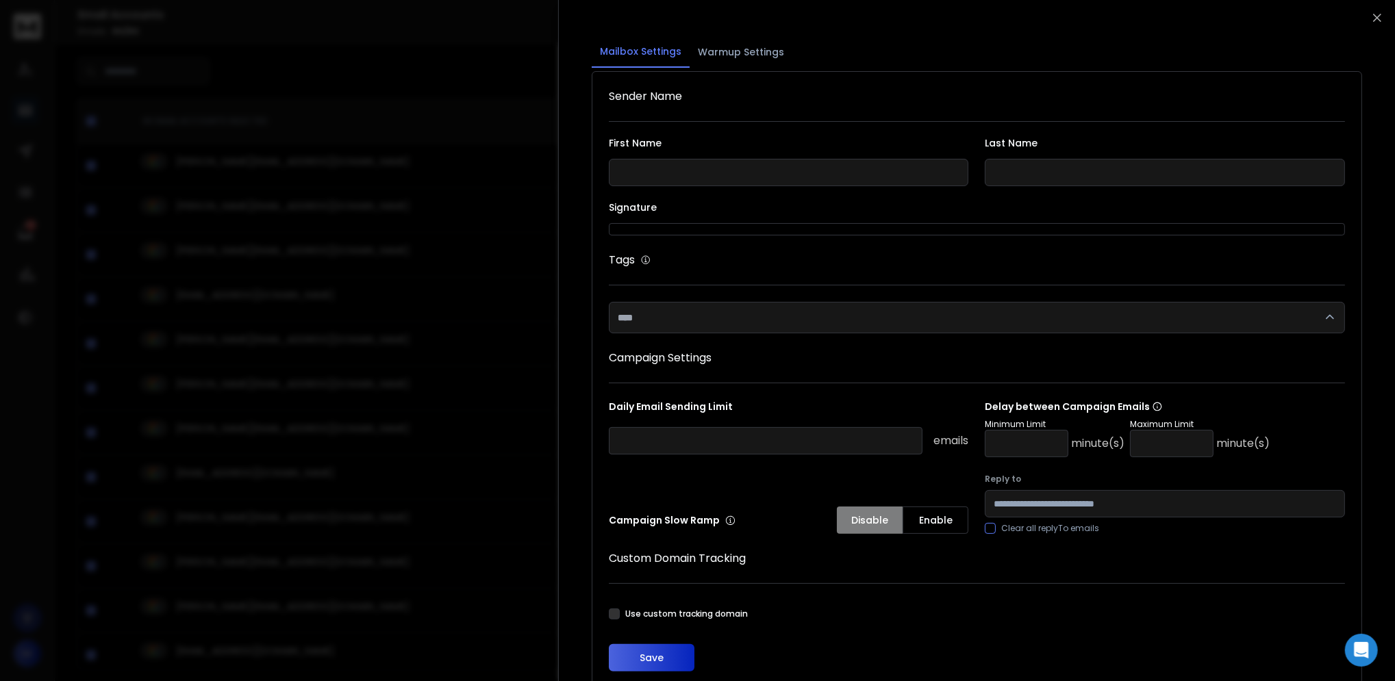
click at [648, 55] on button "Mailbox Settings" at bounding box center [641, 51] width 98 height 31
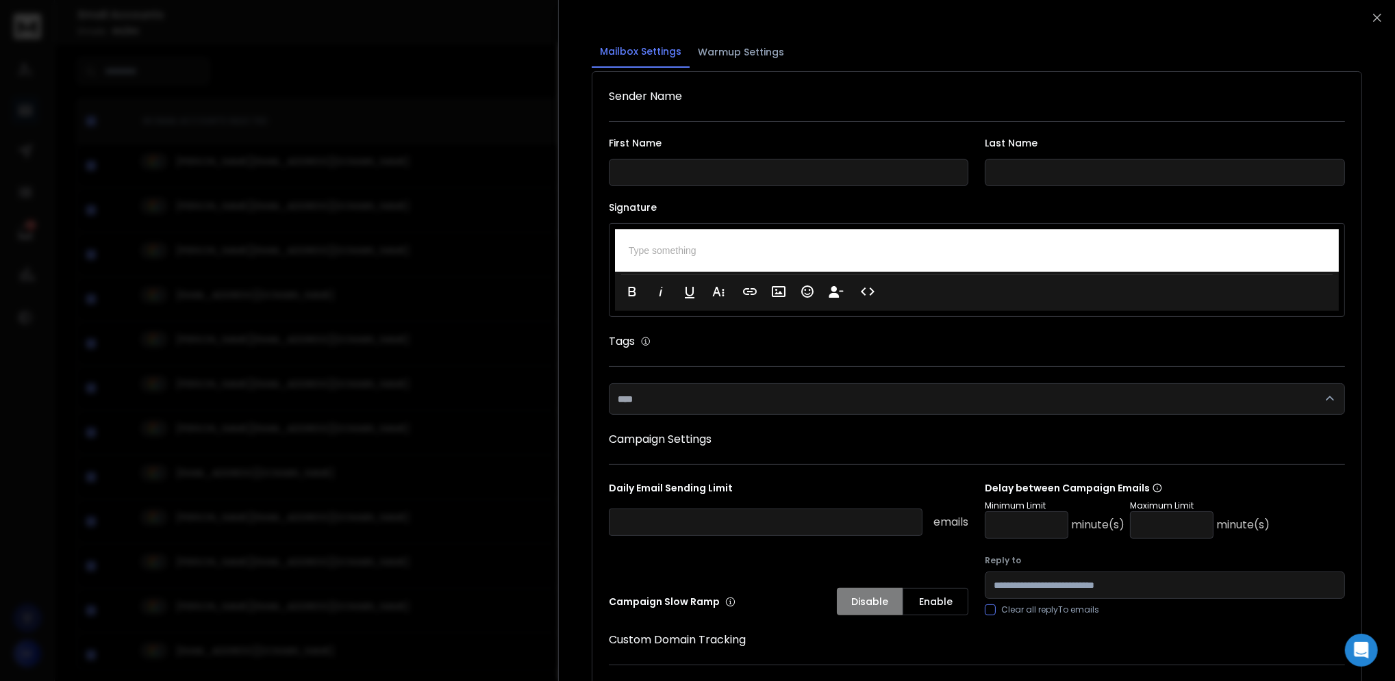
click at [721, 525] on input "number" at bounding box center [766, 522] width 314 height 27
type input "***"
click at [952, 634] on h1 "Custom Domain Tracking" at bounding box center [977, 640] width 736 height 16
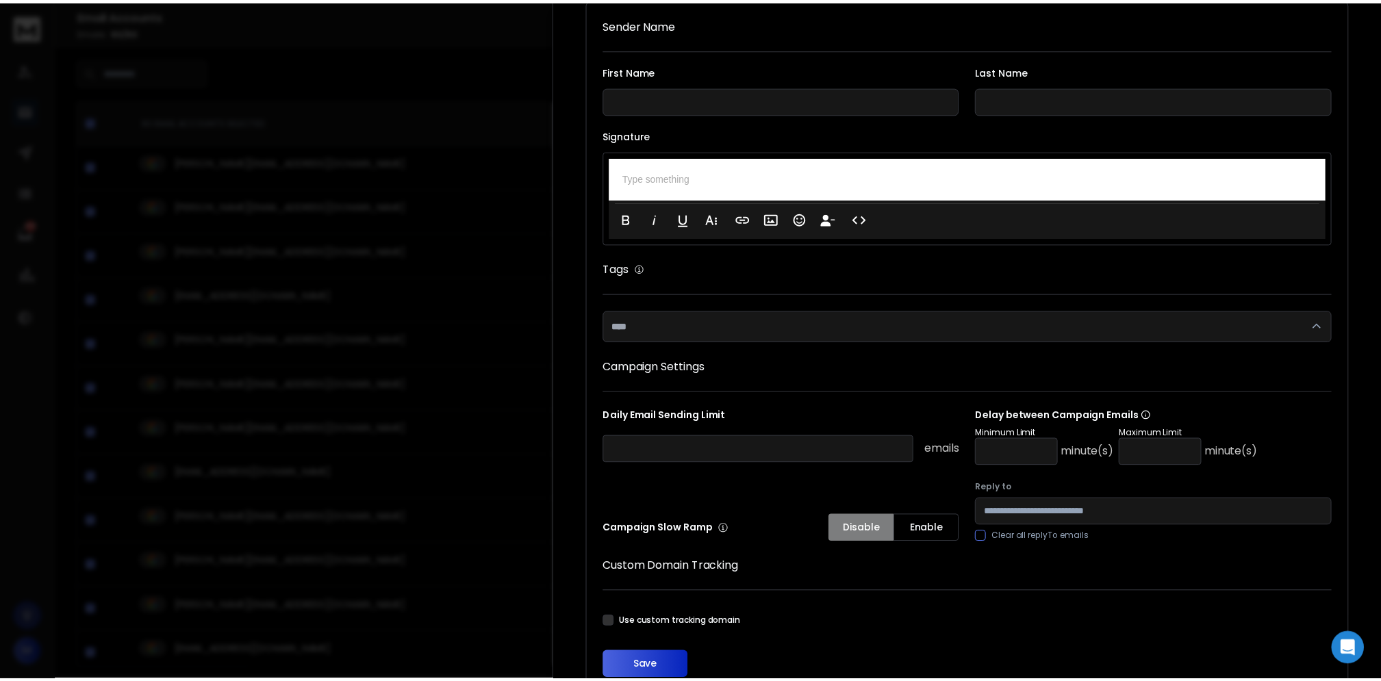
scroll to position [127, 0]
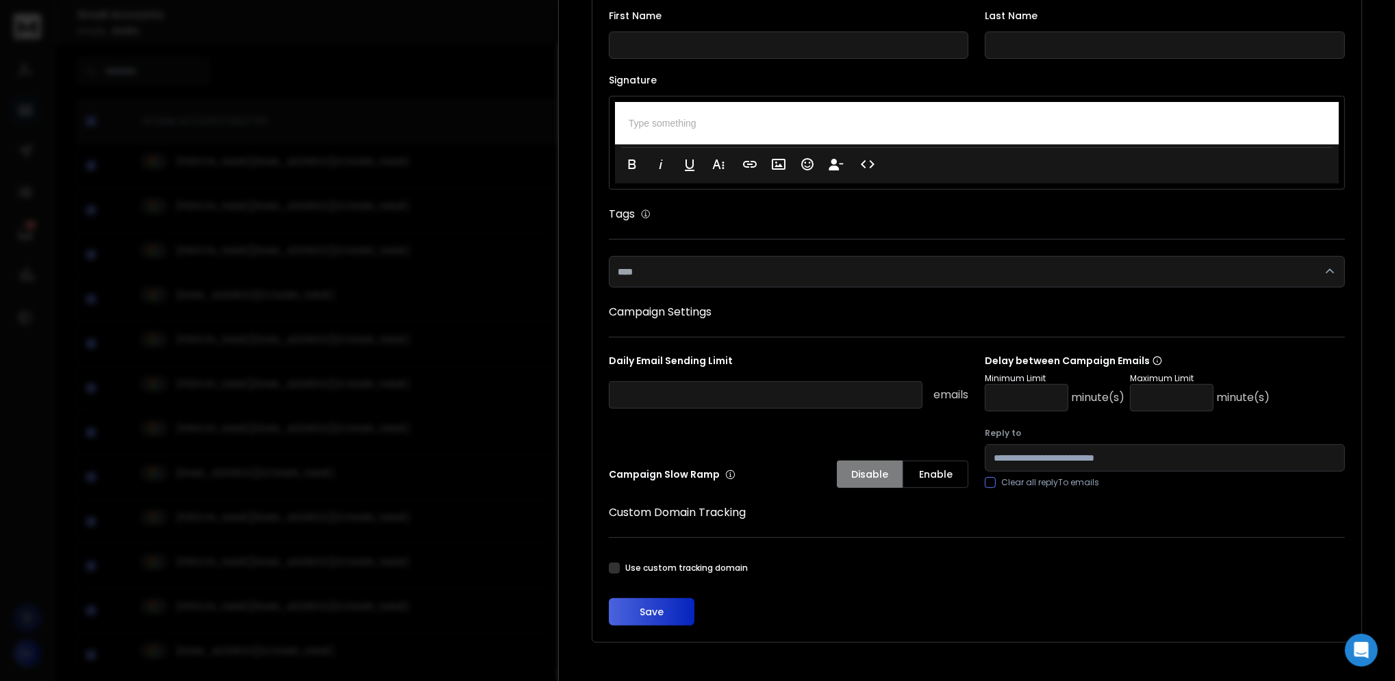
click at [652, 615] on button "Save" at bounding box center [652, 611] width 86 height 27
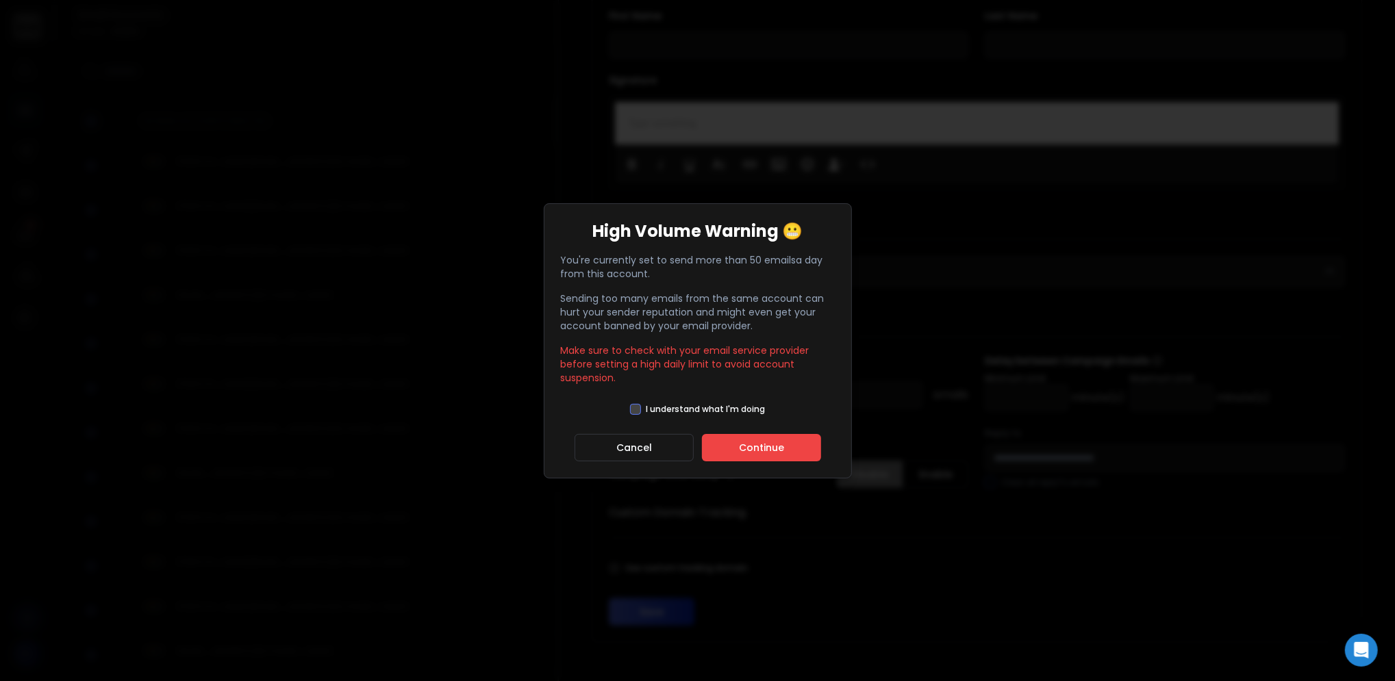
click at [633, 409] on button "I understand what I'm doing" at bounding box center [635, 409] width 11 height 11
click at [750, 448] on button "Continue" at bounding box center [761, 447] width 118 height 27
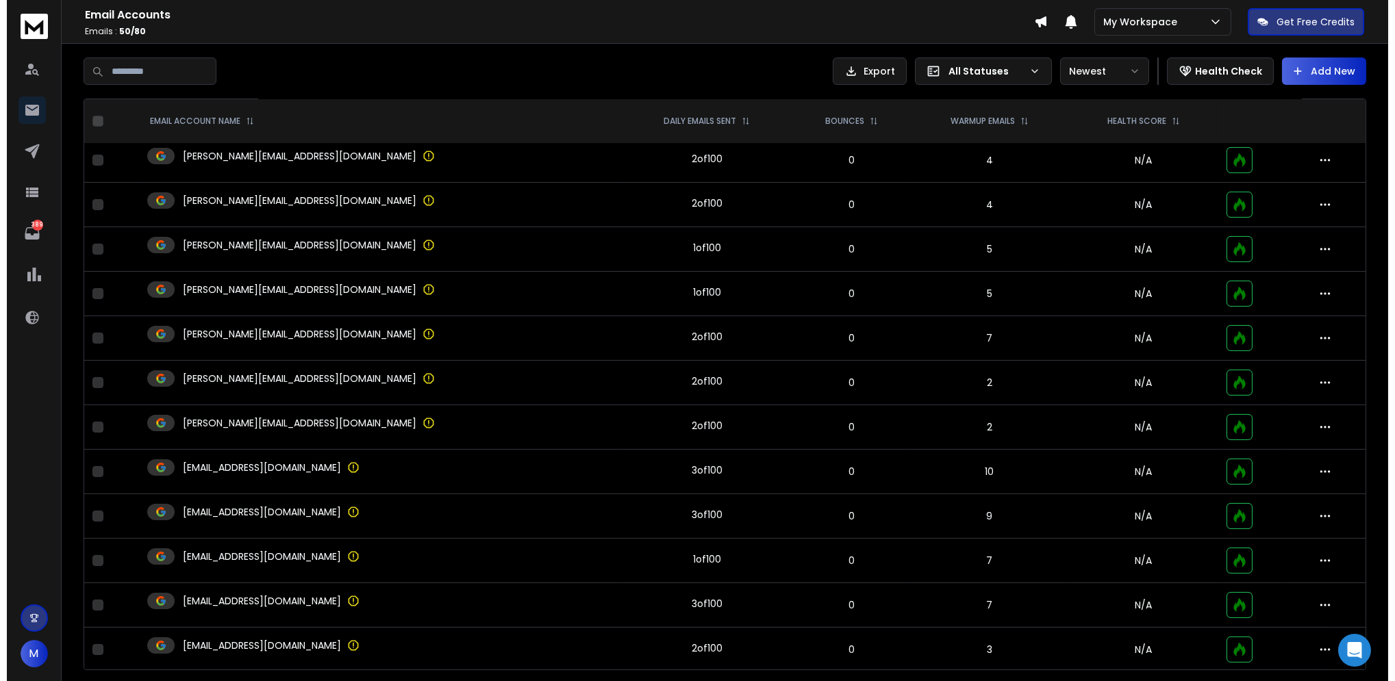
scroll to position [1733, 0]
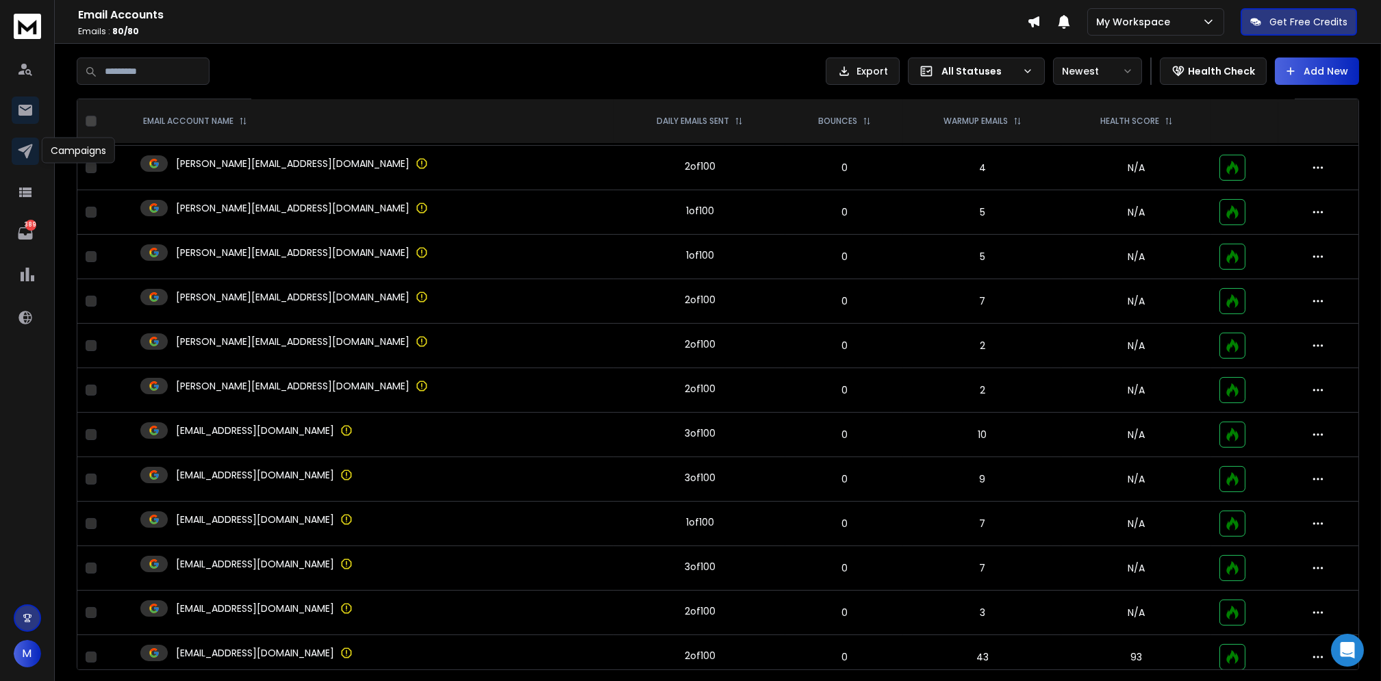
click at [29, 151] on icon at bounding box center [25, 151] width 14 height 14
